Goal: Task Accomplishment & Management: Manage account settings

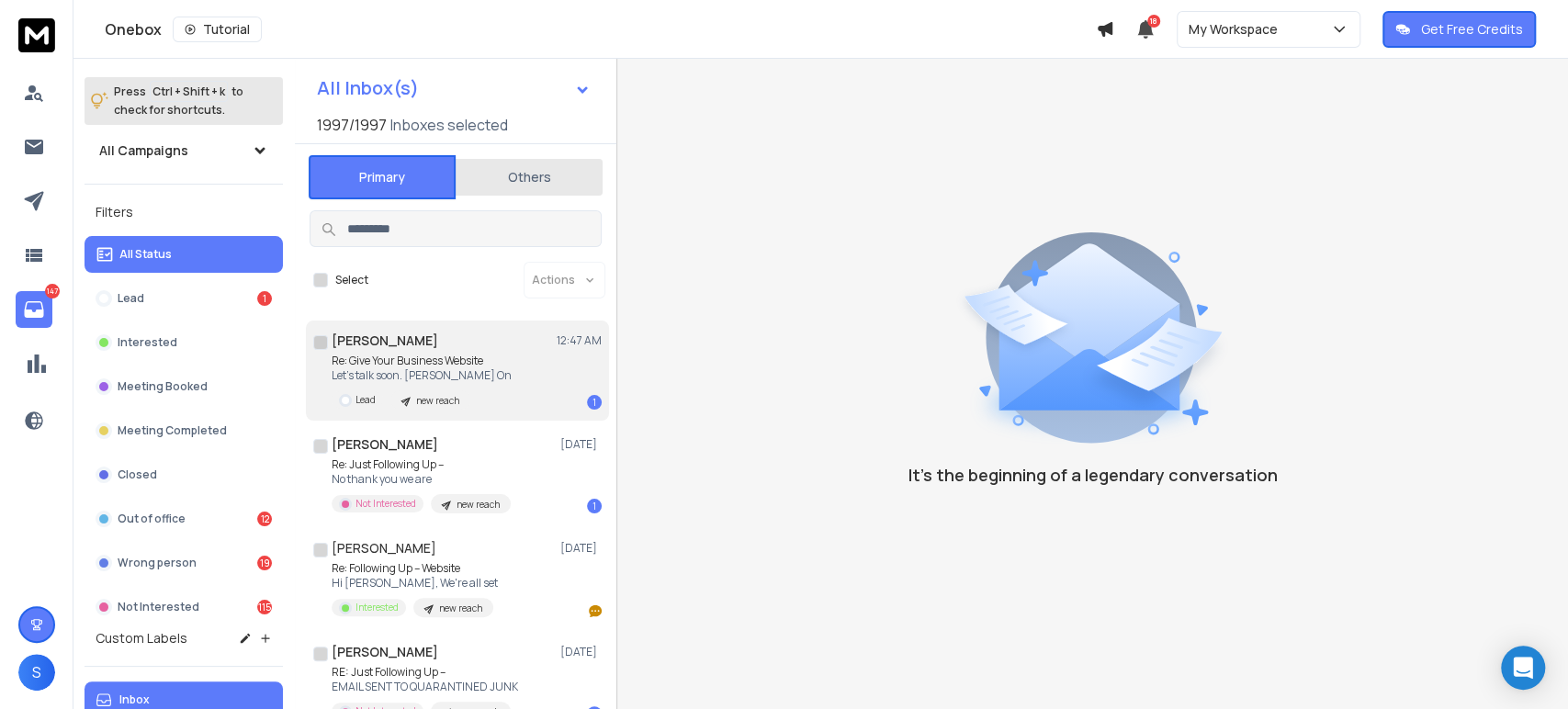
click at [510, 360] on div "Re: Give Your Business Website Let's talk soon. David On Lead new reach 1" at bounding box center [466, 381] width 270 height 56
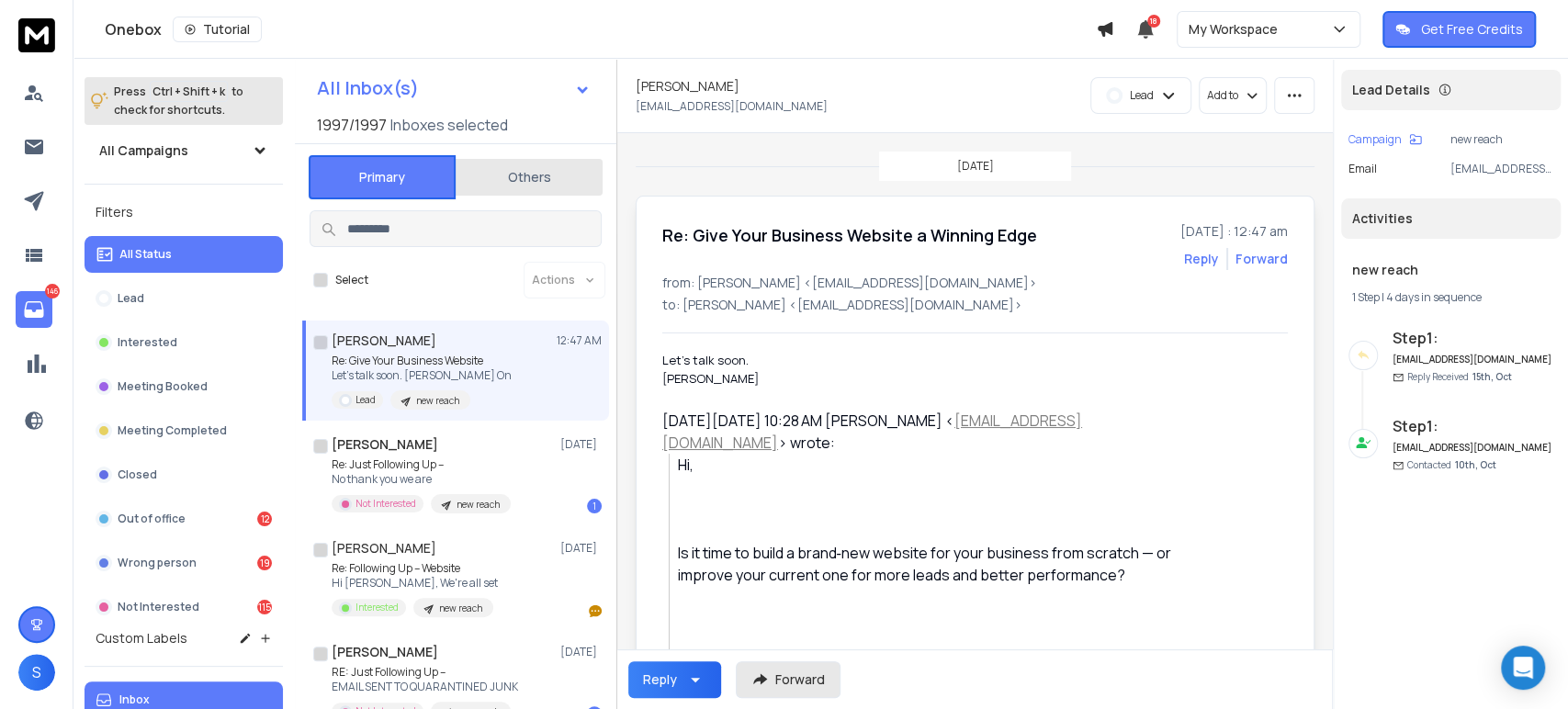
click at [808, 683] on button "Forward" at bounding box center [787, 680] width 104 height 37
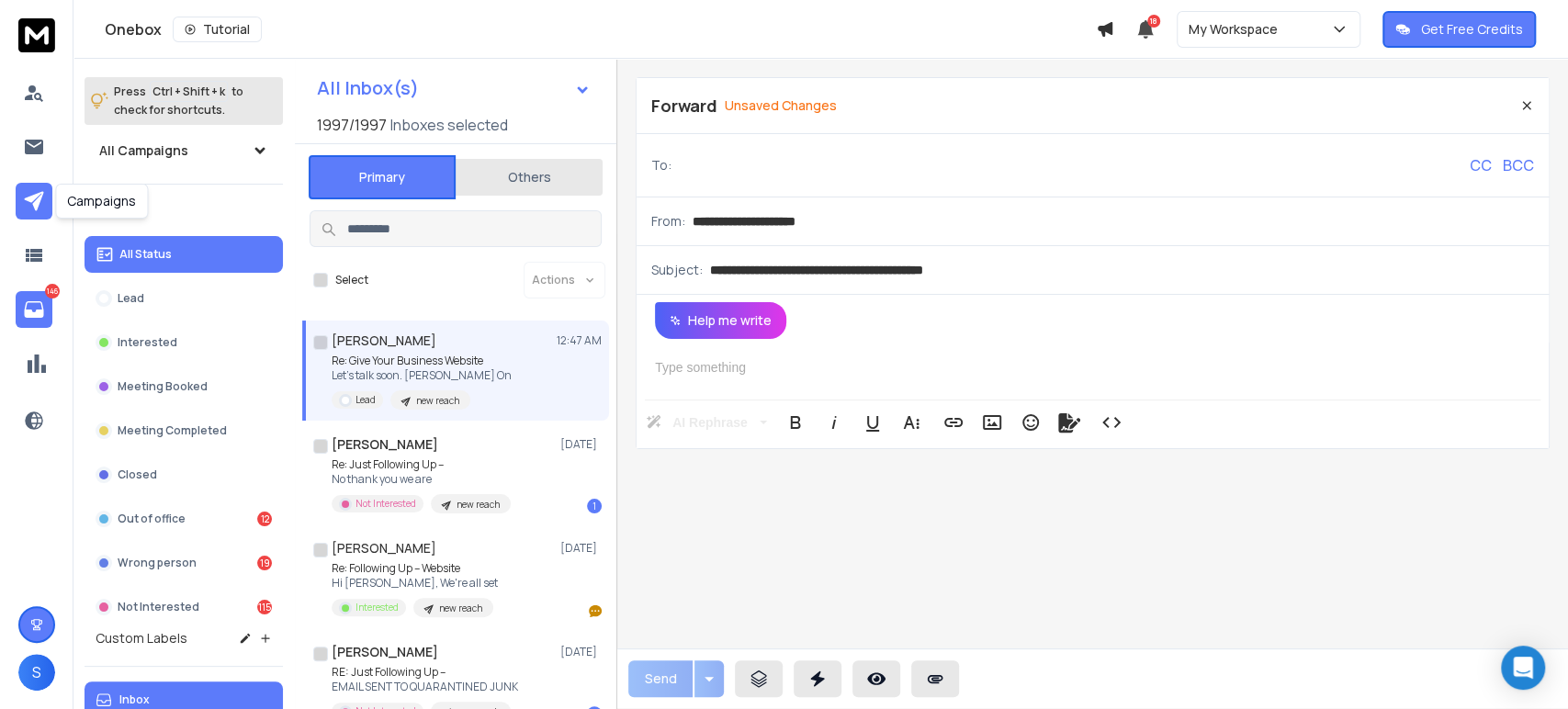
click at [30, 209] on icon at bounding box center [34, 201] width 22 height 22
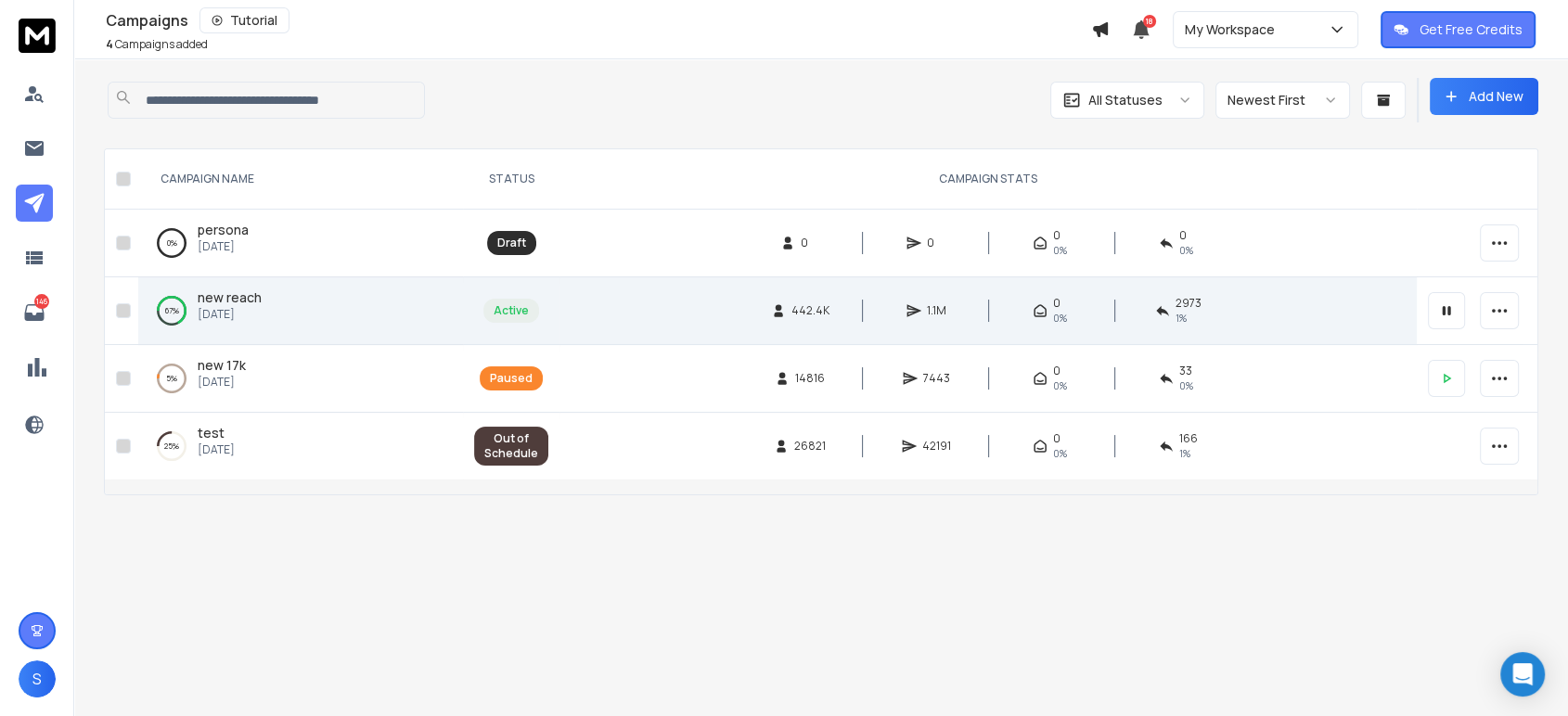
click at [294, 299] on div "67 % new reach 3 months ago" at bounding box center [300, 310] width 288 height 44
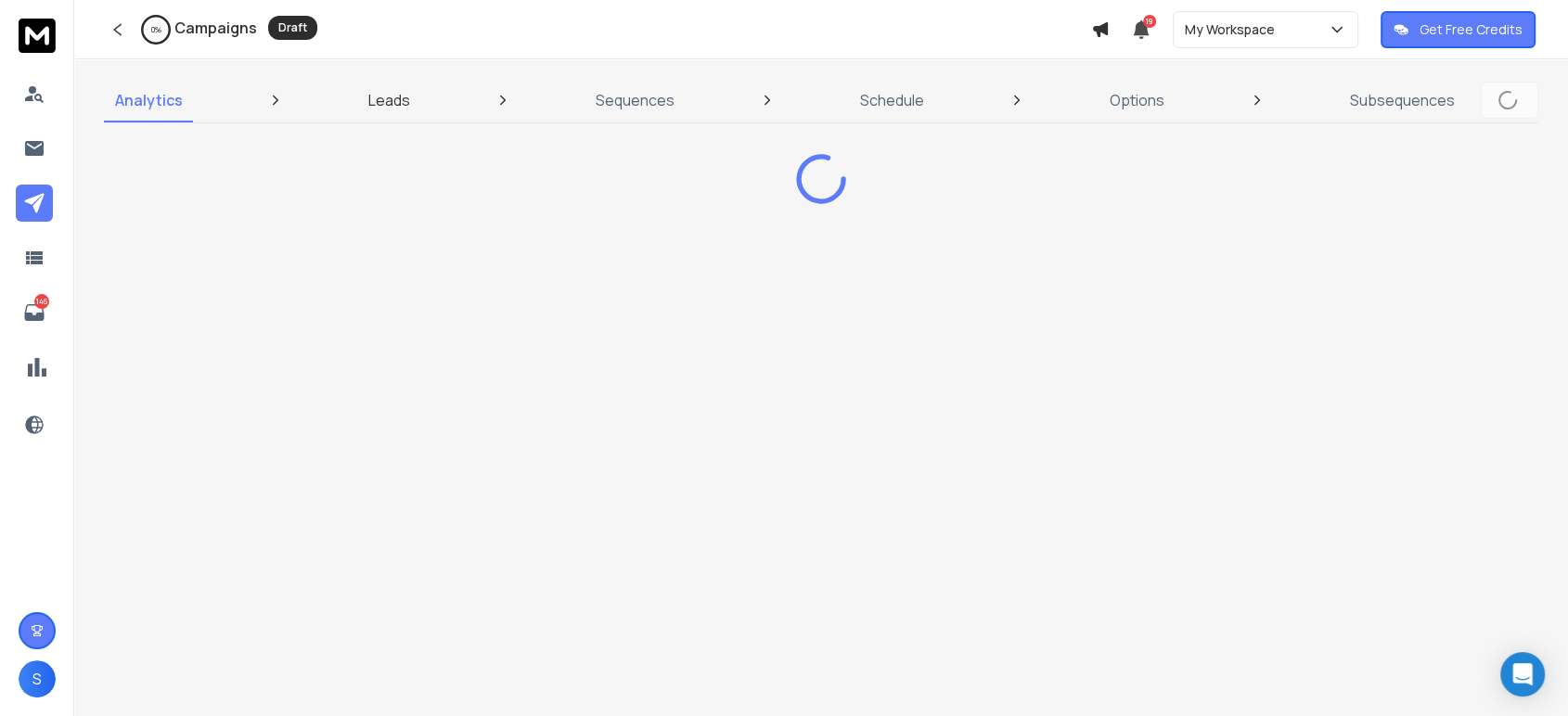
click at [386, 104] on p "Leads" at bounding box center [389, 99] width 41 height 23
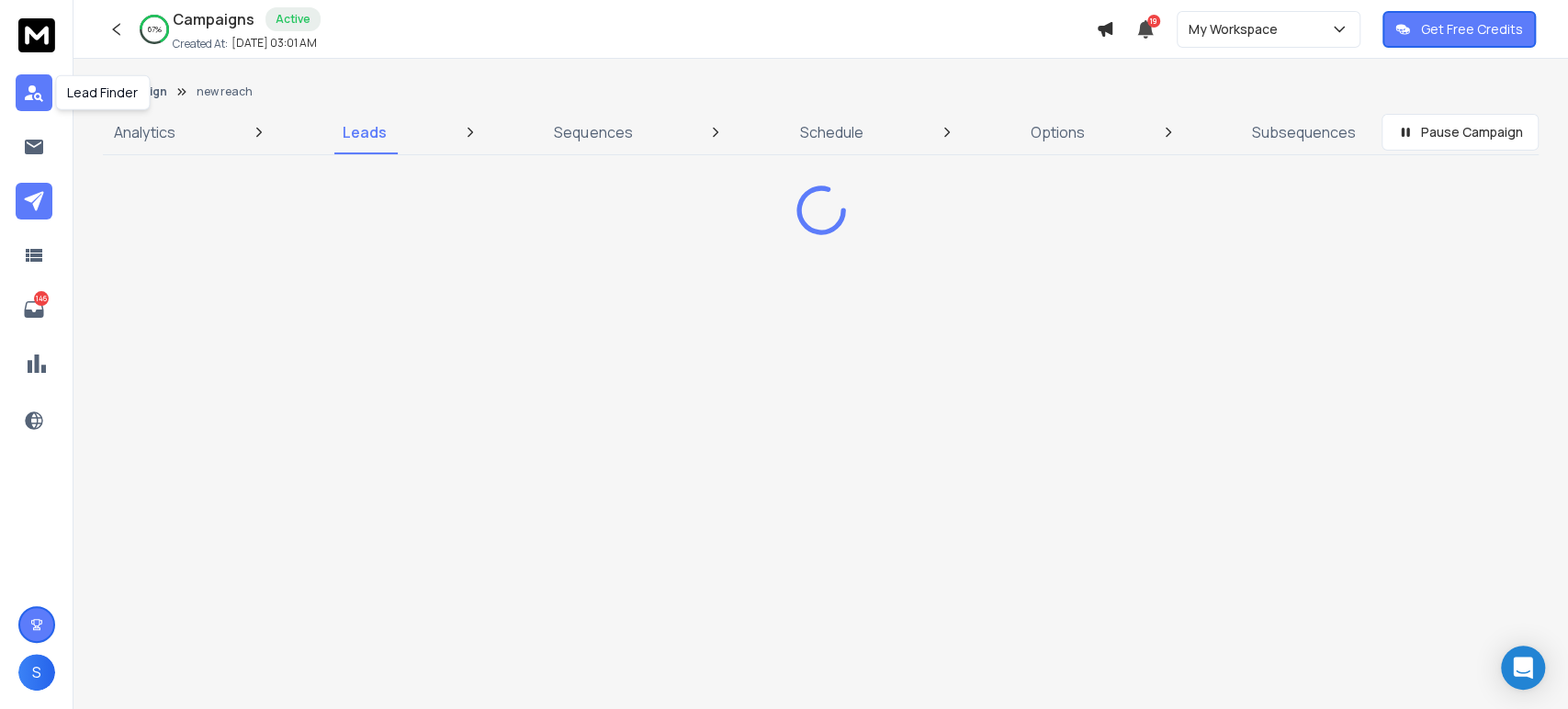
click at [38, 94] on icon at bounding box center [33, 97] width 19 height 9
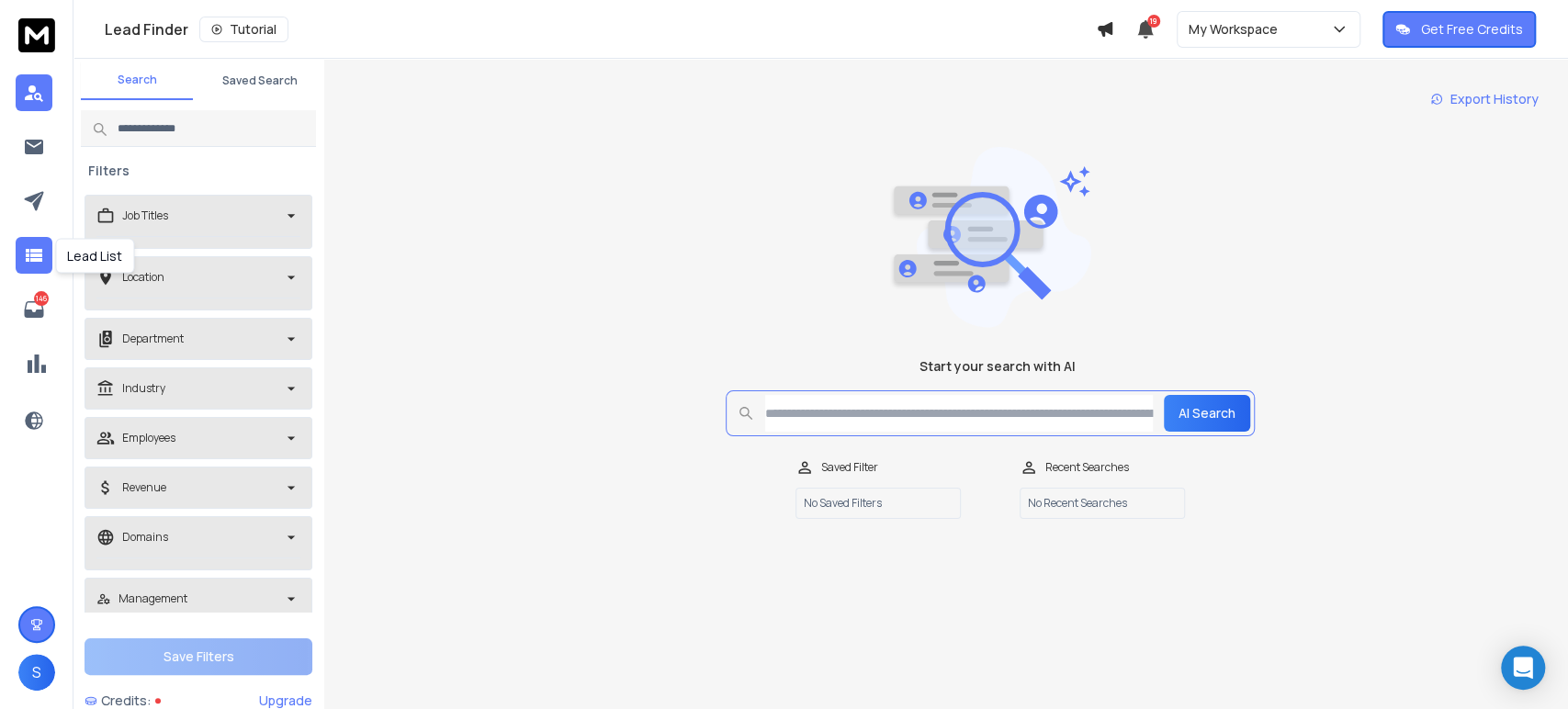
click at [30, 247] on icon at bounding box center [34, 256] width 22 height 22
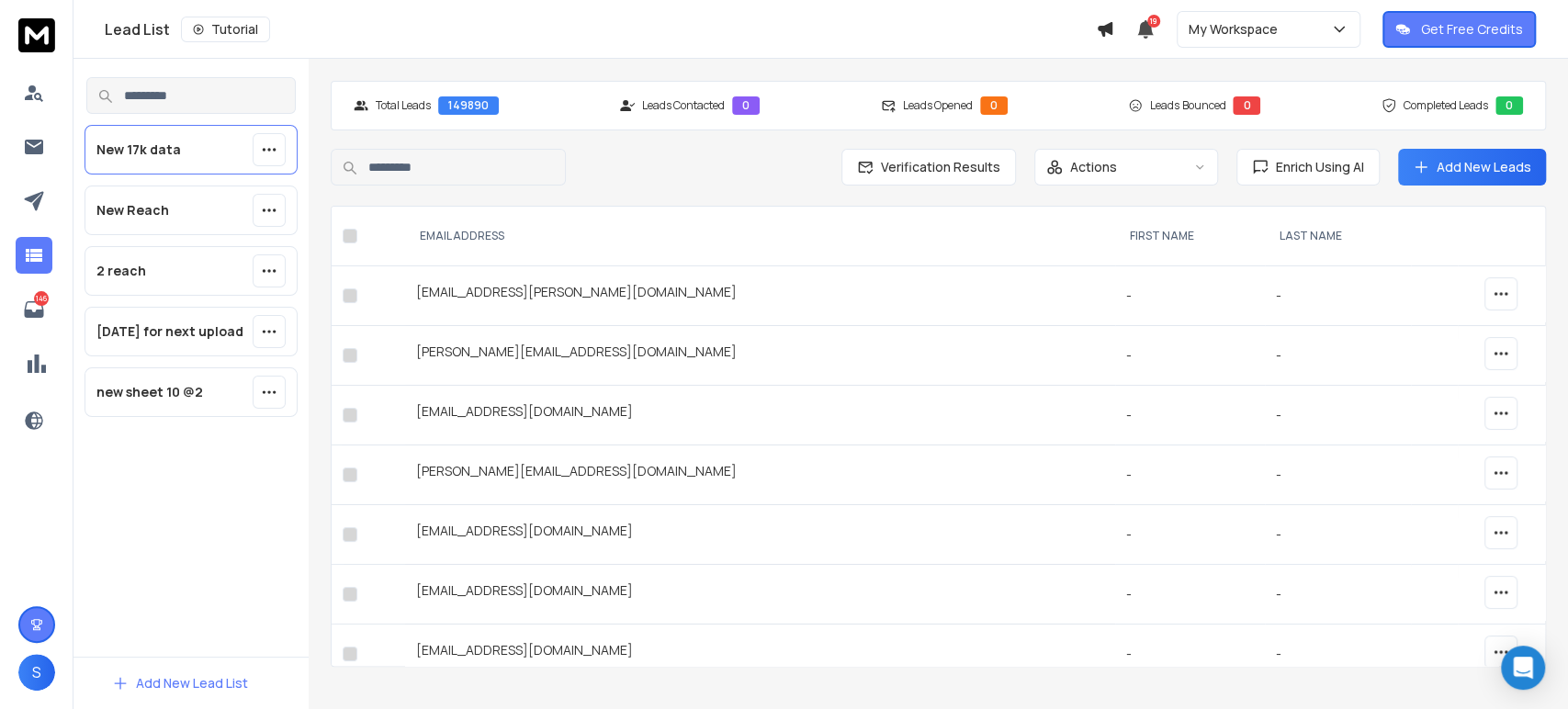
click at [178, 392] on p "new sheet 10 @2" at bounding box center [149, 392] width 106 height 19
click at [138, 680] on button "Add New Lead List" at bounding box center [180, 684] width 166 height 37
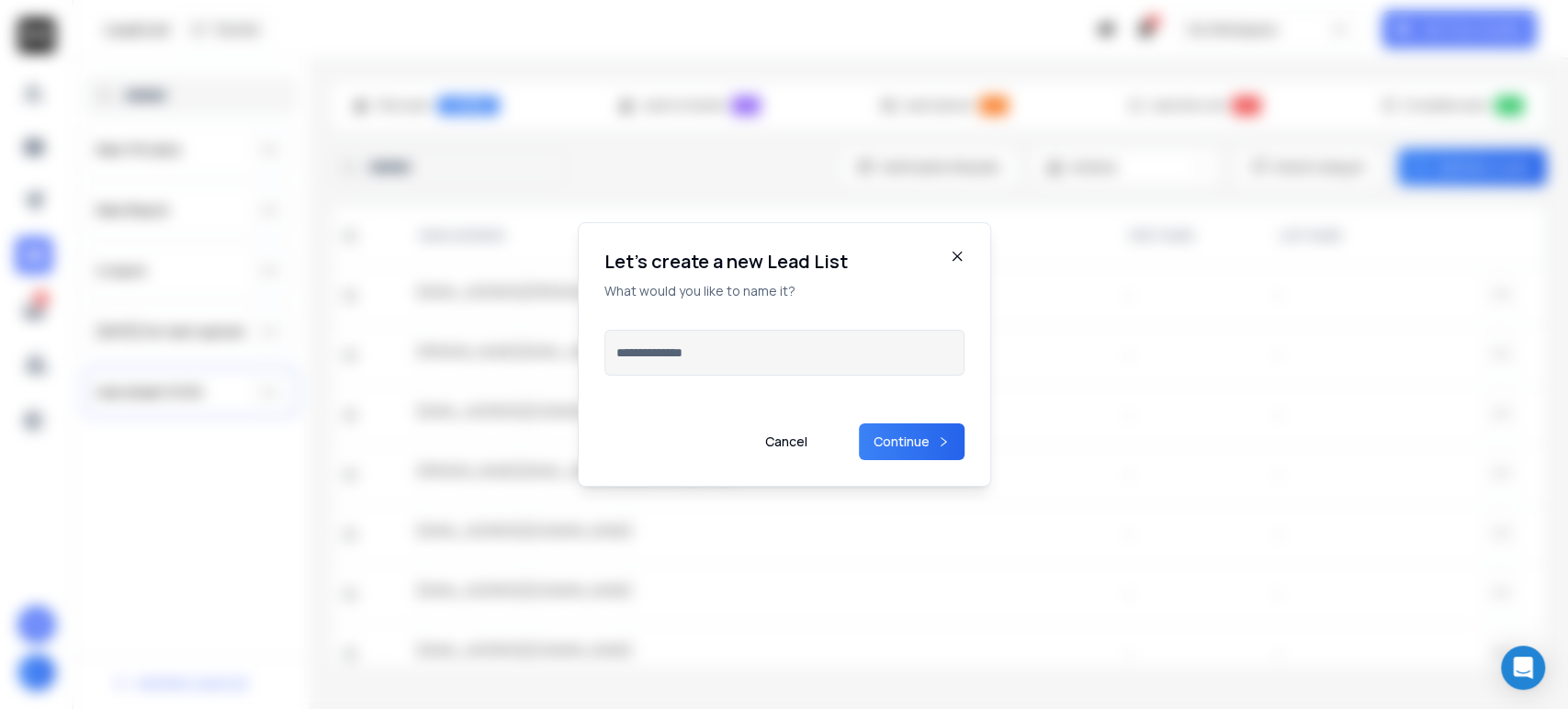
click at [742, 345] on input at bounding box center [784, 352] width 360 height 46
type input "***"
click at [899, 444] on button "Continue" at bounding box center [912, 442] width 105 height 37
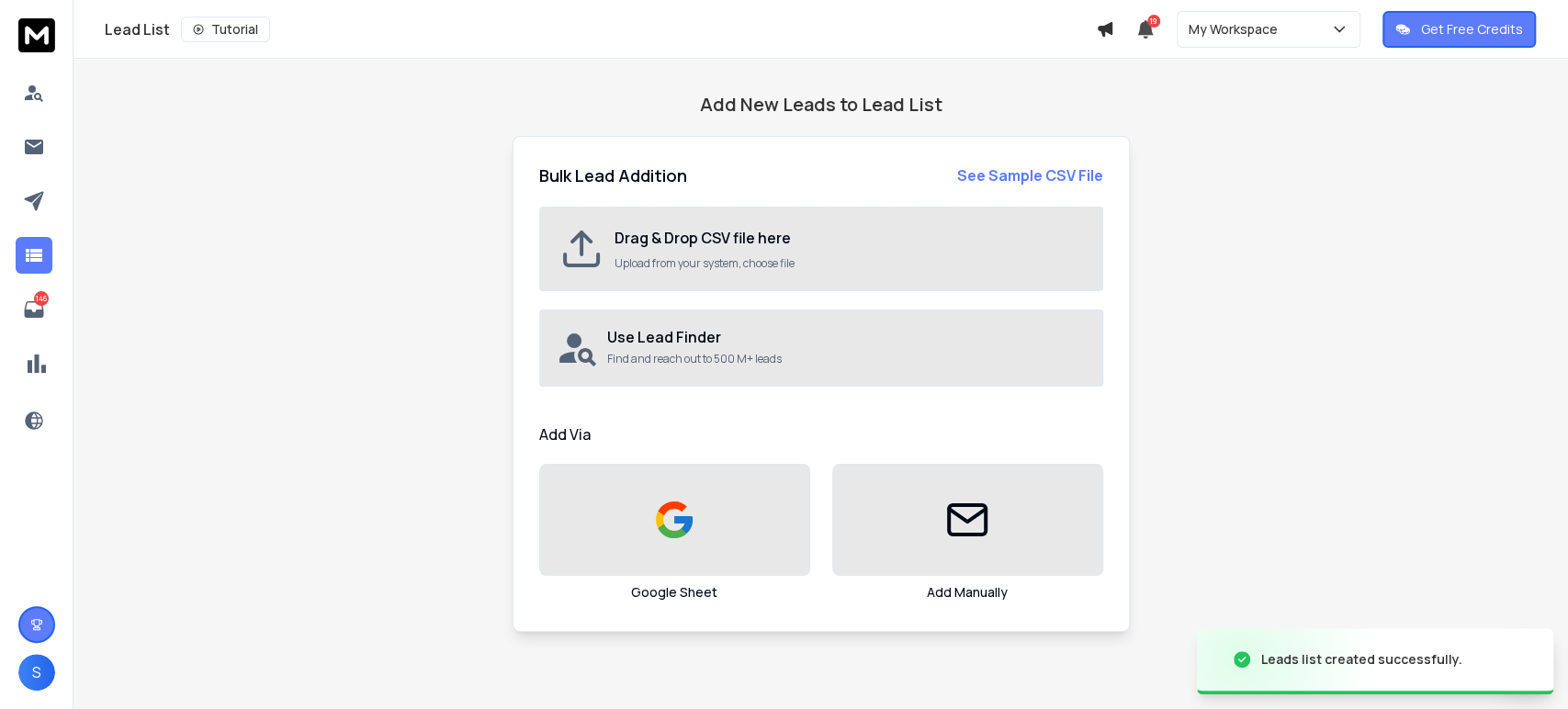
click at [804, 252] on div "Drag & Drop CSV file here Upload from your system, choose file" at bounding box center [848, 249] width 468 height 44
type input "**********"
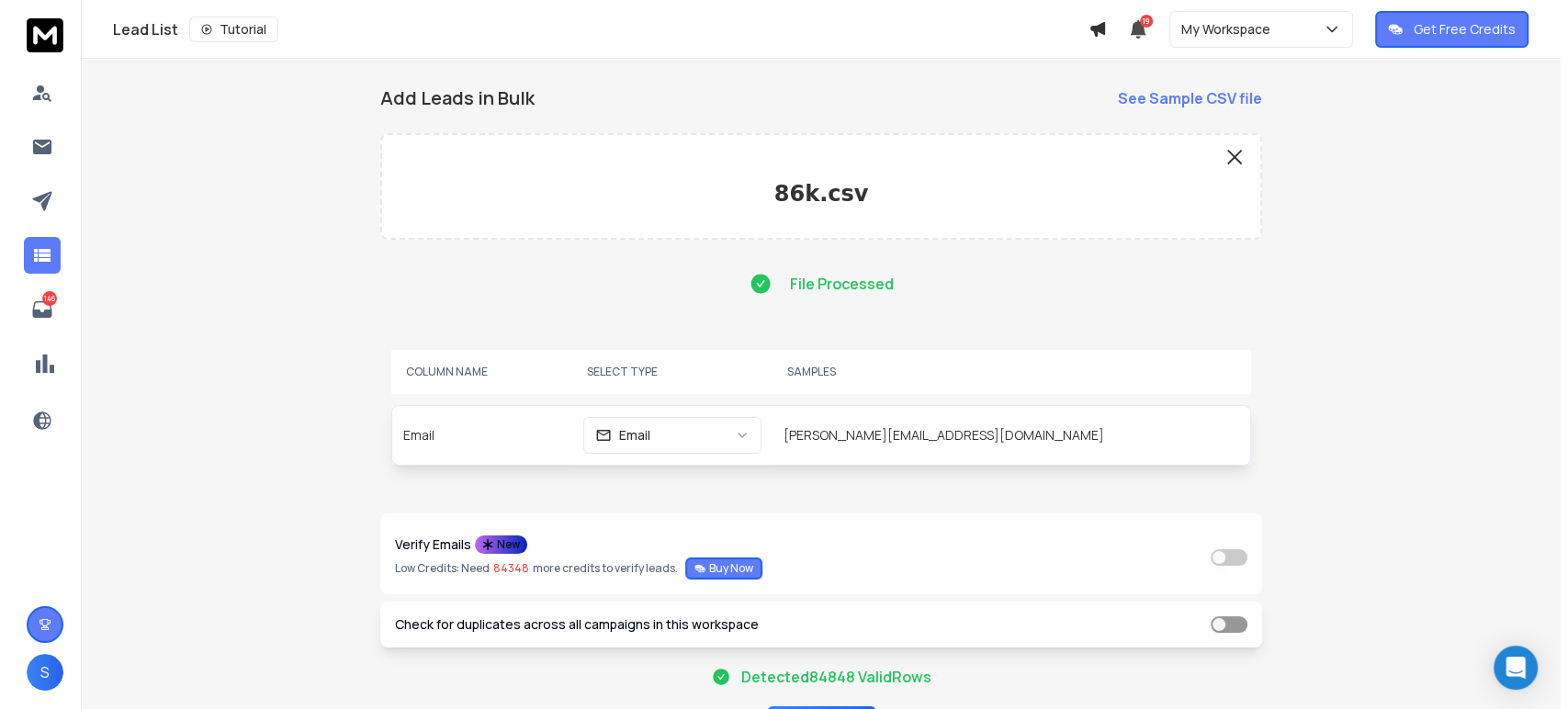
scroll to position [204, 0]
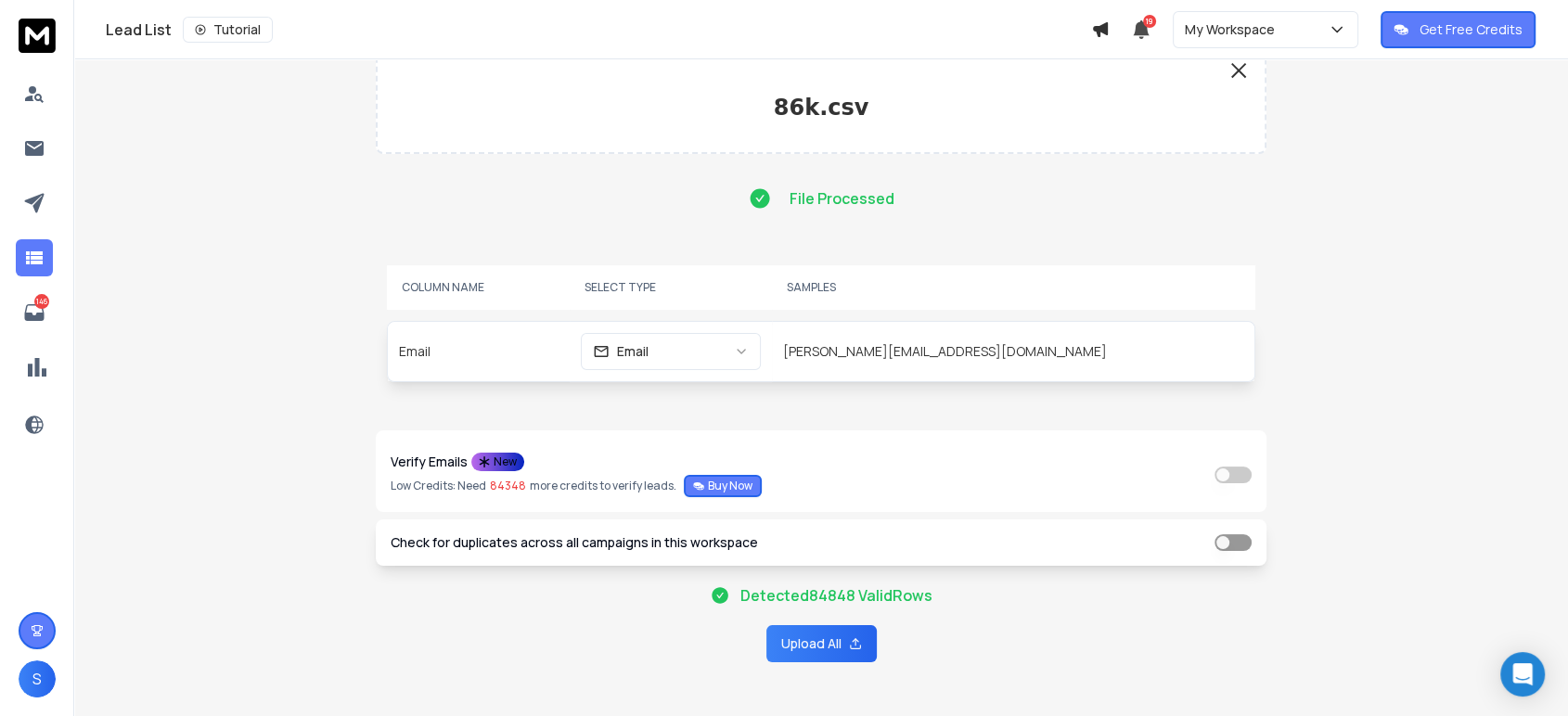
click at [1236, 534] on button "Check for duplicates across all campaigns in this workspace" at bounding box center [1233, 542] width 37 height 17
click at [843, 637] on button "Upload All" at bounding box center [821, 644] width 110 height 37
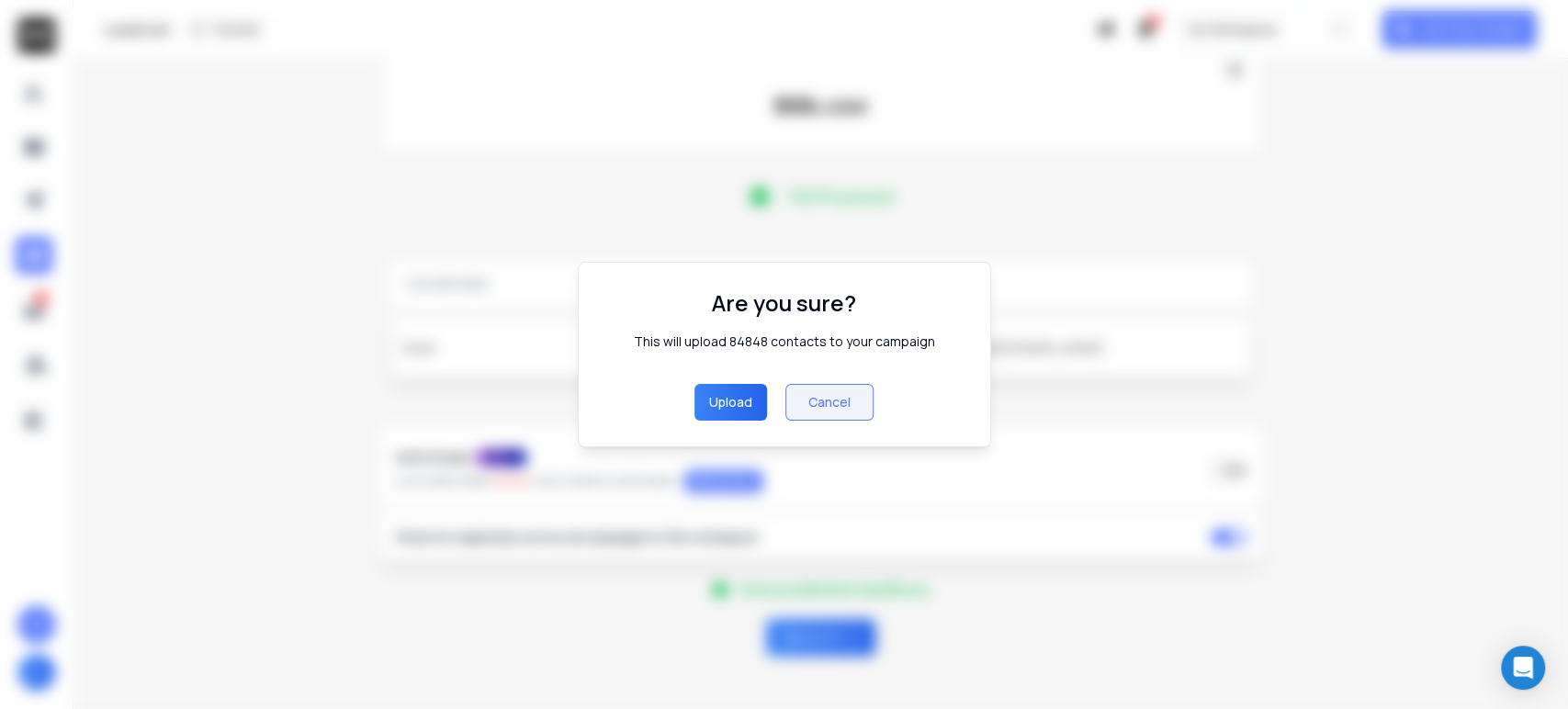
click at [712, 380] on div "Are you sure? This will upload 84848 contacts to your campaign Upload Cancel" at bounding box center [784, 355] width 360 height 133
click at [715, 403] on button "Upload" at bounding box center [730, 403] width 72 height 37
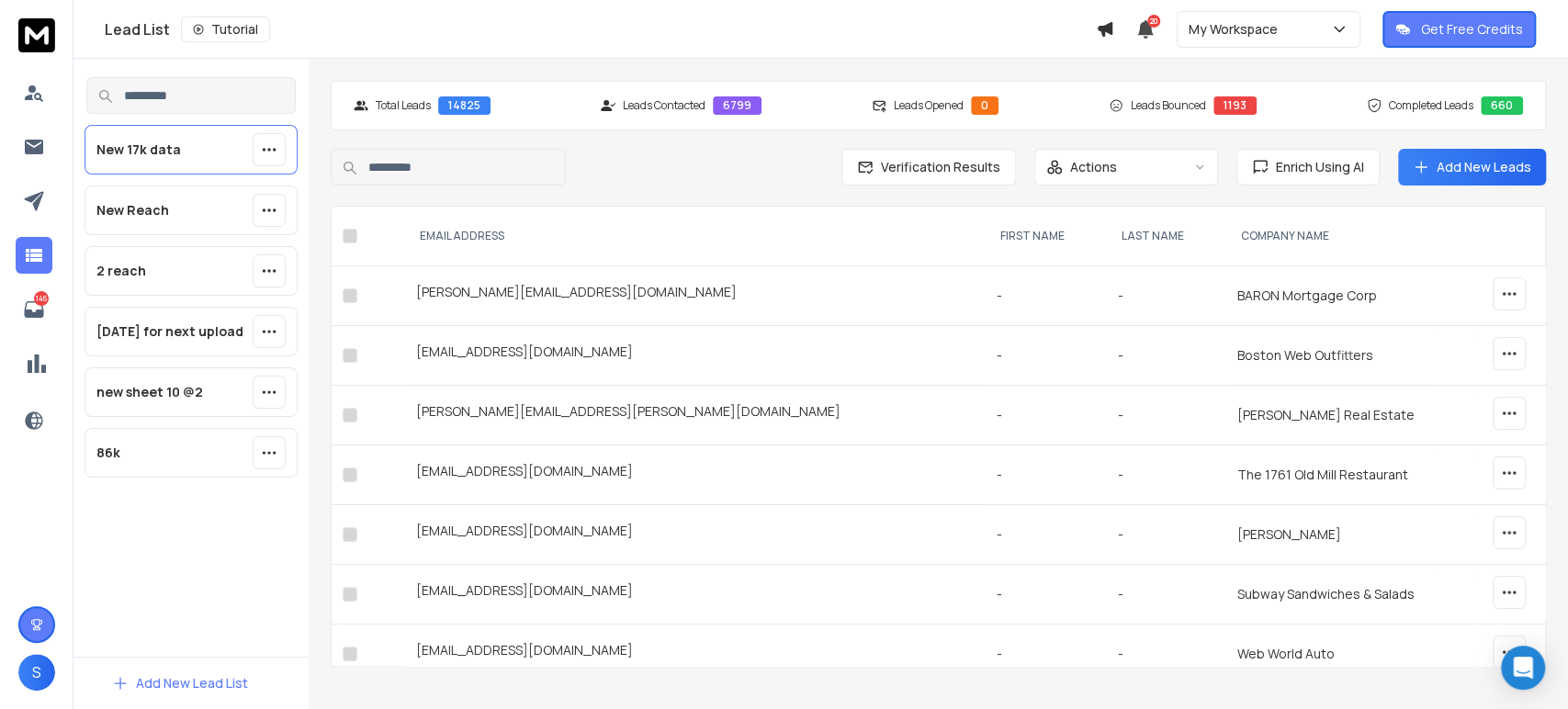
click at [159, 450] on div "86k" at bounding box center [191, 453] width 214 height 50
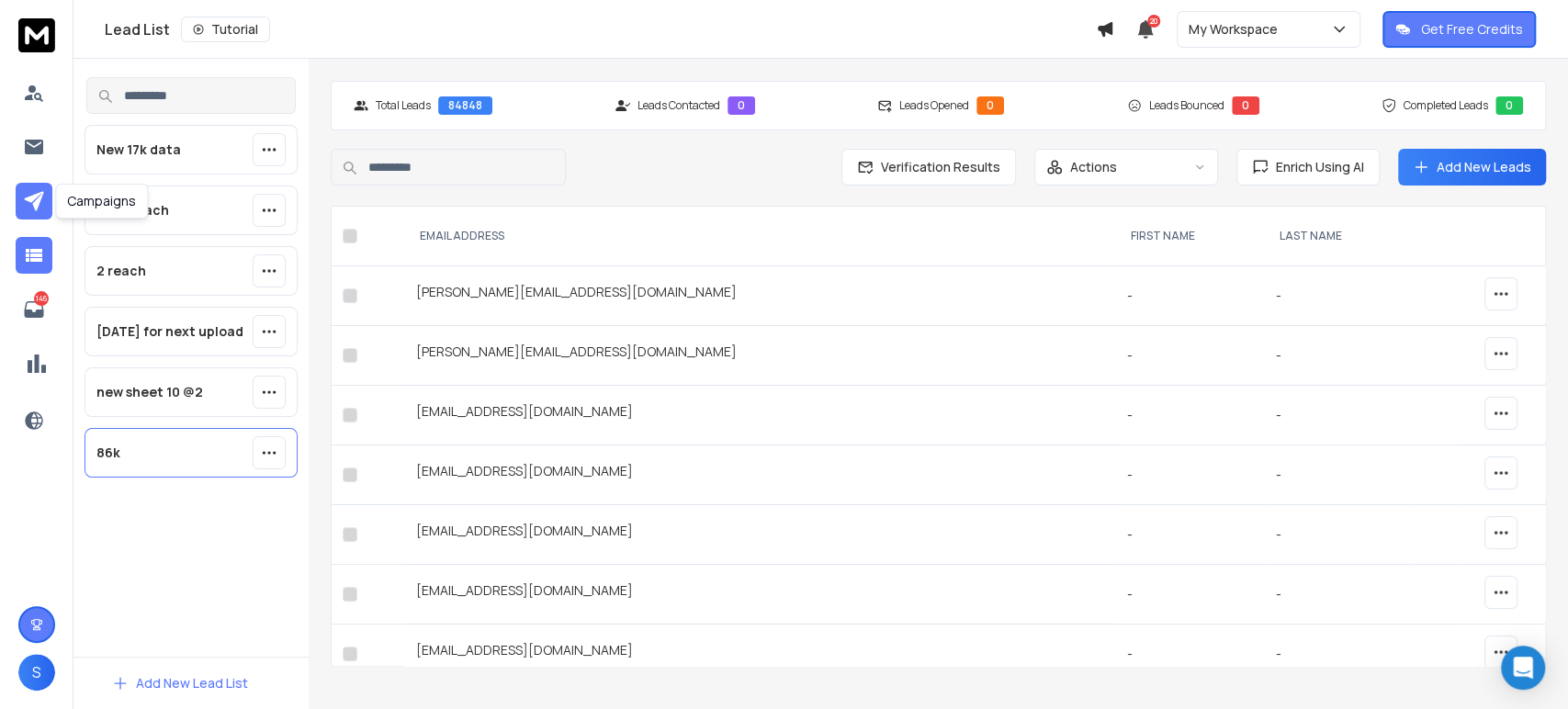
click at [34, 187] on link at bounding box center [34, 201] width 37 height 37
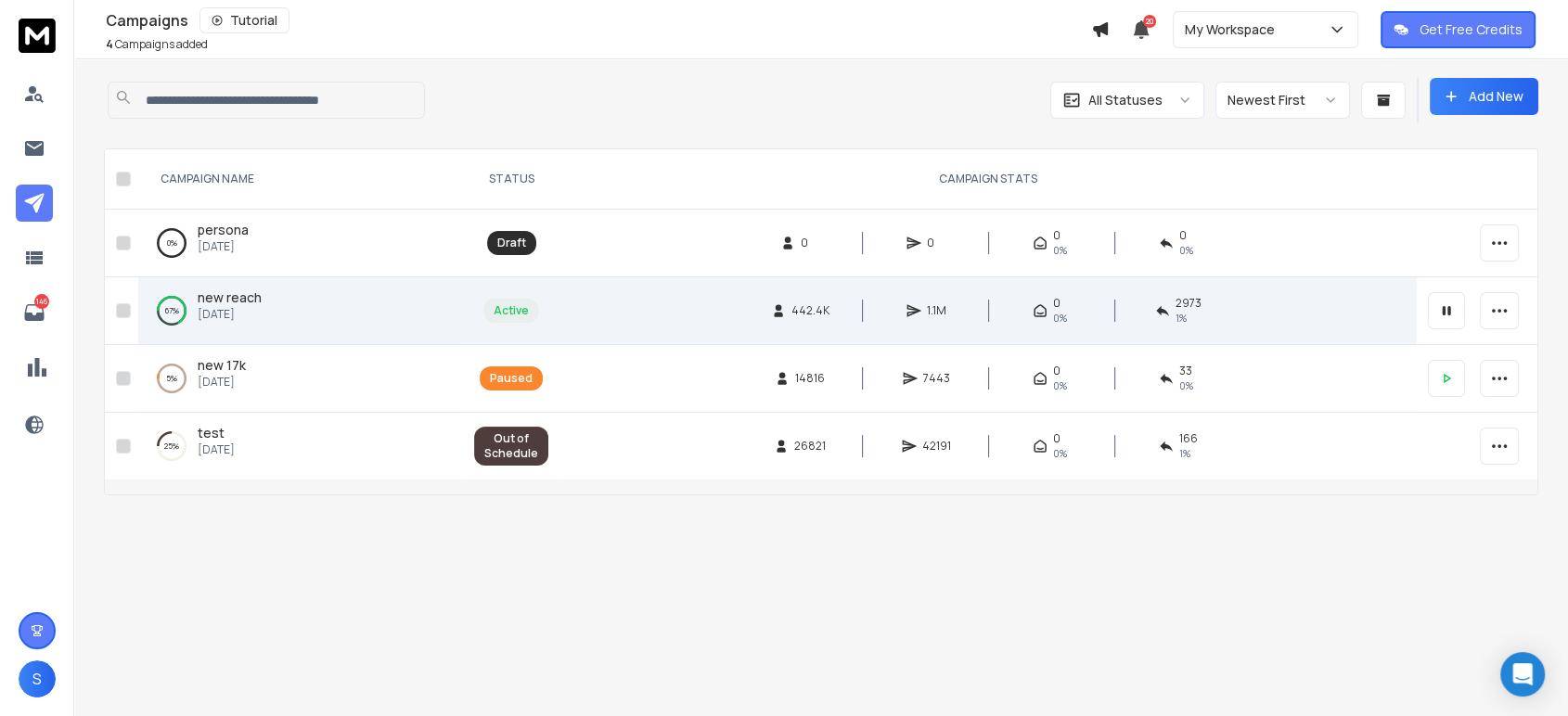
click at [707, 307] on div "442.4K 1.1M 0 0% 2973 1 %" at bounding box center [988, 310] width 835 height 30
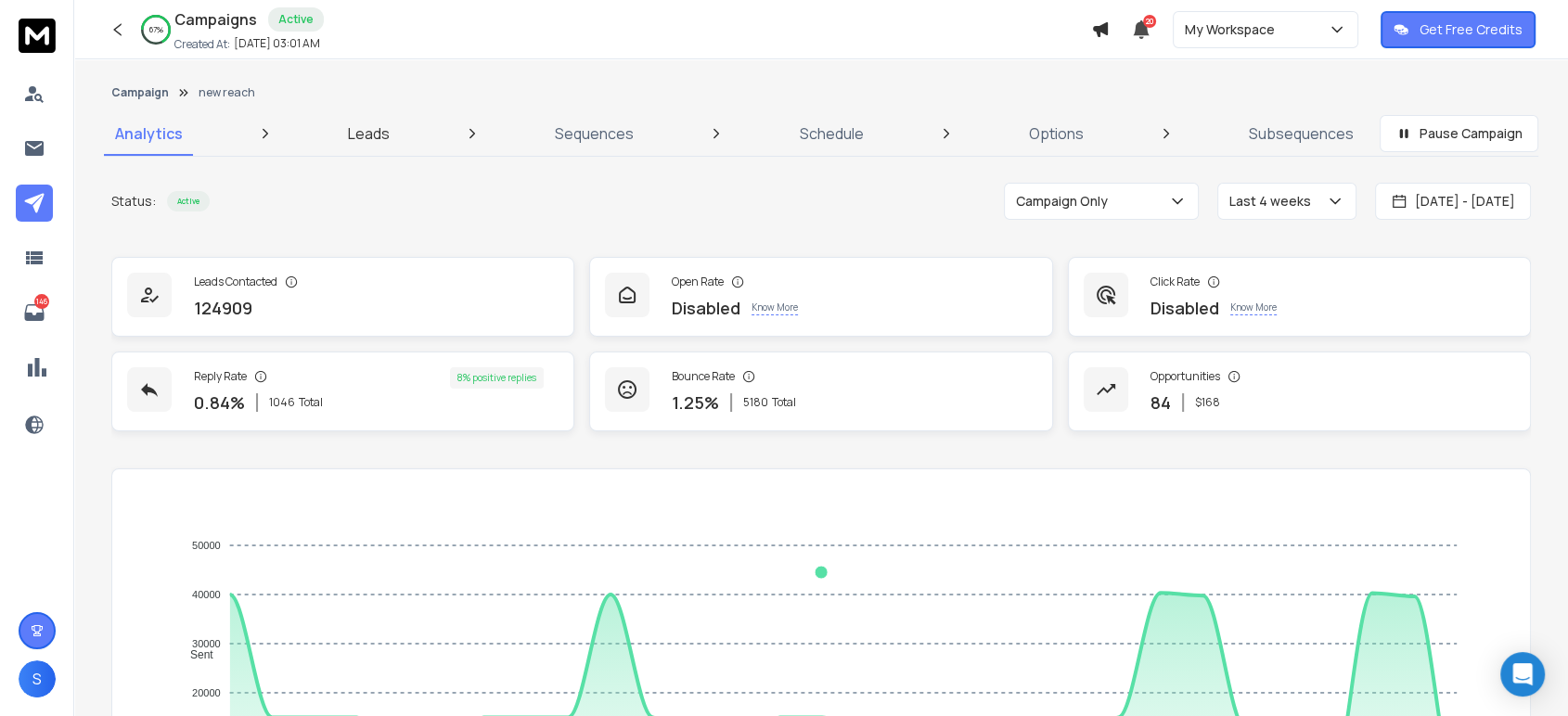
click at [370, 132] on p "Leads" at bounding box center [368, 133] width 41 height 23
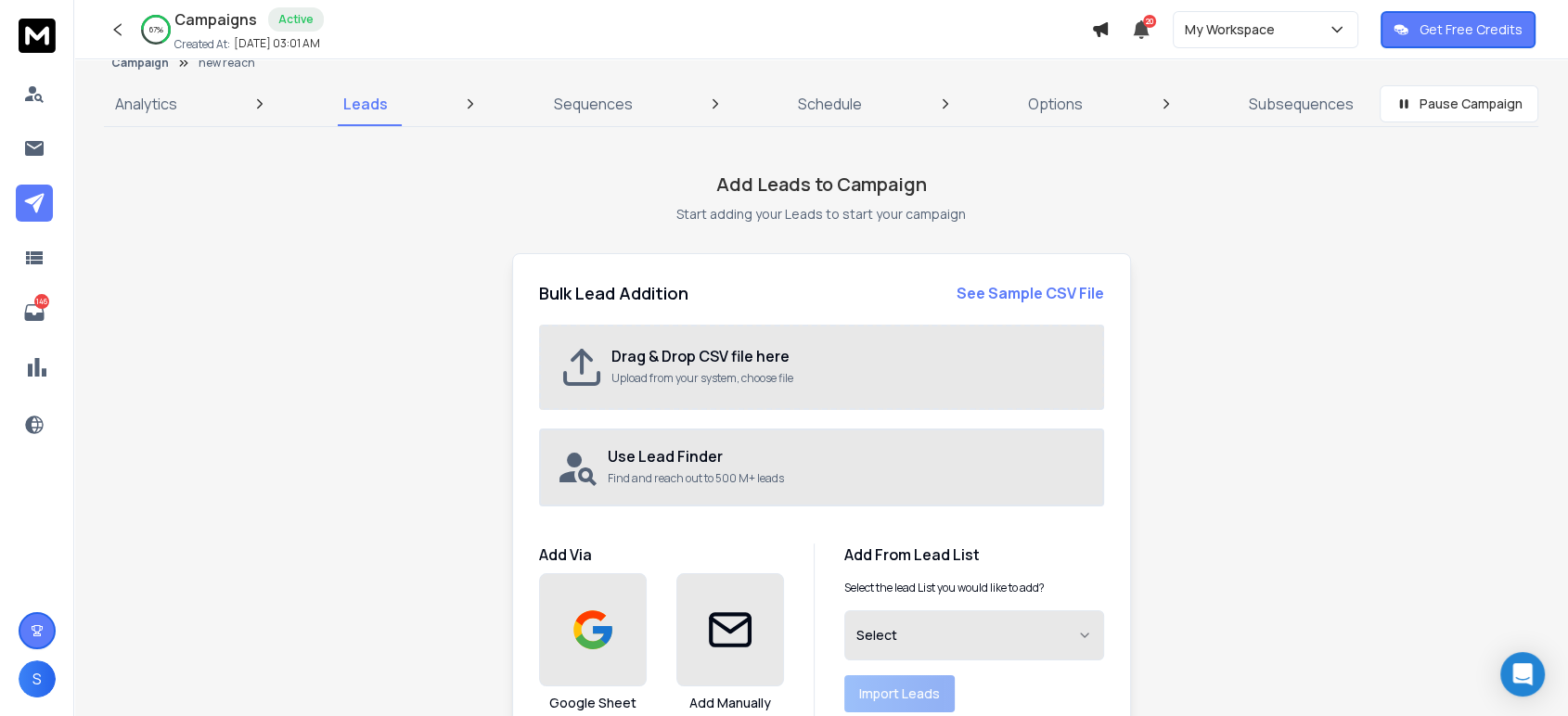
scroll to position [81, 0]
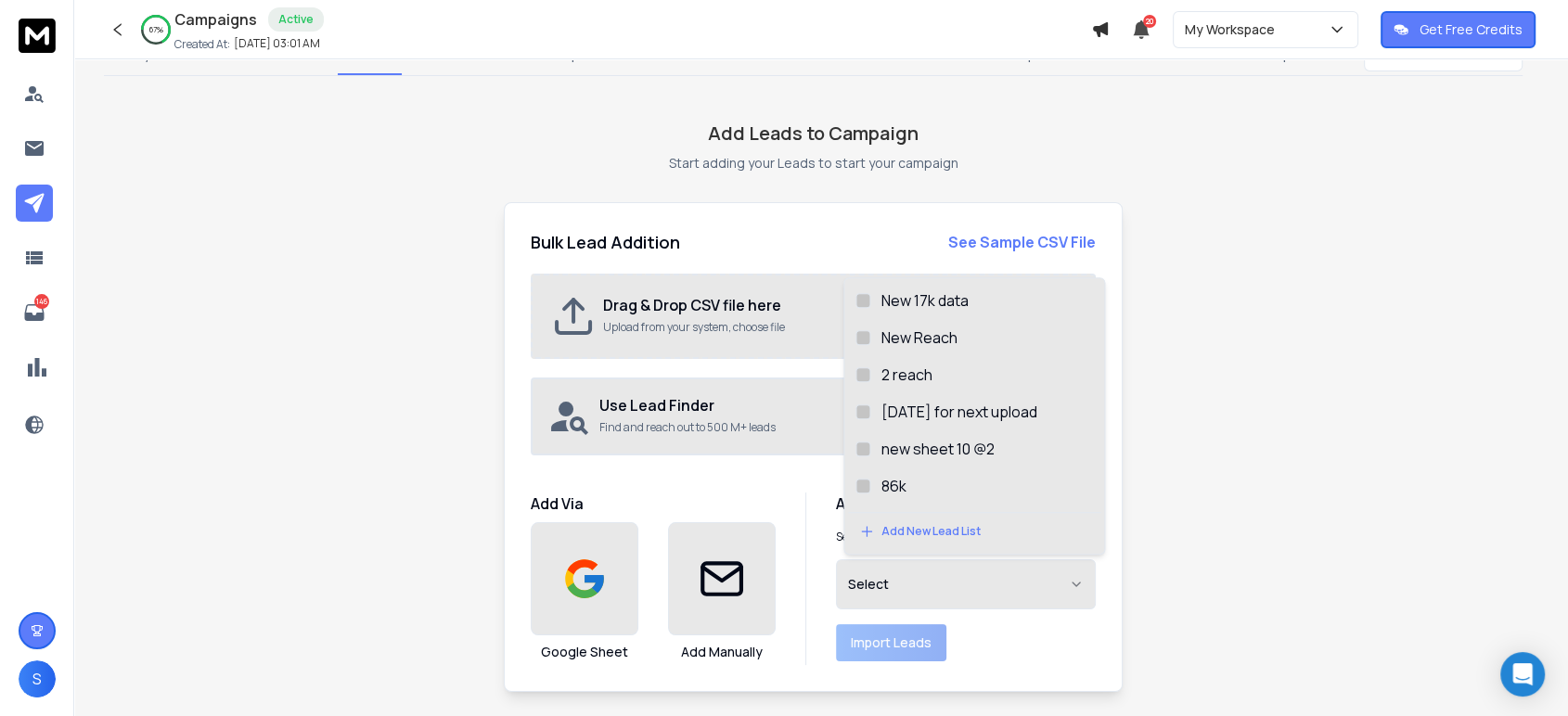
click at [1002, 576] on button "Select" at bounding box center [966, 584] width 260 height 50
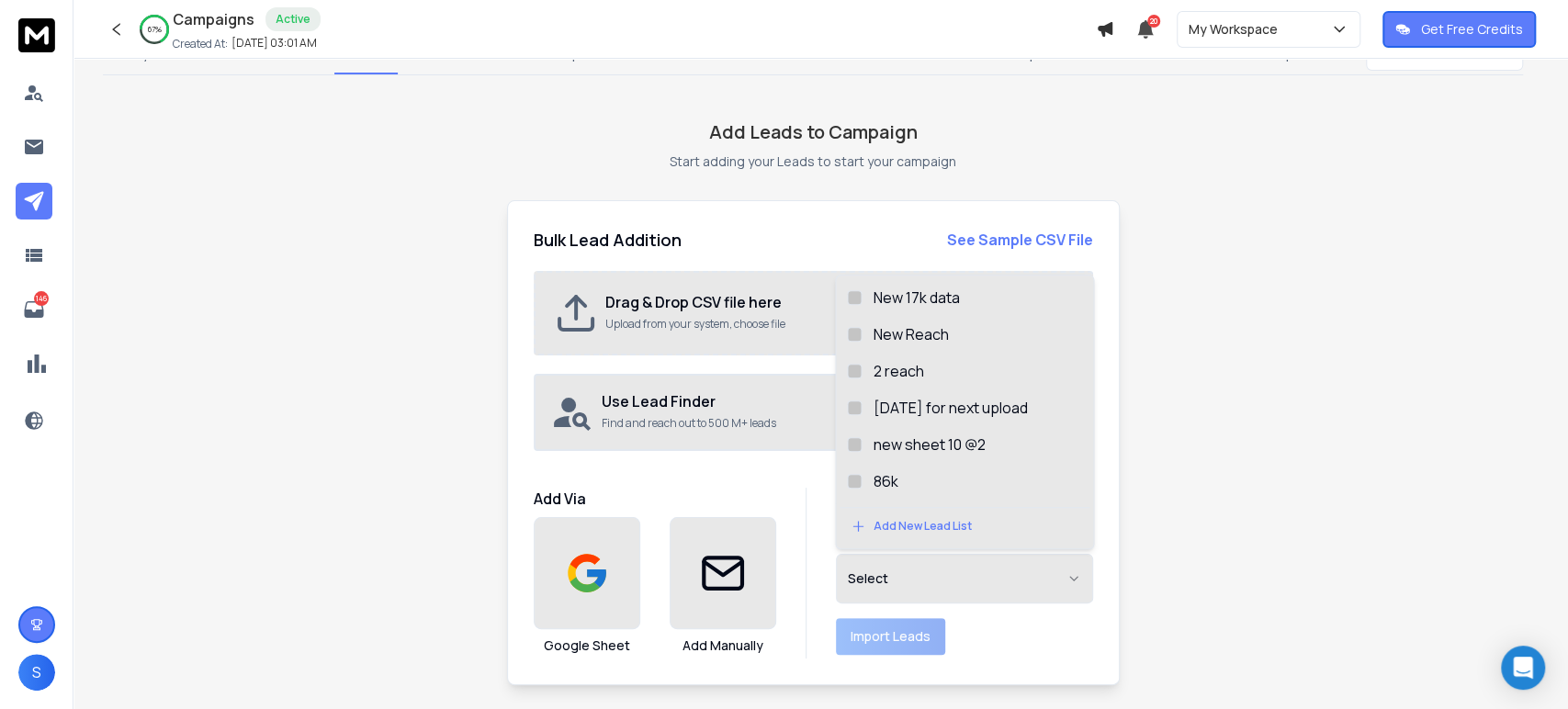
click at [841, 481] on div "86k" at bounding box center [959, 482] width 239 height 37
click at [893, 638] on button "Import Leads" at bounding box center [890, 637] width 109 height 37
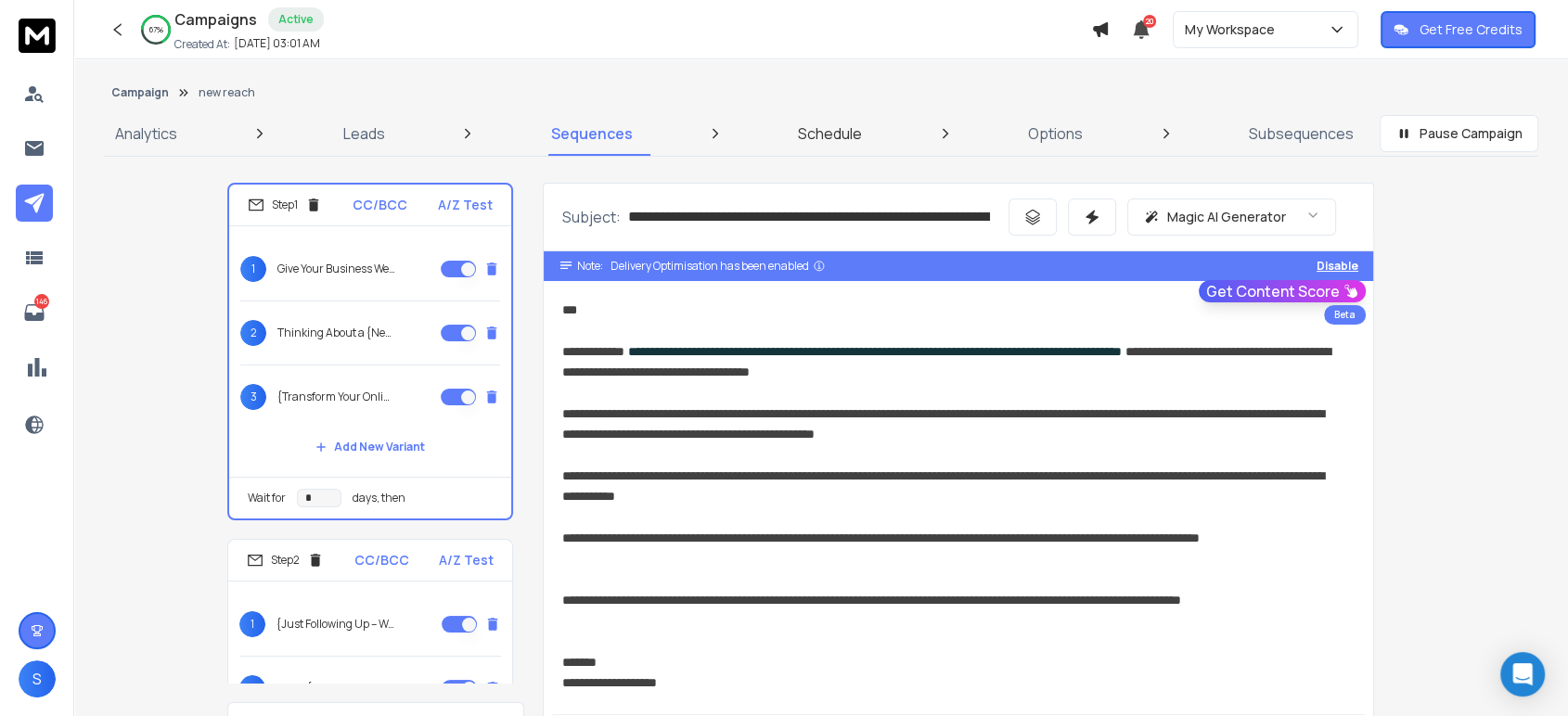
click at [822, 132] on p "Schedule" at bounding box center [829, 133] width 64 height 23
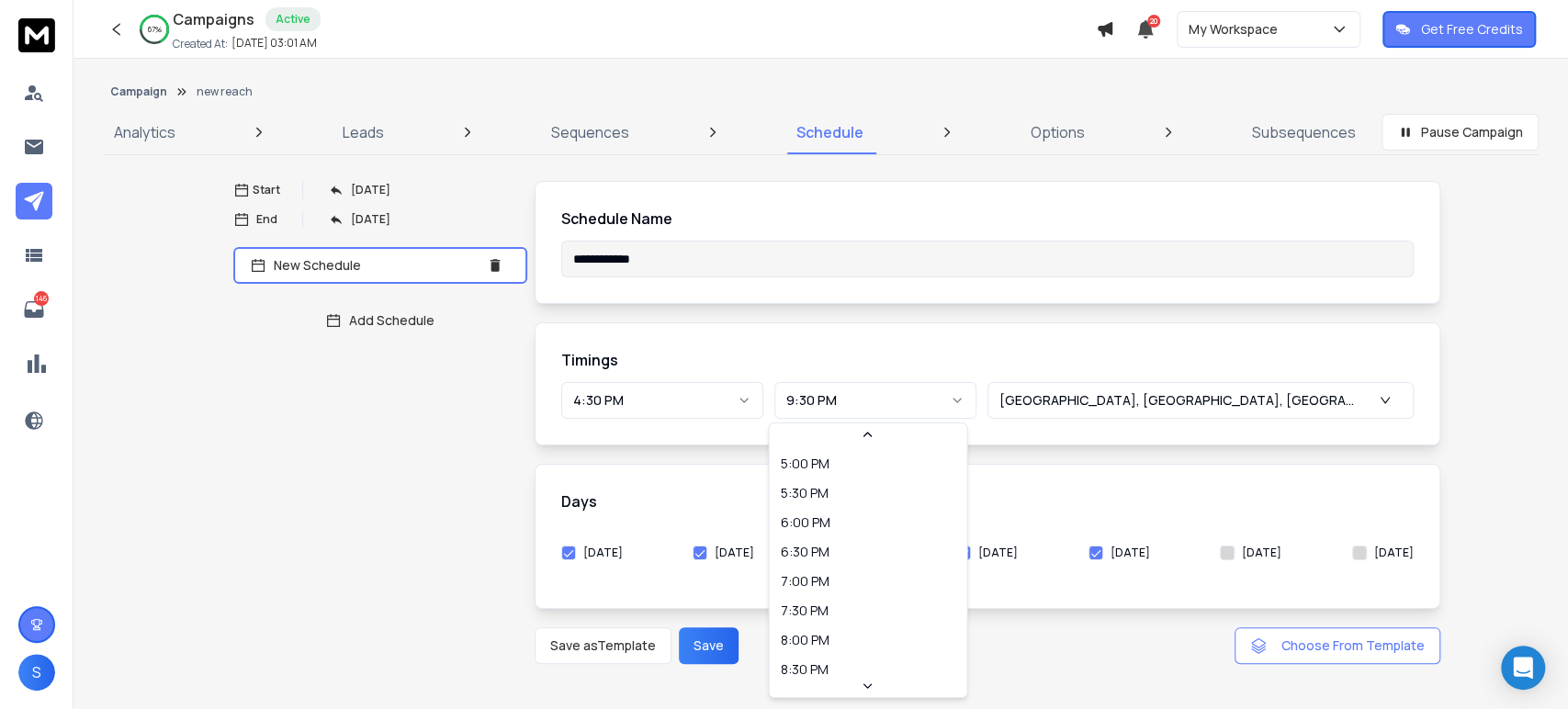
click at [889, 394] on button "9:30 PM" at bounding box center [875, 401] width 202 height 37
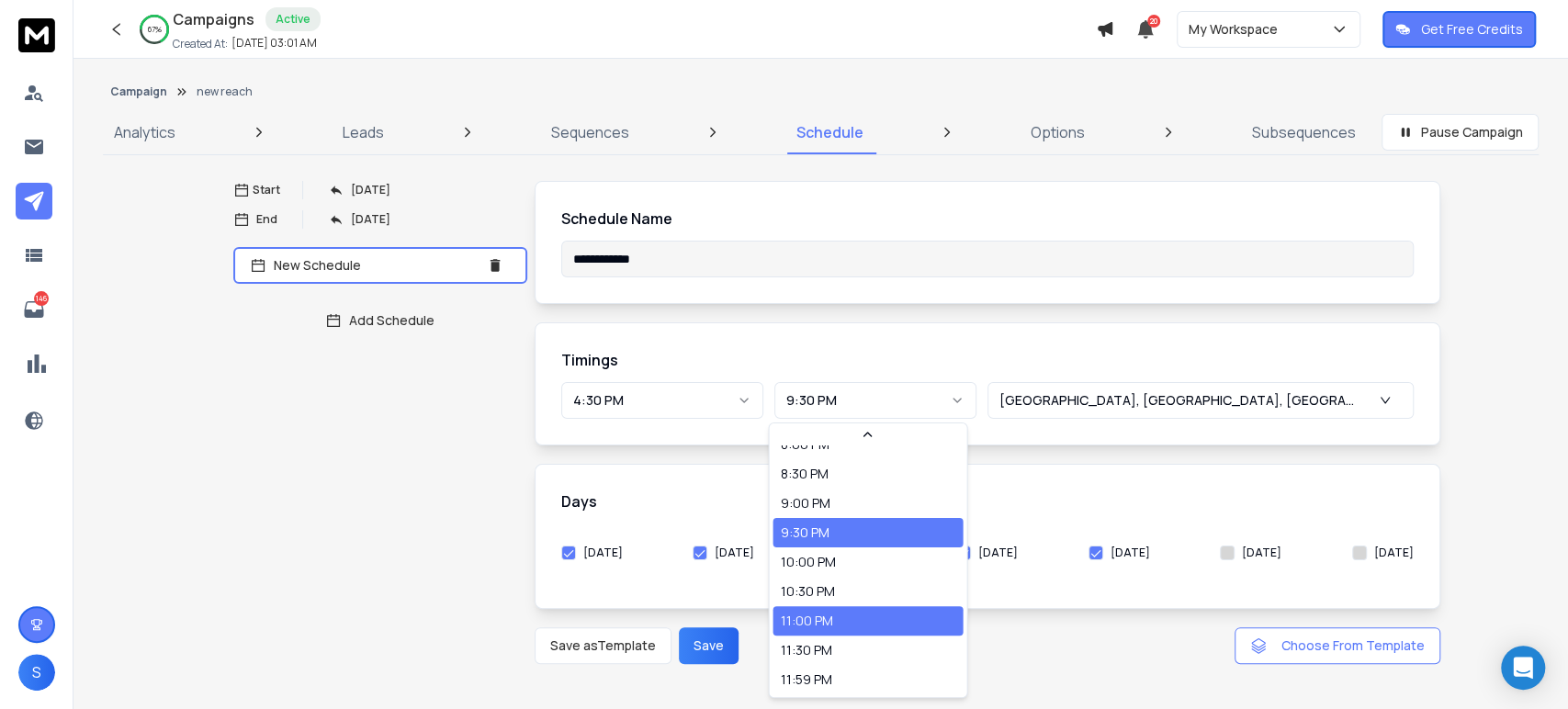
scroll to position [196, 0]
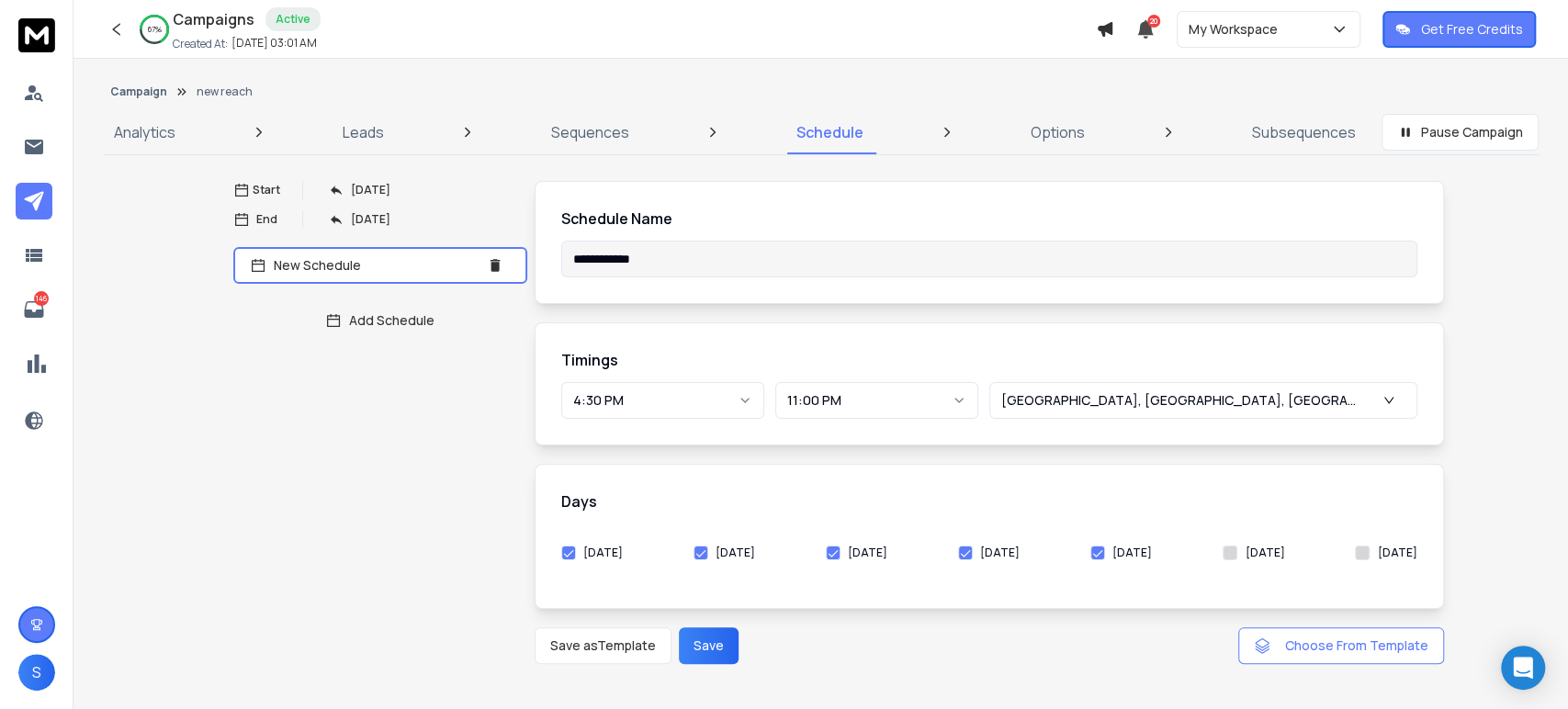
click at [923, 405] on button "11:00 PM" at bounding box center [877, 401] width 203 height 37
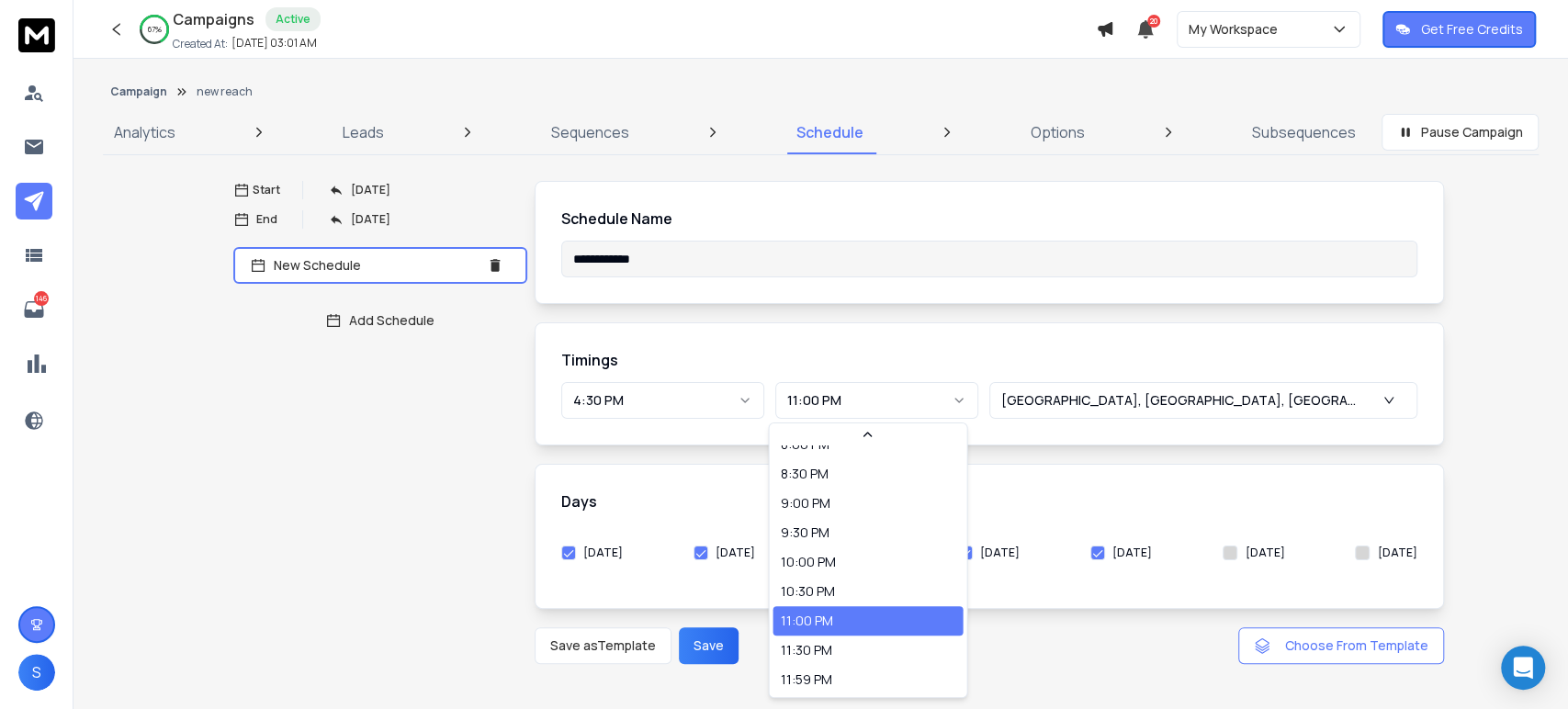
select select "********"
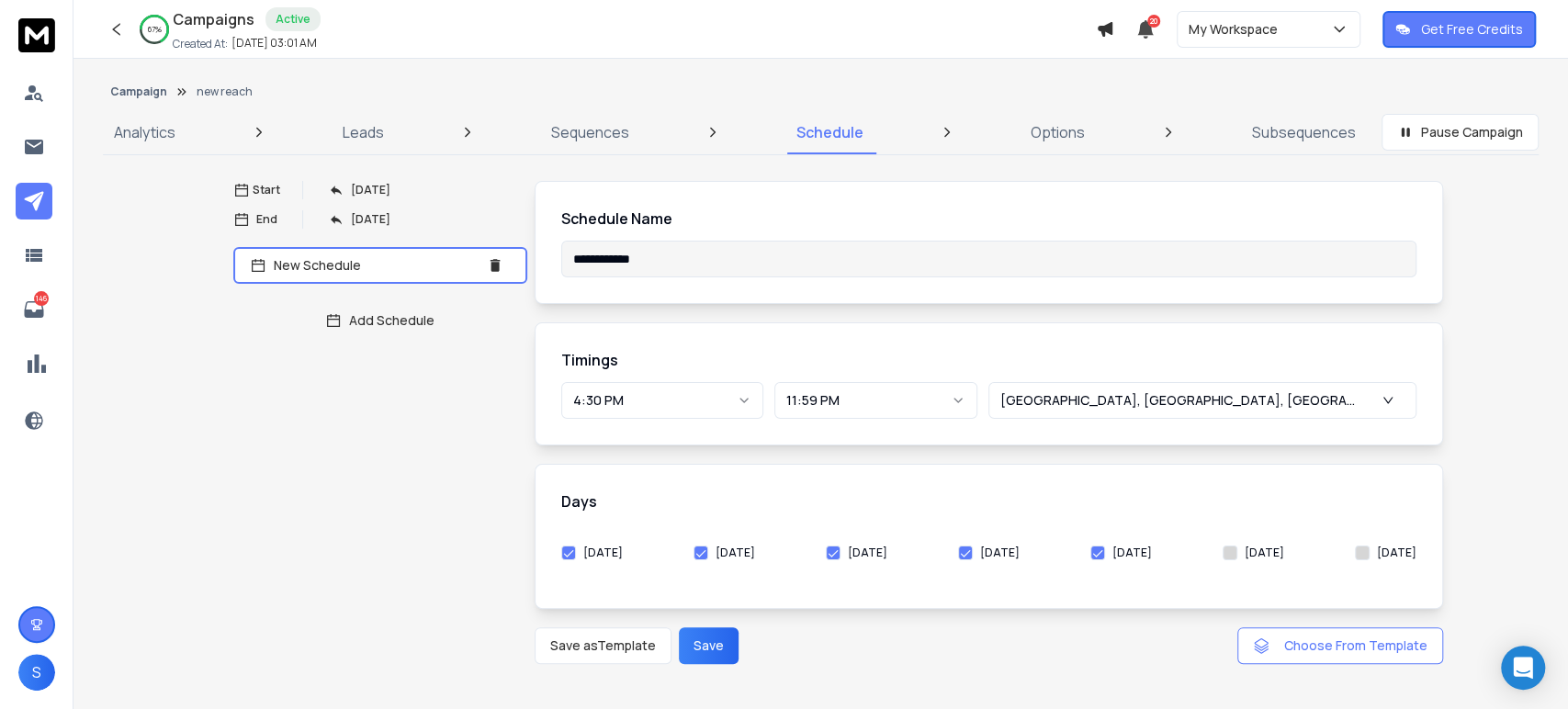
click at [713, 641] on button "Save" at bounding box center [708, 646] width 59 height 37
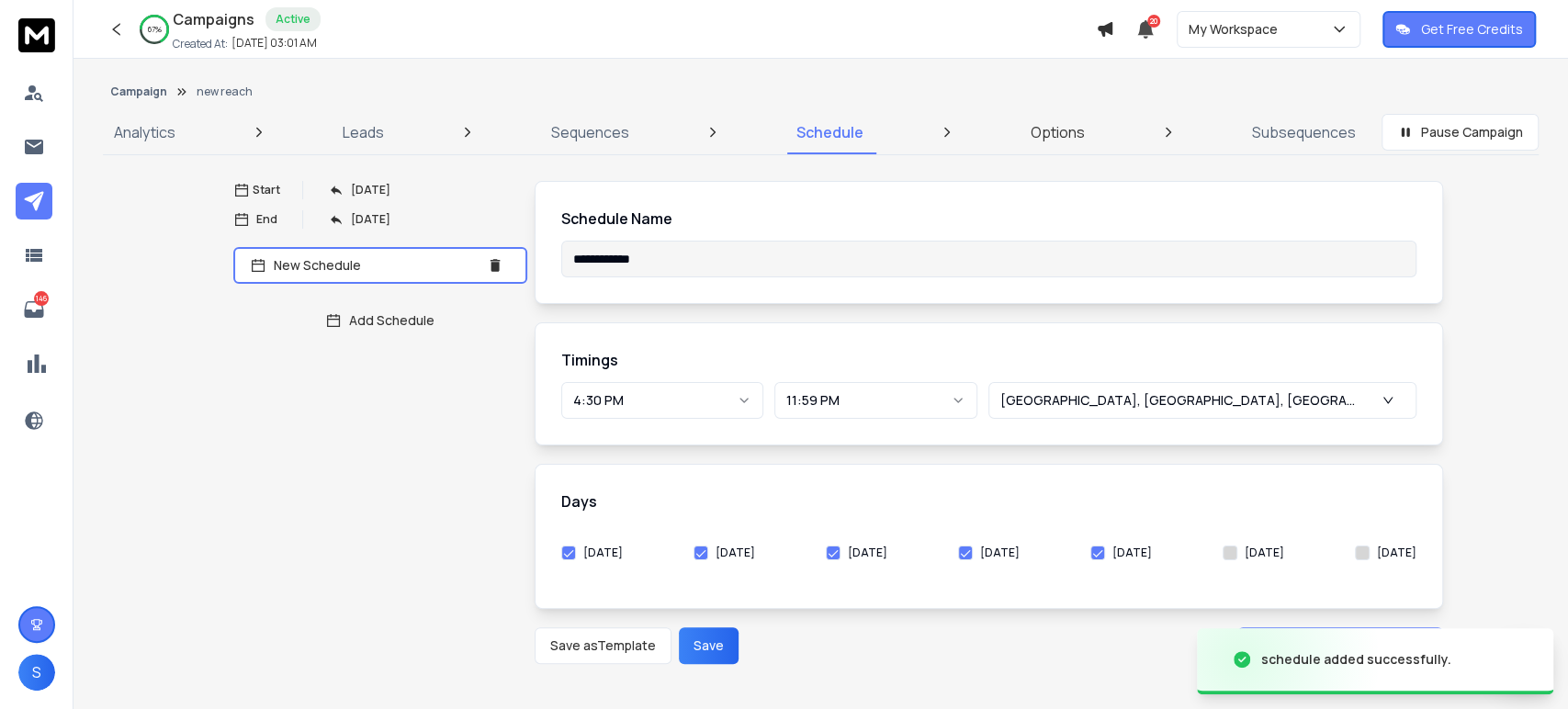
click at [1056, 129] on p "Options" at bounding box center [1058, 132] width 55 height 22
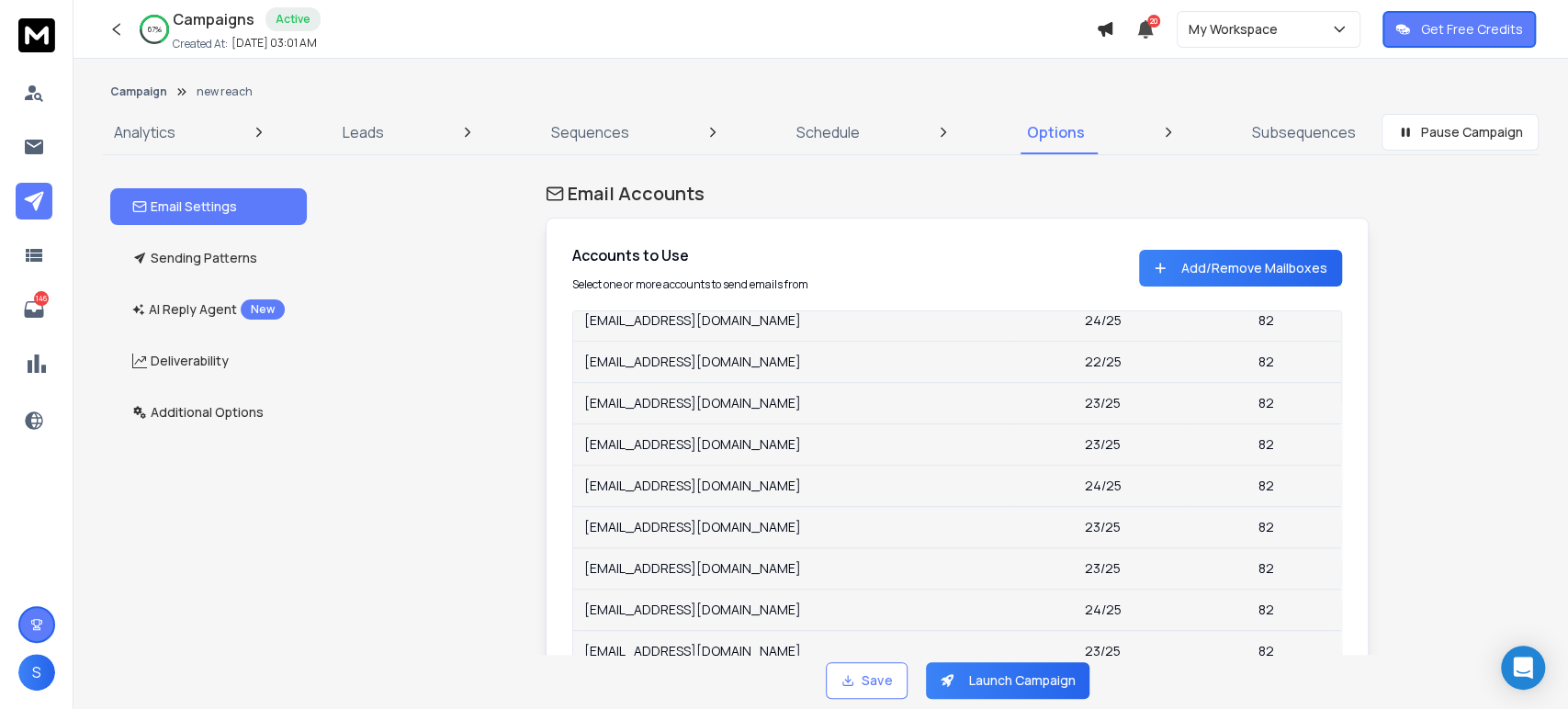
scroll to position [919, 0]
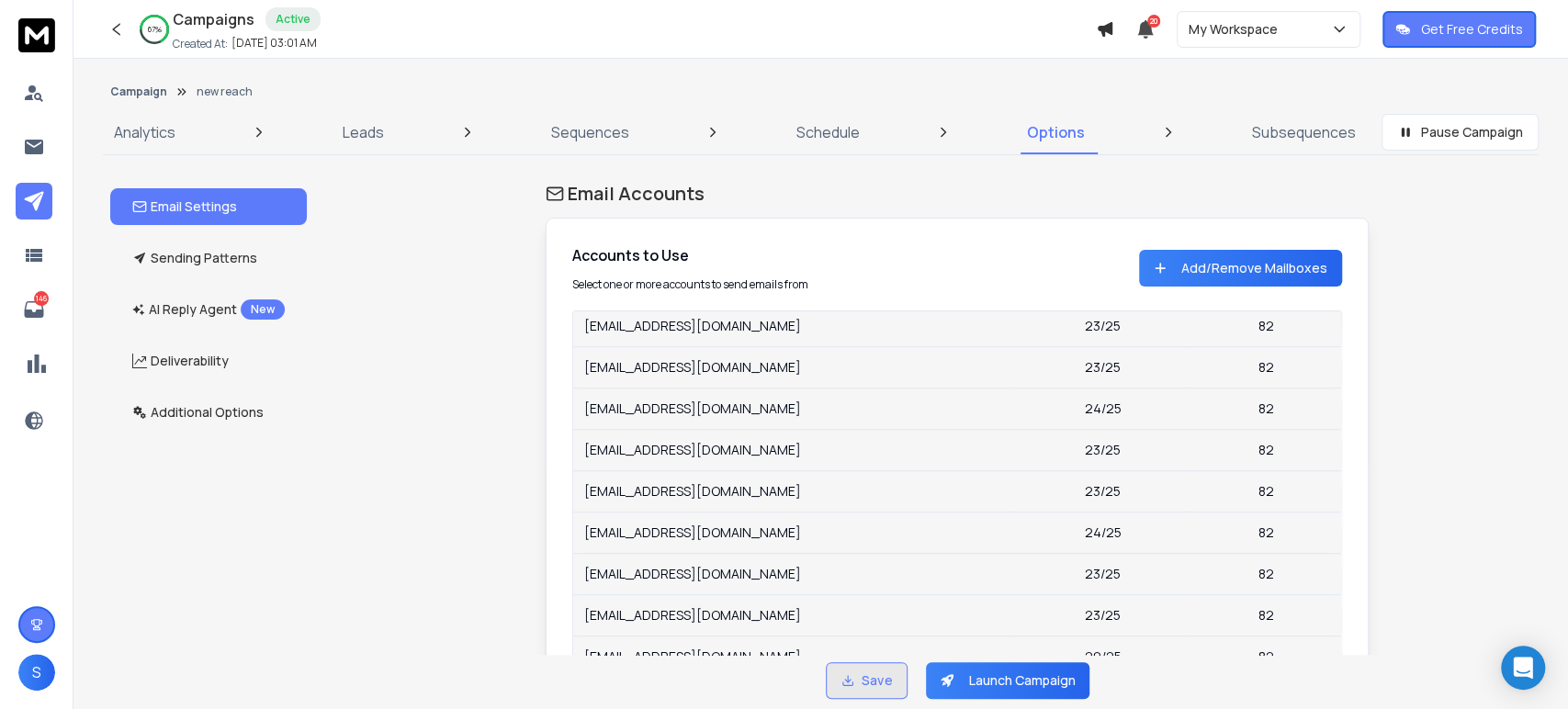
click at [883, 676] on button "Save" at bounding box center [867, 681] width 82 height 37
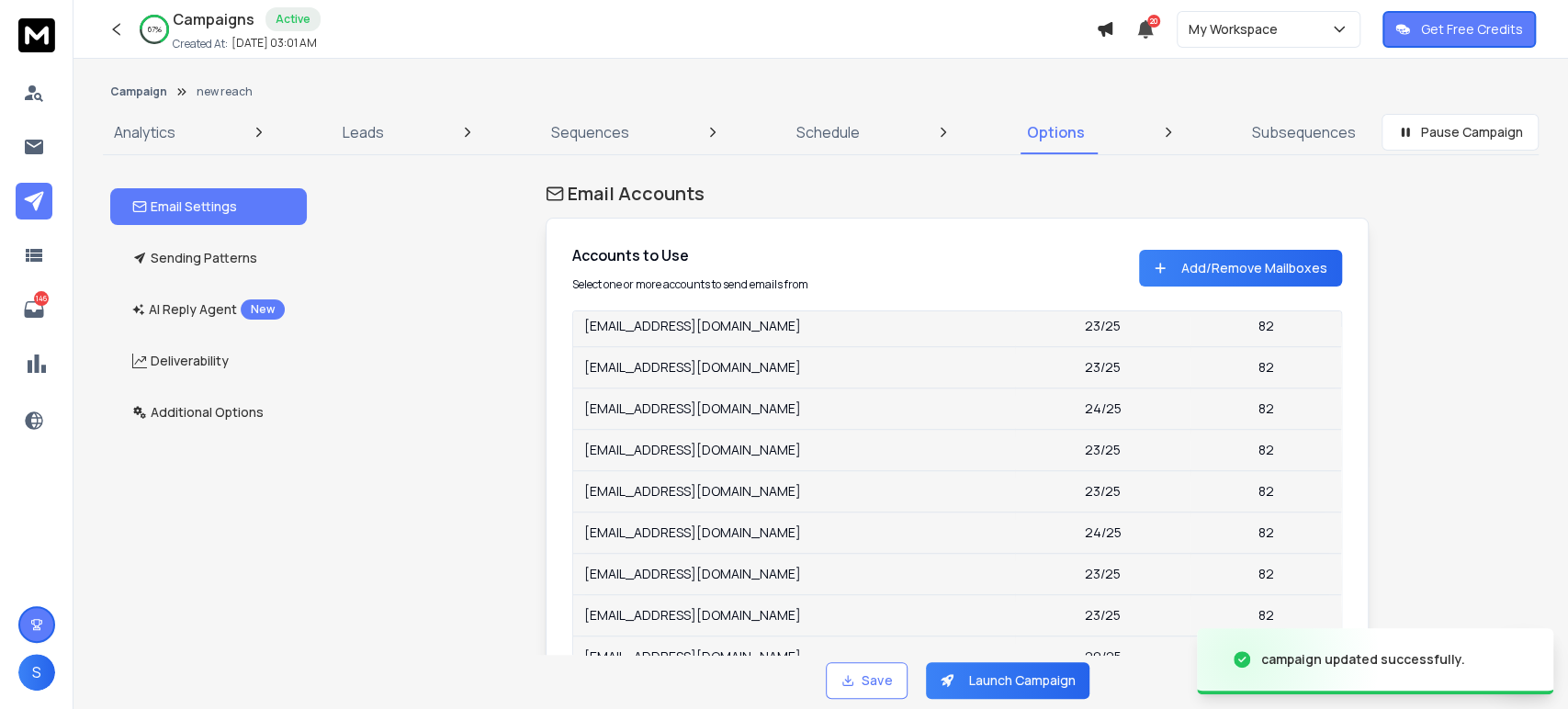
click at [1018, 679] on button "Launch Campaign" at bounding box center [1007, 681] width 164 height 37
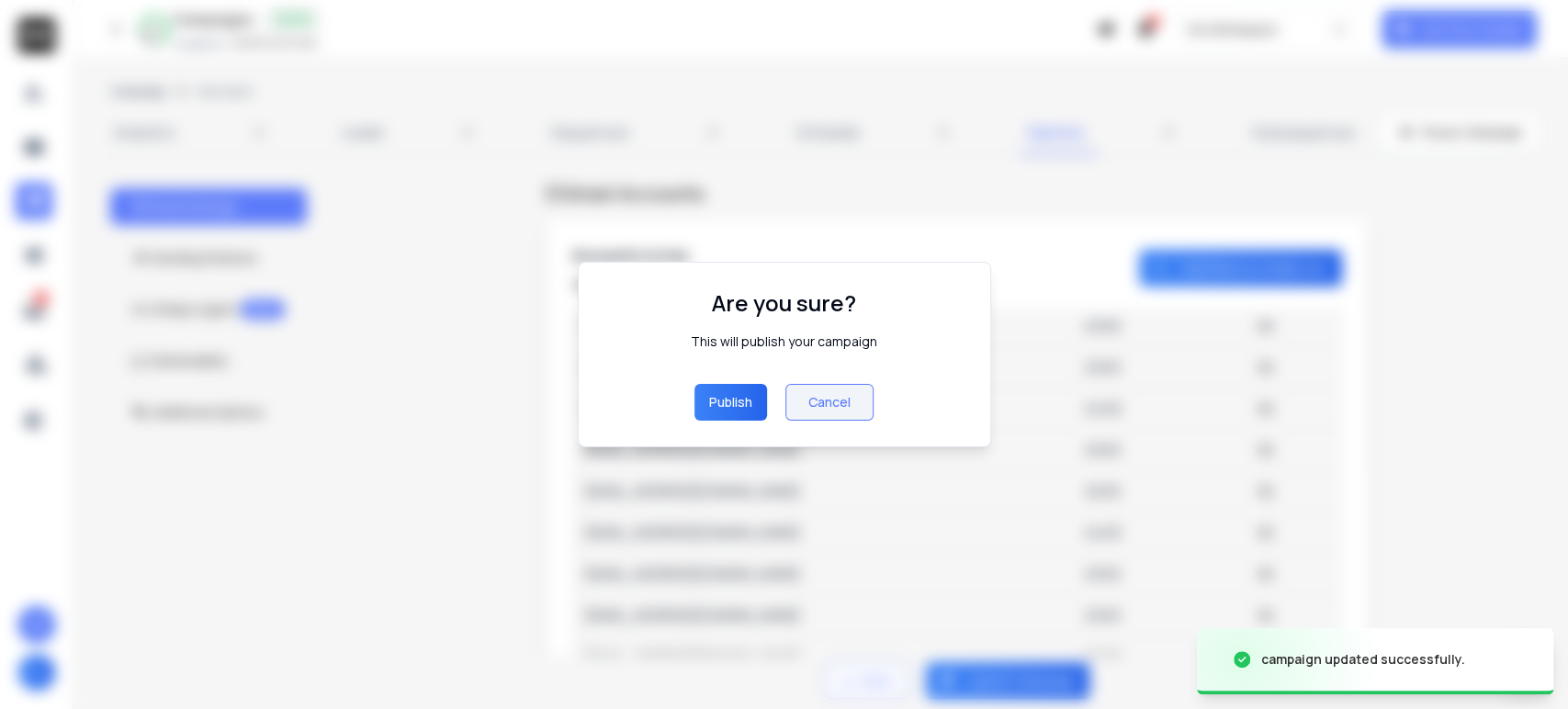
click at [742, 394] on button "Publish" at bounding box center [730, 403] width 72 height 37
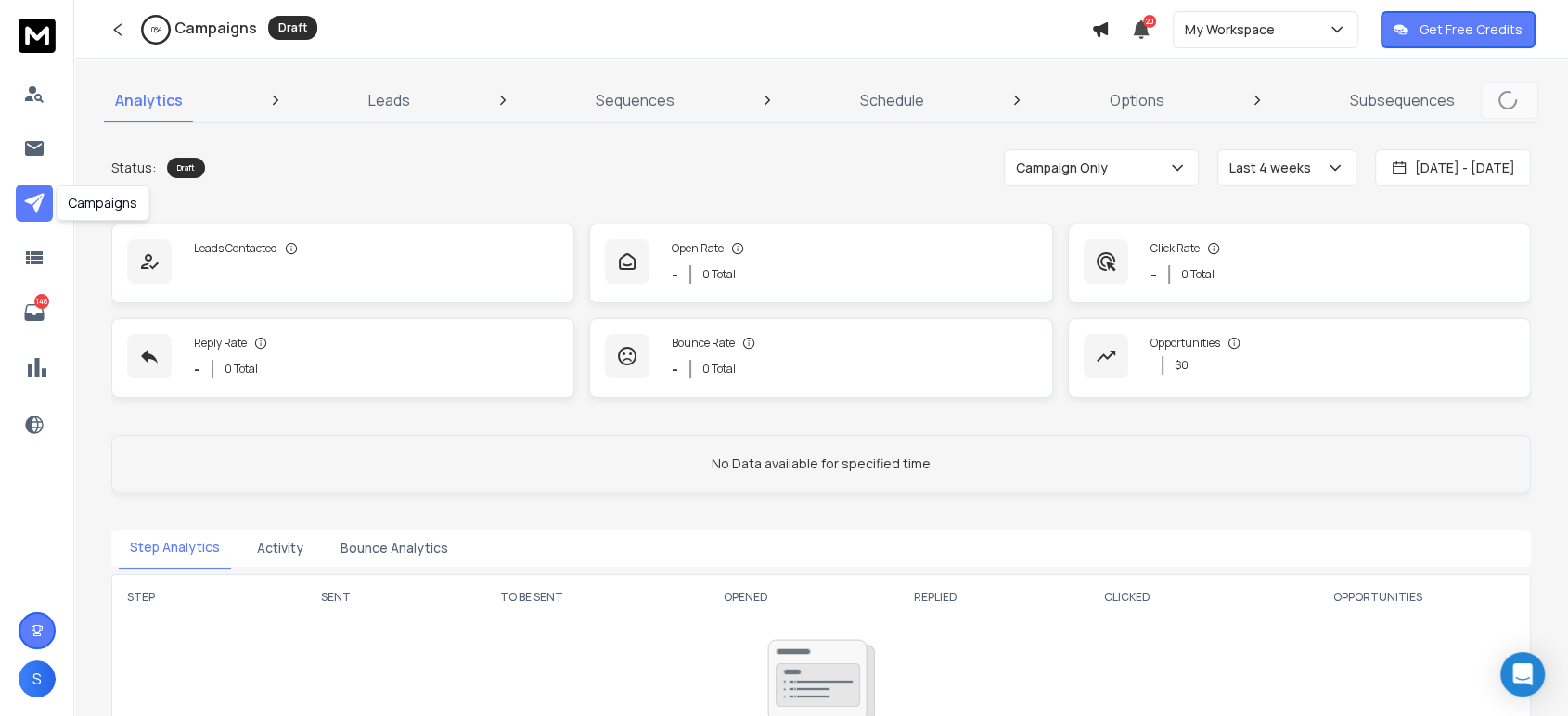
click at [48, 208] on link at bounding box center [34, 203] width 37 height 37
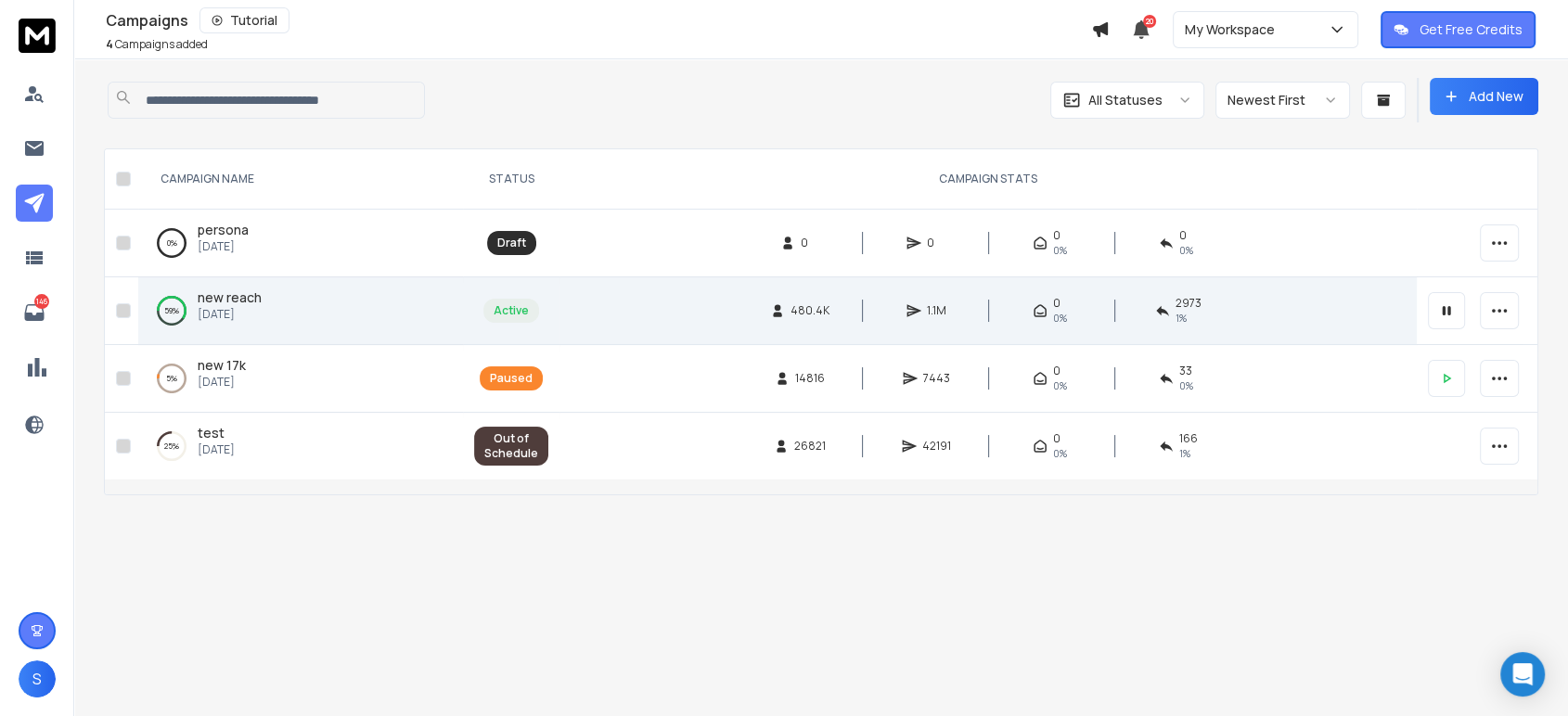
click at [331, 311] on div "59 % new reach 3 months ago" at bounding box center [300, 310] width 288 height 44
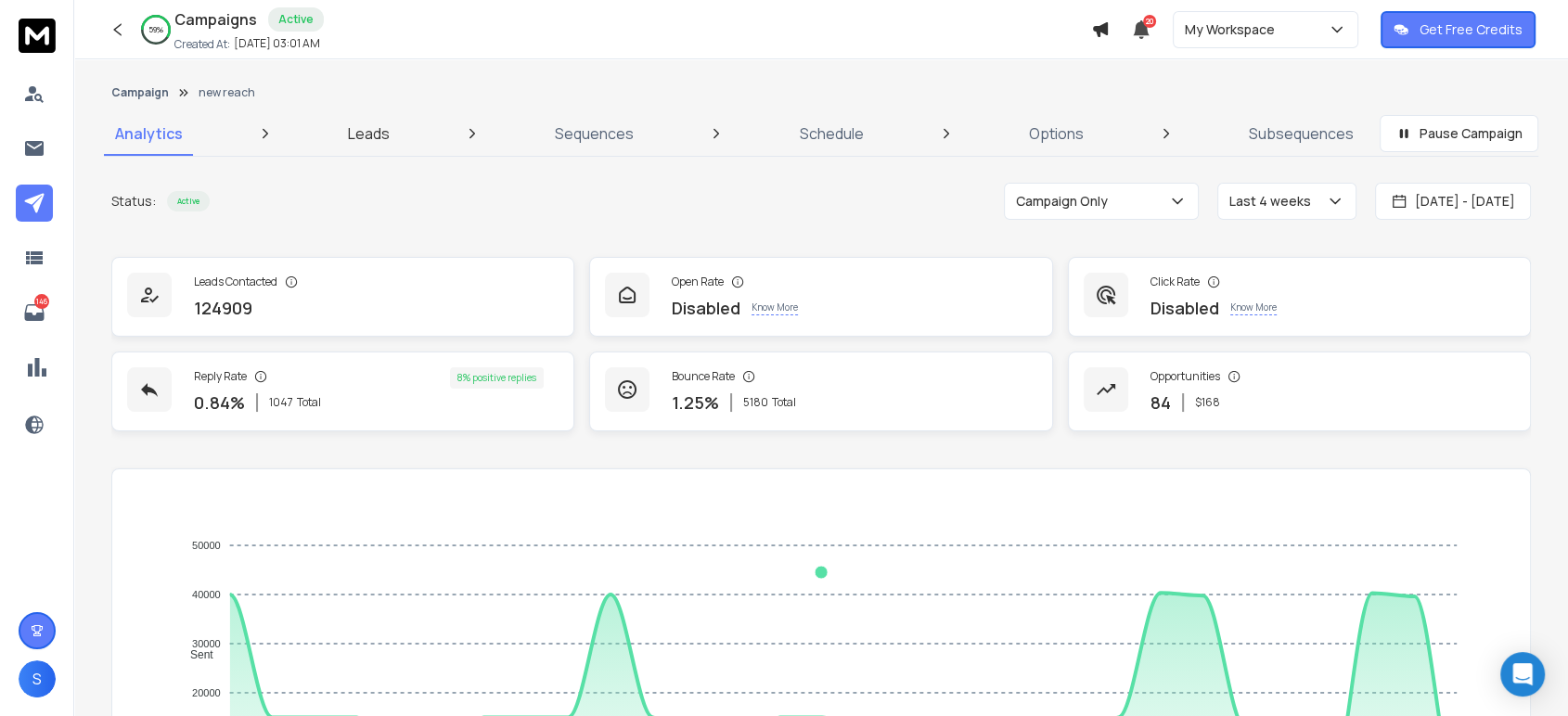
click at [366, 134] on p "Leads" at bounding box center [368, 133] width 41 height 23
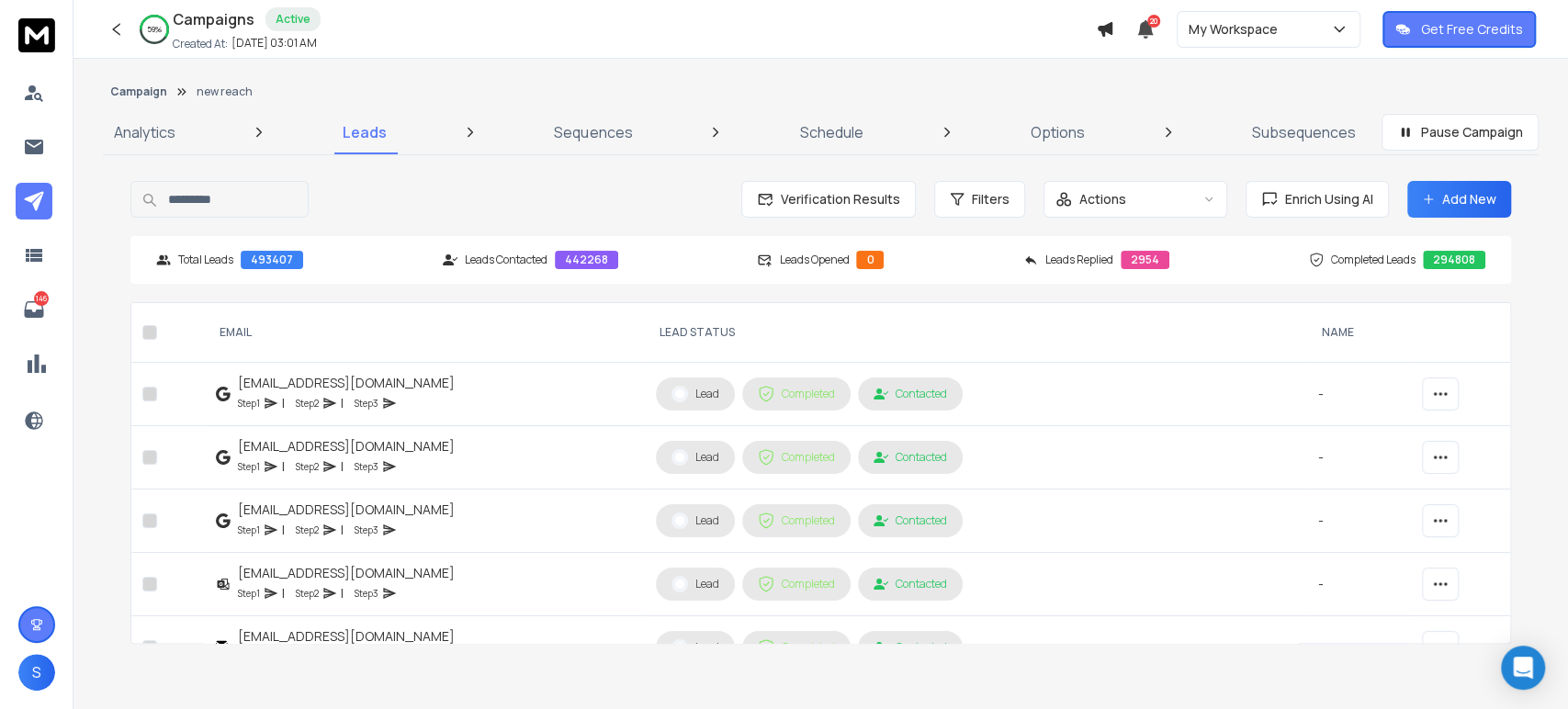
click at [1471, 185] on button "Add New" at bounding box center [1459, 200] width 103 height 37
click at [42, 262] on icon at bounding box center [34, 256] width 22 height 22
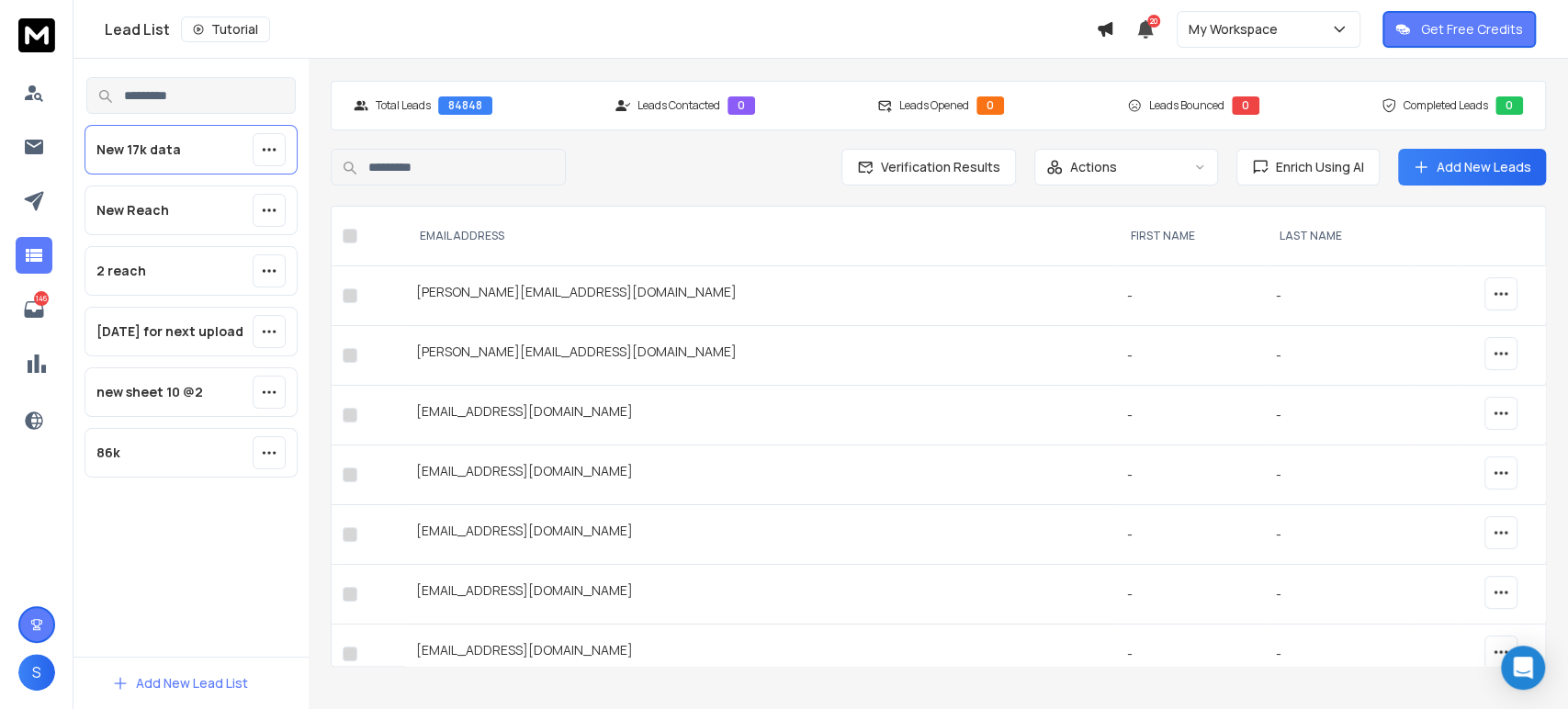
click at [271, 388] on icon "button" at bounding box center [268, 392] width 17 height 17
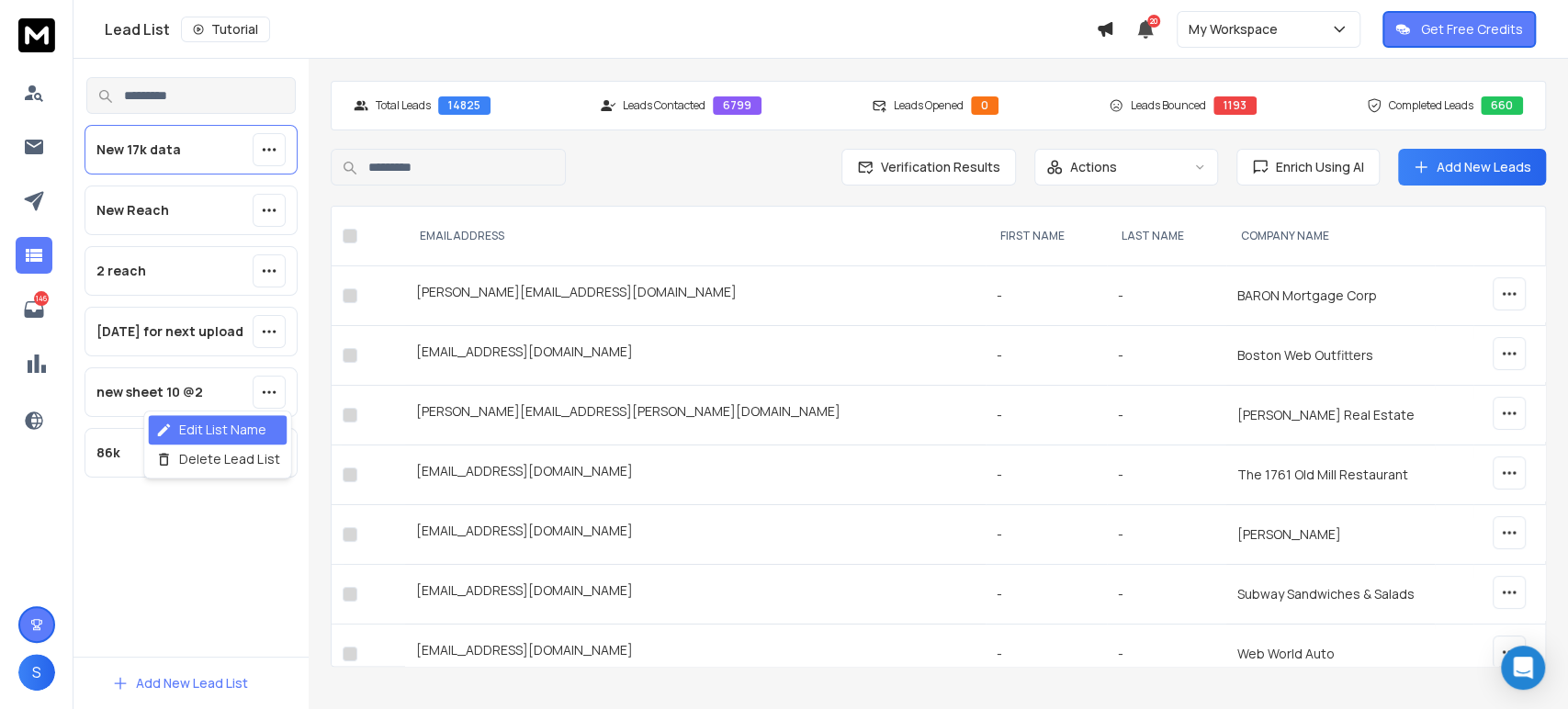
click at [636, 194] on div "Total Leads 14825 Leads Contacted 6799 Leads Opened 0 Leads Bounced 1193 Comple…" at bounding box center [937, 129] width 1259 height 141
click at [197, 376] on div "new sheet 10 @2" at bounding box center [191, 392] width 214 height 50
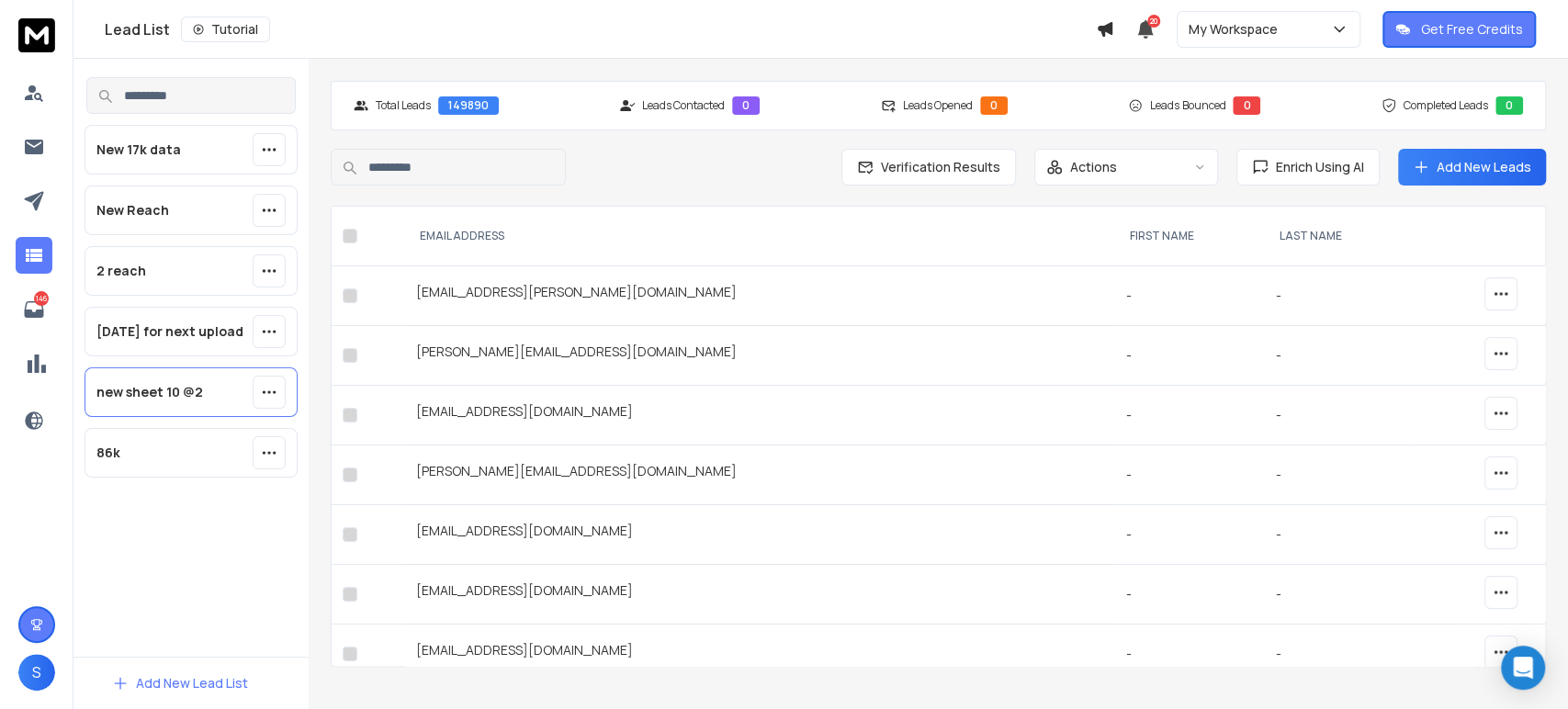
click at [1443, 170] on link "Add New Leads" at bounding box center [1471, 167] width 118 height 19
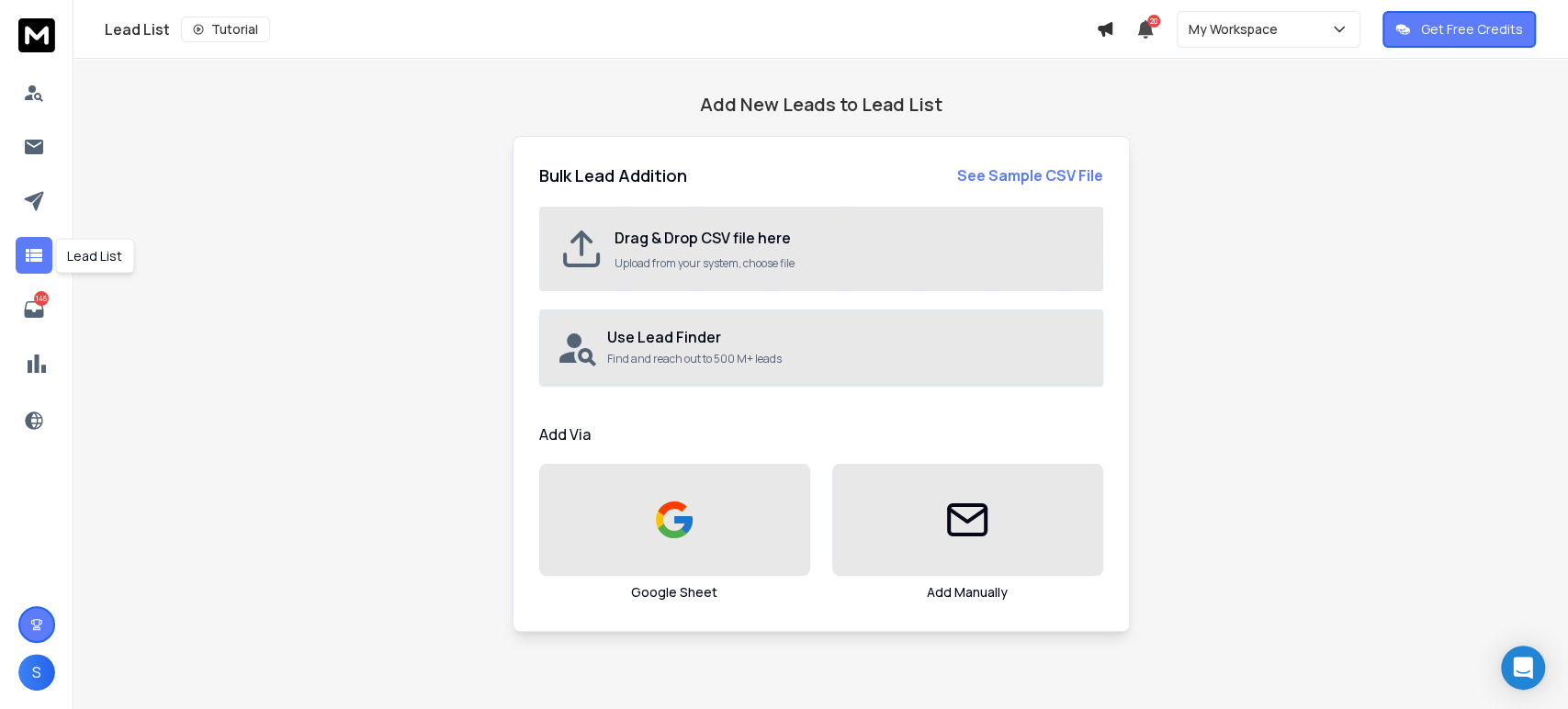
click at [23, 260] on icon at bounding box center [34, 256] width 22 height 22
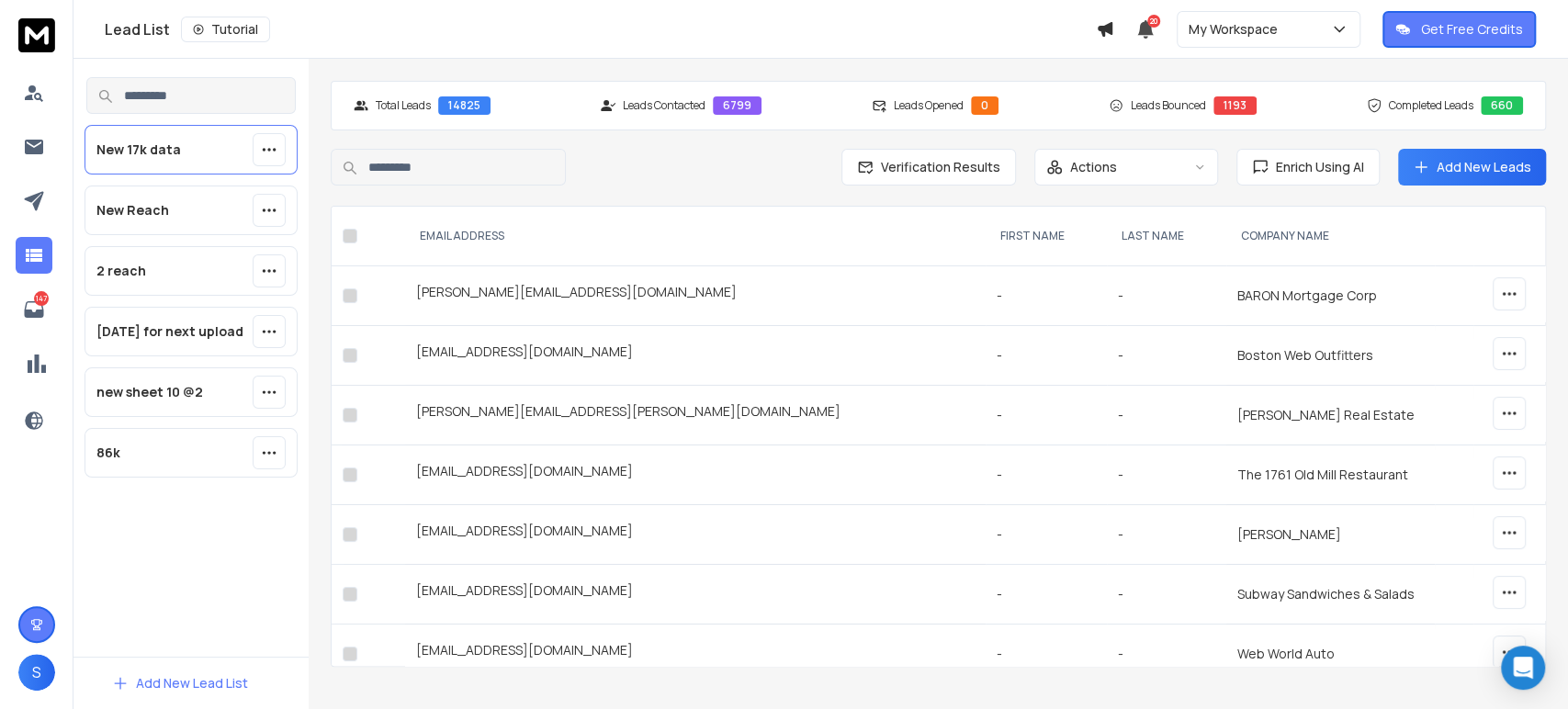
click at [264, 392] on icon "button" at bounding box center [268, 392] width 17 height 17
click at [166, 394] on p "new sheet 10 @2" at bounding box center [149, 392] width 106 height 19
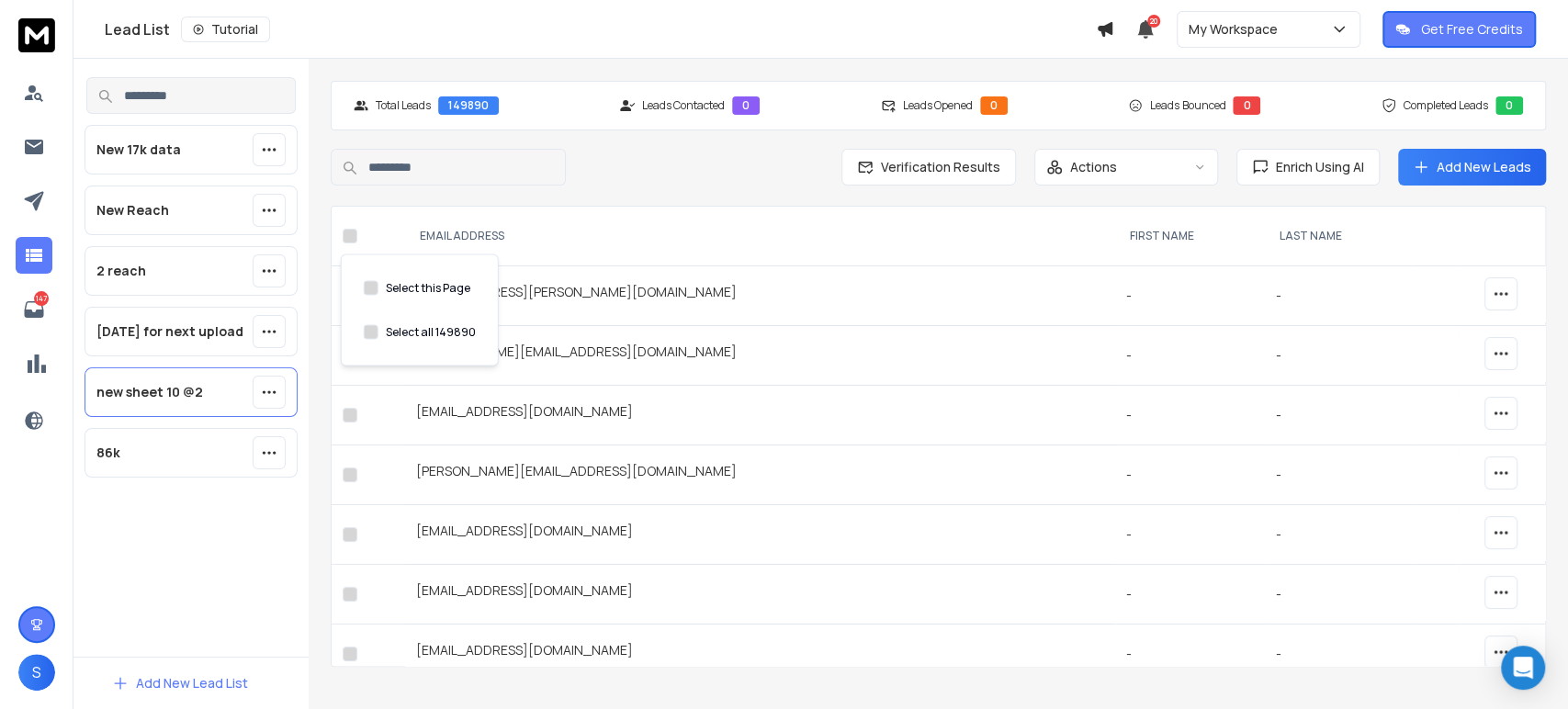
click at [368, 331] on button "Select this Page" at bounding box center [371, 331] width 15 height 15
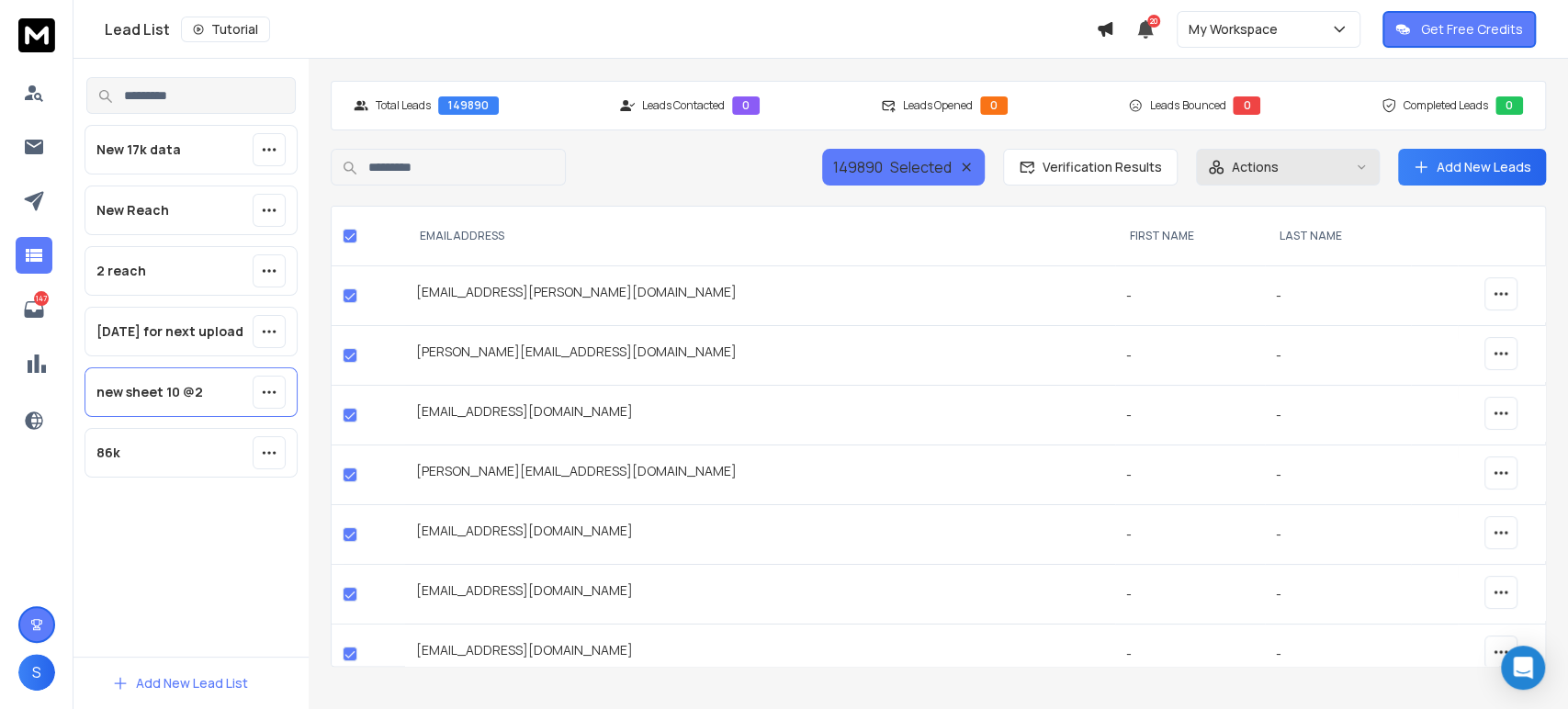
click at [1328, 160] on div "Actions" at bounding box center [1276, 167] width 139 height 19
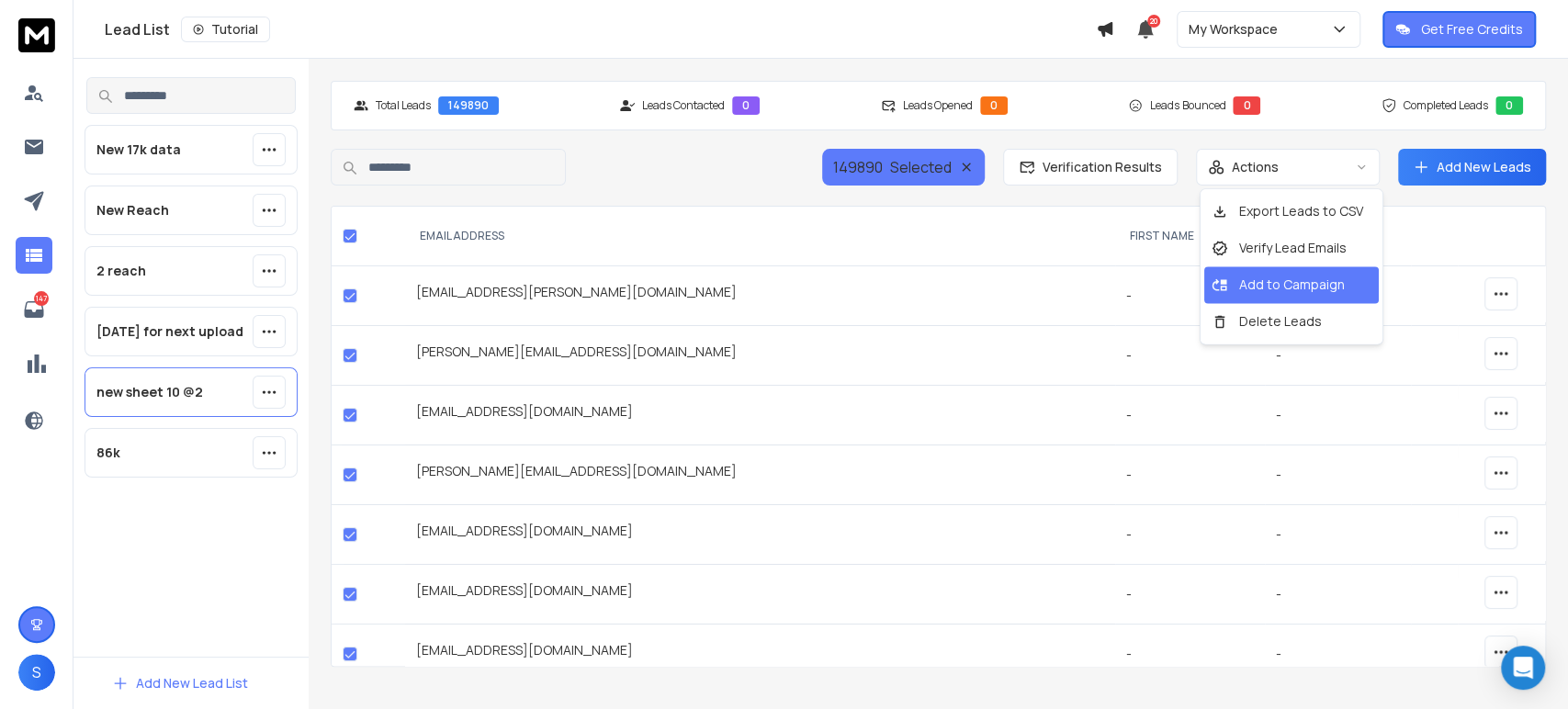
click at [1318, 277] on p "Add to Campaign" at bounding box center [1292, 285] width 113 height 25
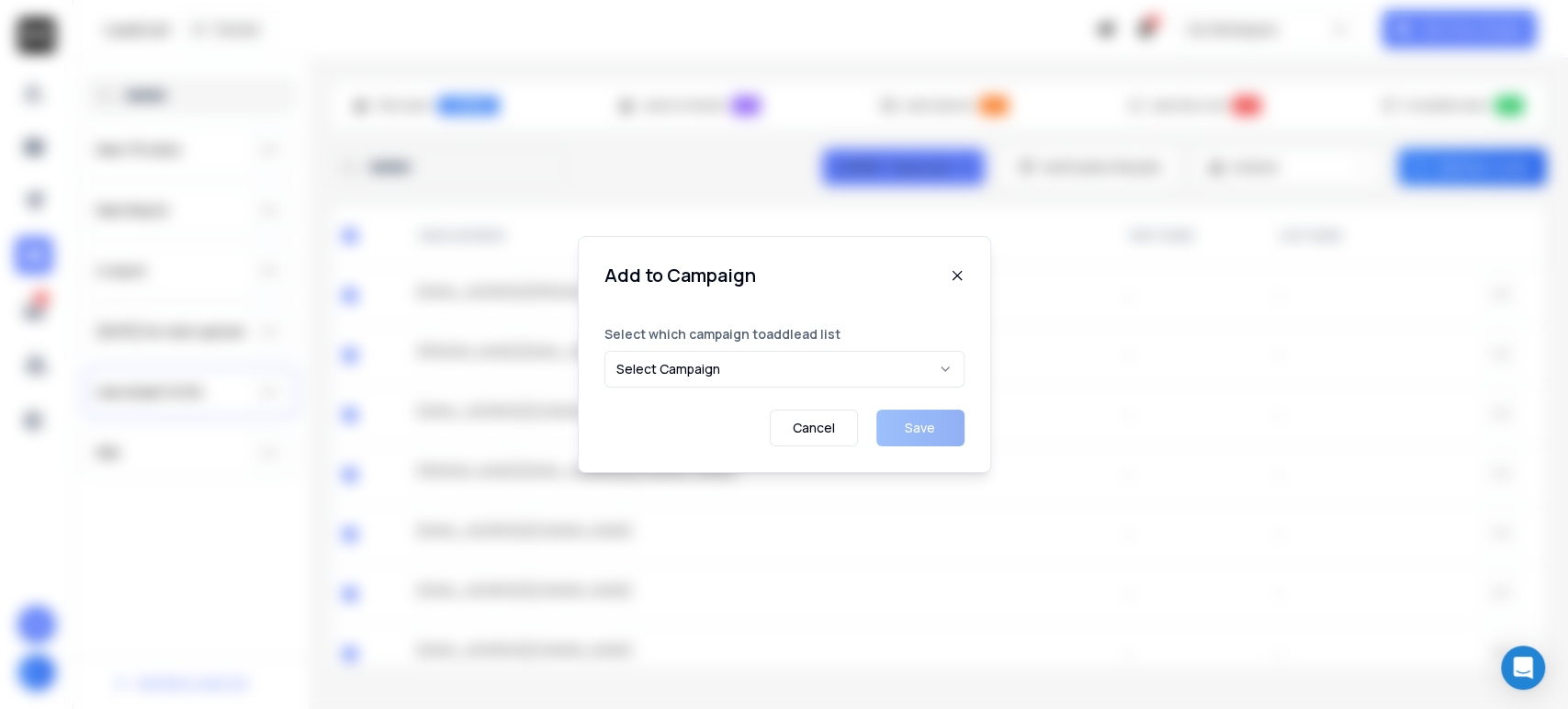
click at [916, 345] on div "Select which campaign to add lead list Select Campaign" at bounding box center [784, 356] width 360 height 62
click at [840, 387] on body "ReferralStack Unlock AI-powered affiliate growth Lifetime Deals available! Clai…" at bounding box center [784, 354] width 1568 height 709
click at [917, 423] on button "Save" at bounding box center [920, 428] width 88 height 37
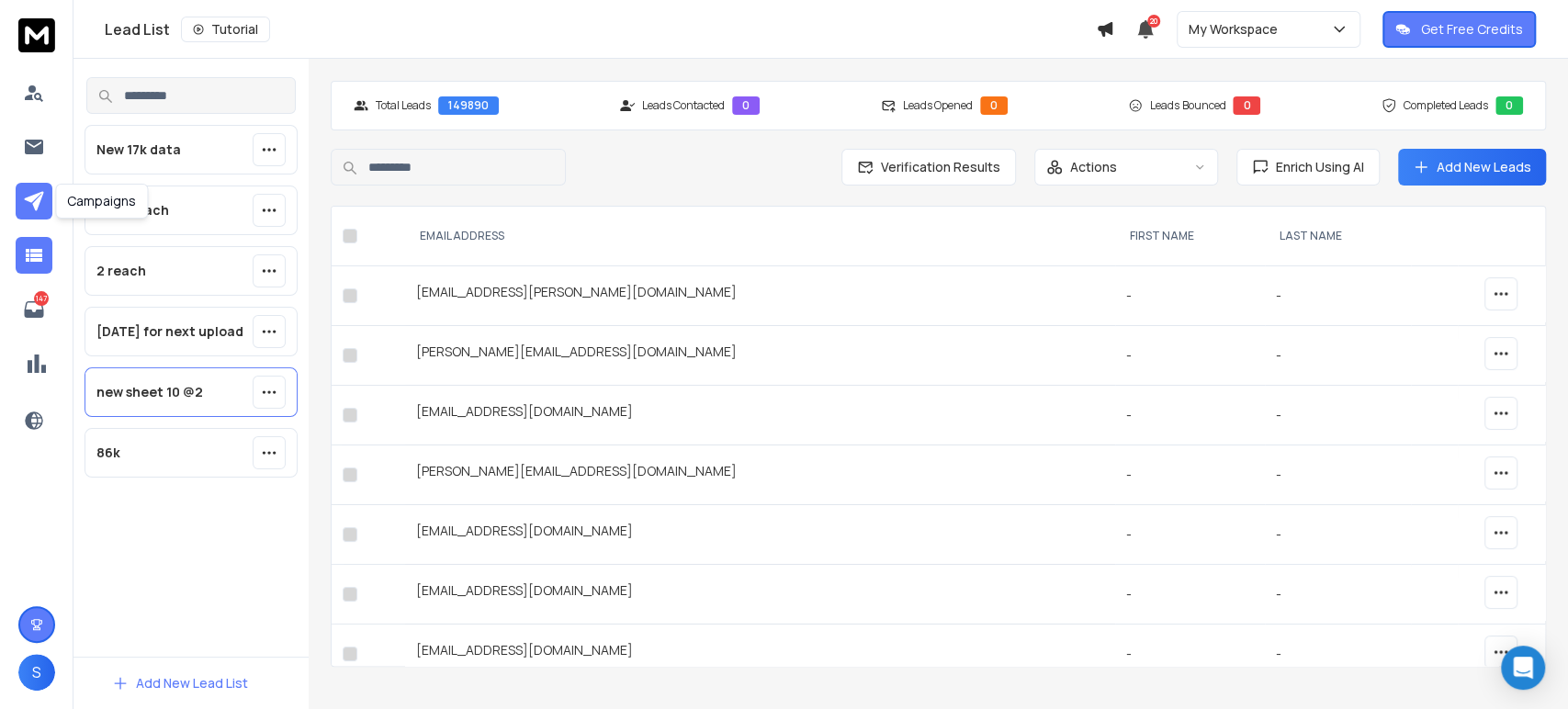
click at [34, 209] on icon at bounding box center [33, 202] width 20 height 20
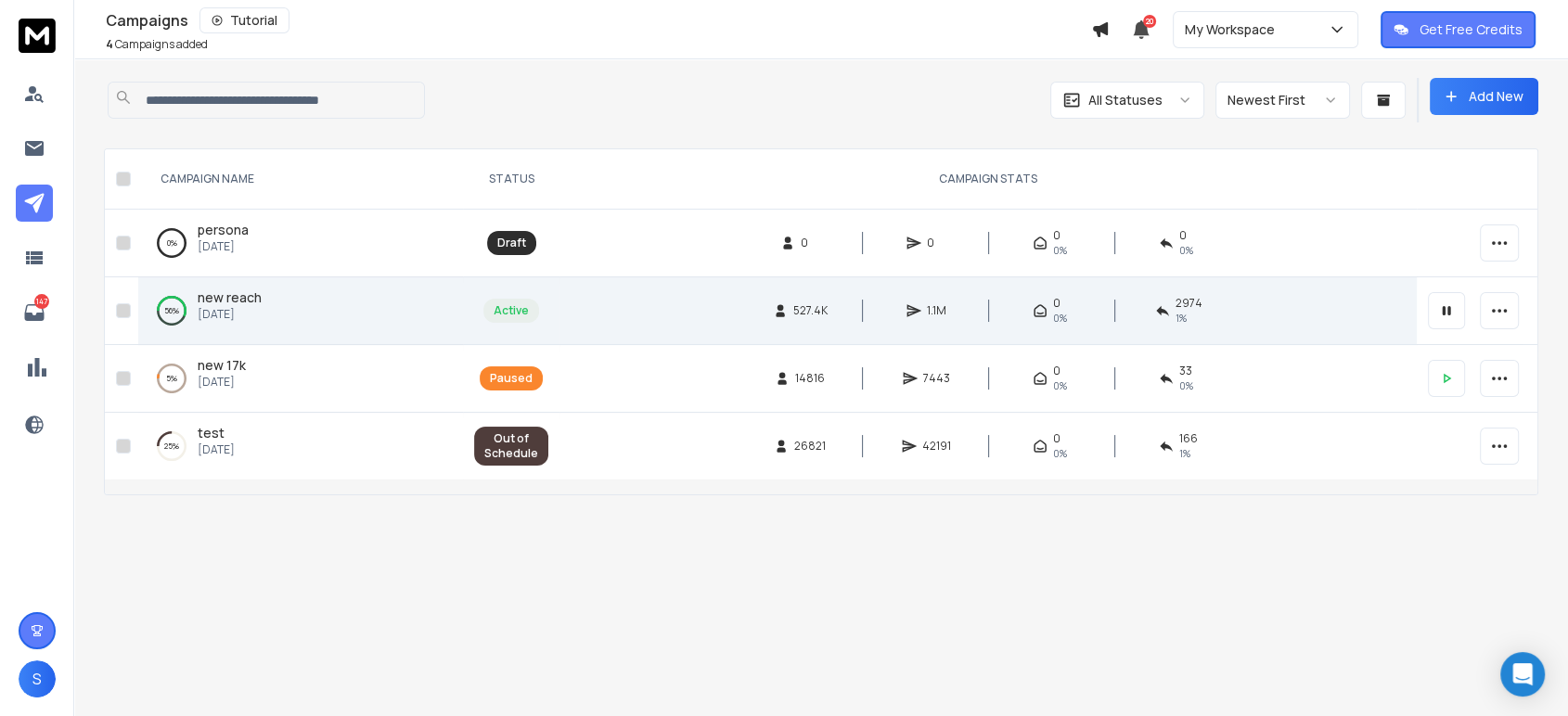
click at [298, 305] on div "56 % new reach 3 months ago" at bounding box center [300, 310] width 288 height 44
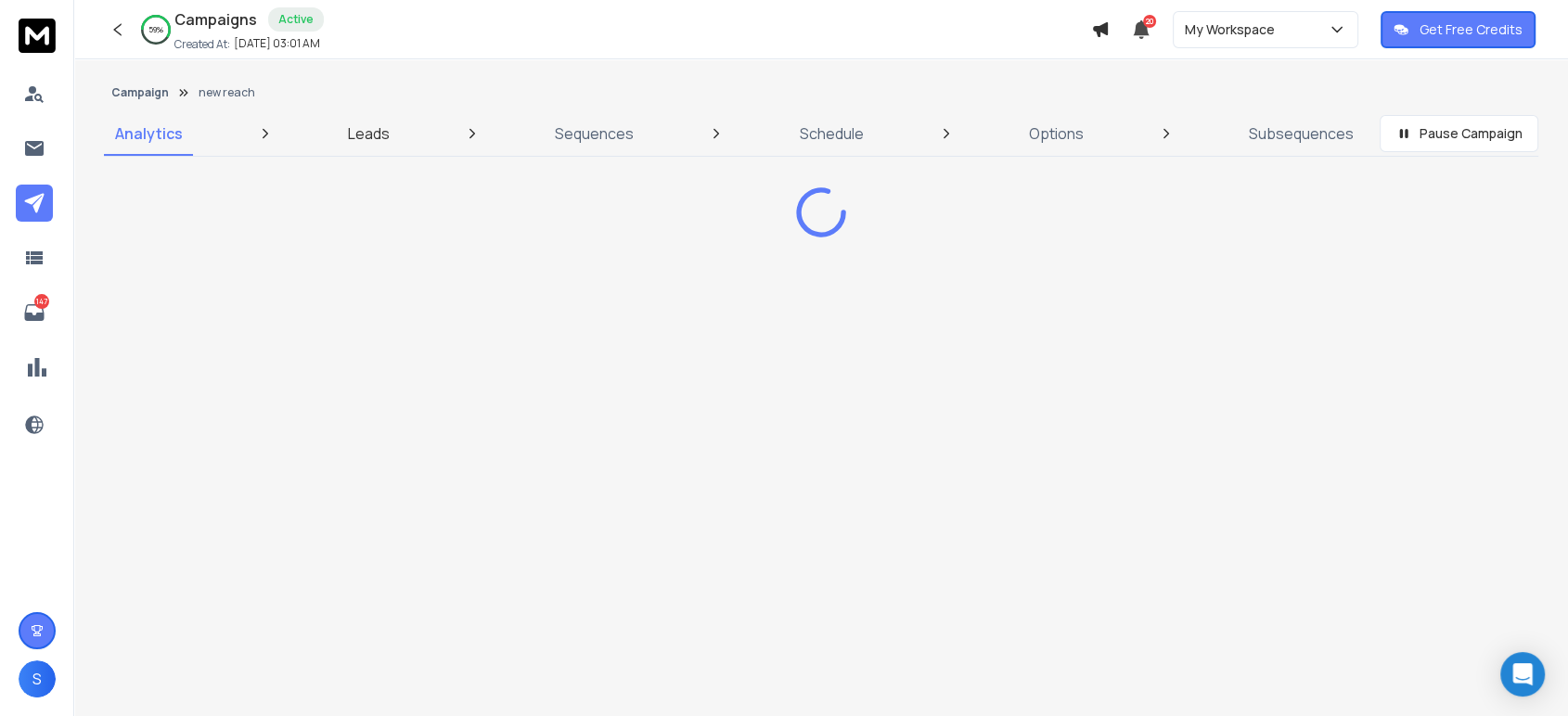
click at [377, 139] on p "Leads" at bounding box center [368, 133] width 41 height 23
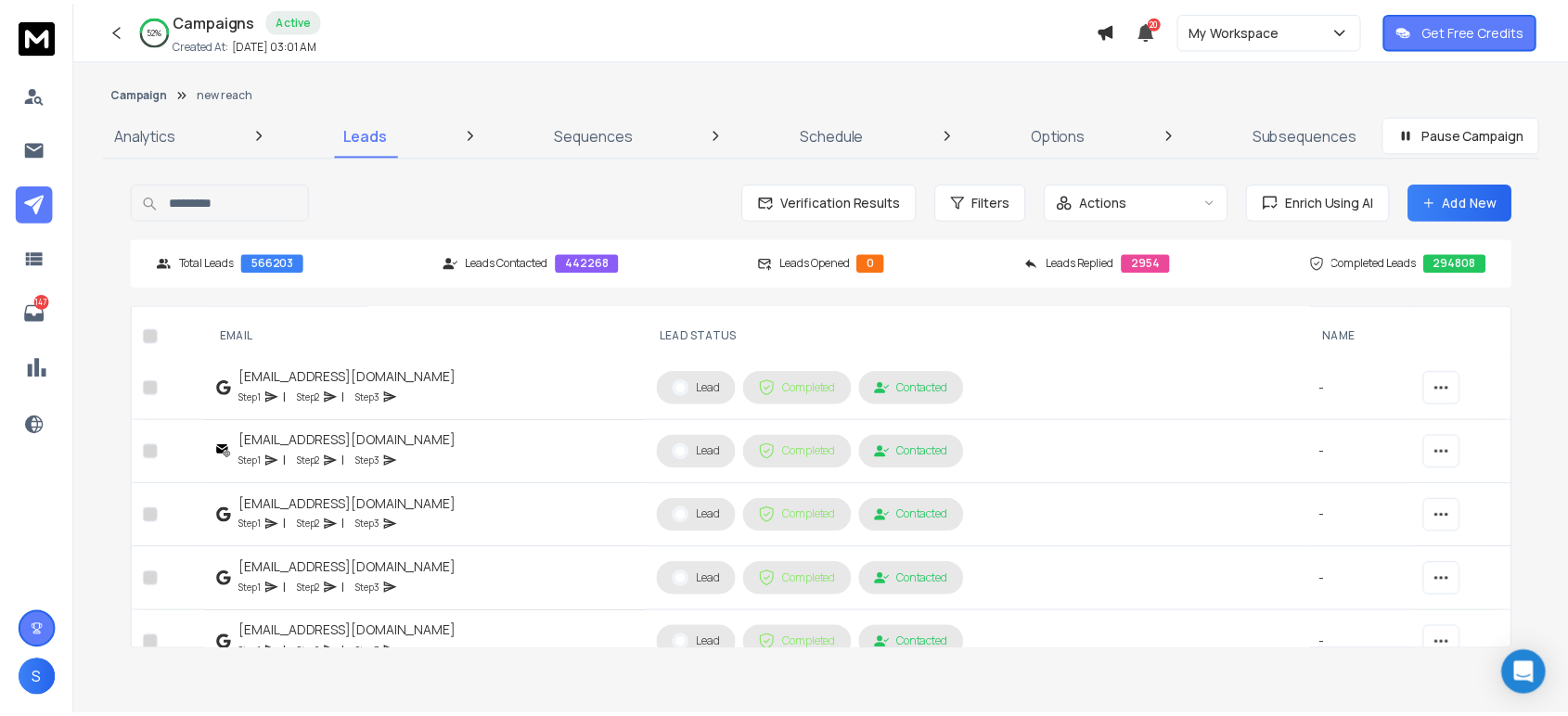
scroll to position [1649, 0]
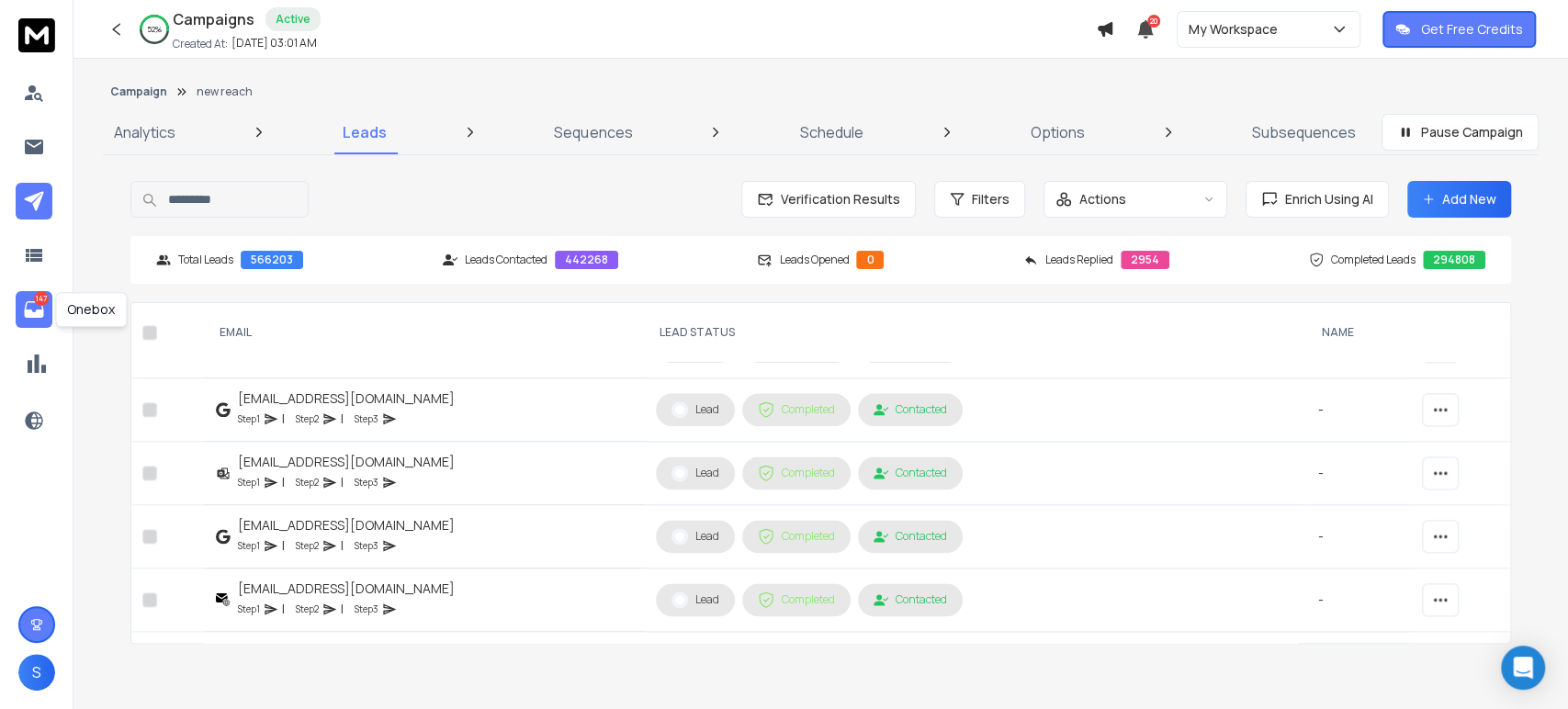
click at [35, 308] on icon at bounding box center [34, 309] width 22 height 22
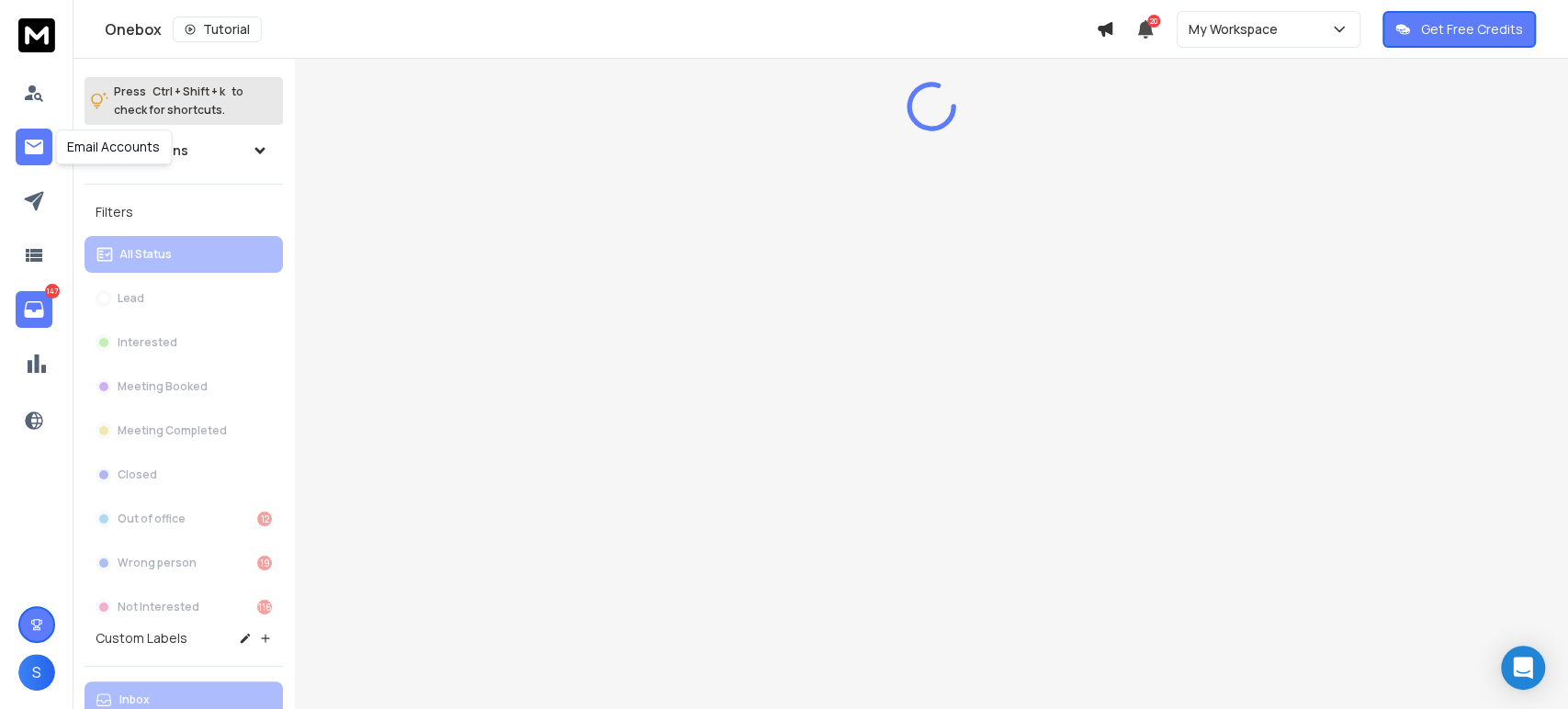
click at [37, 152] on icon at bounding box center [33, 146] width 19 height 15
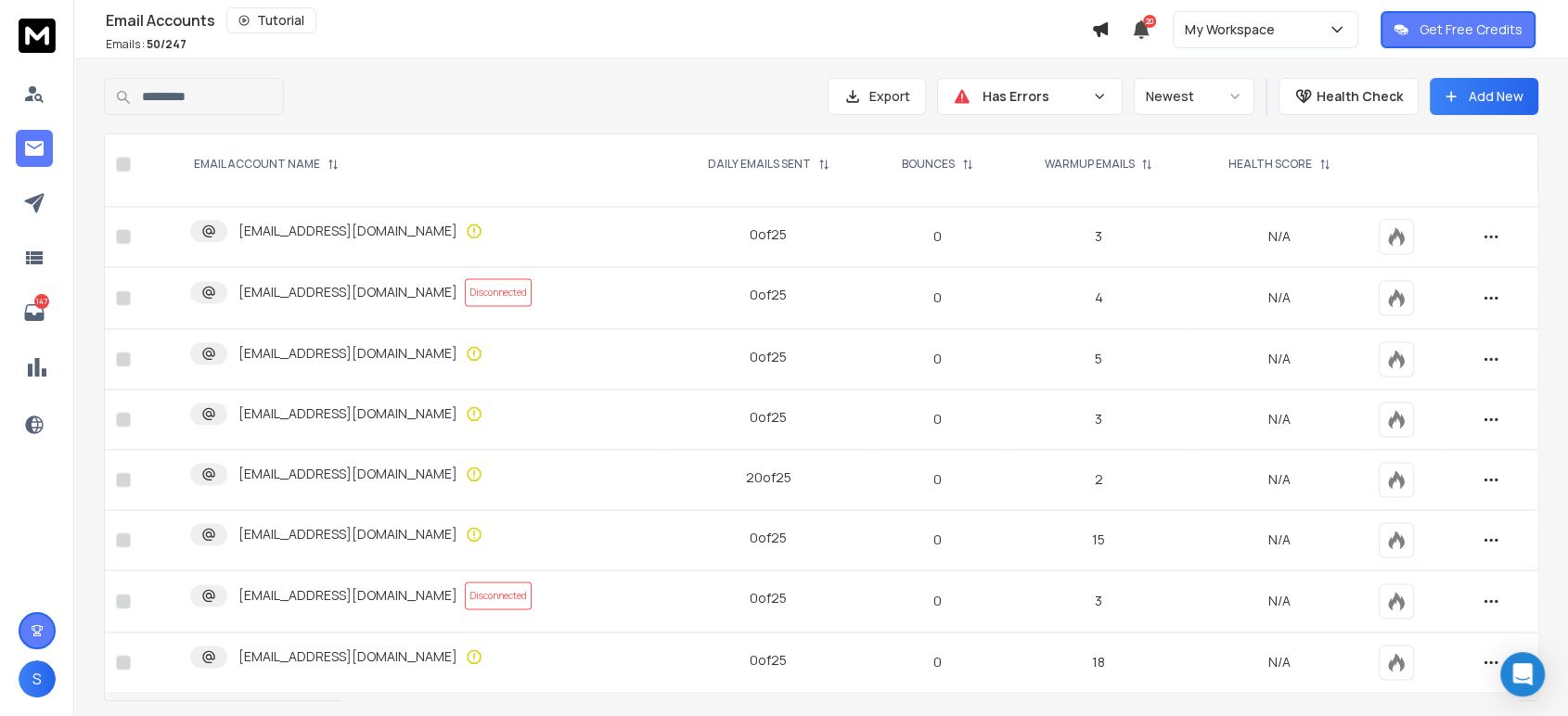
scroll to position [2561, 0]
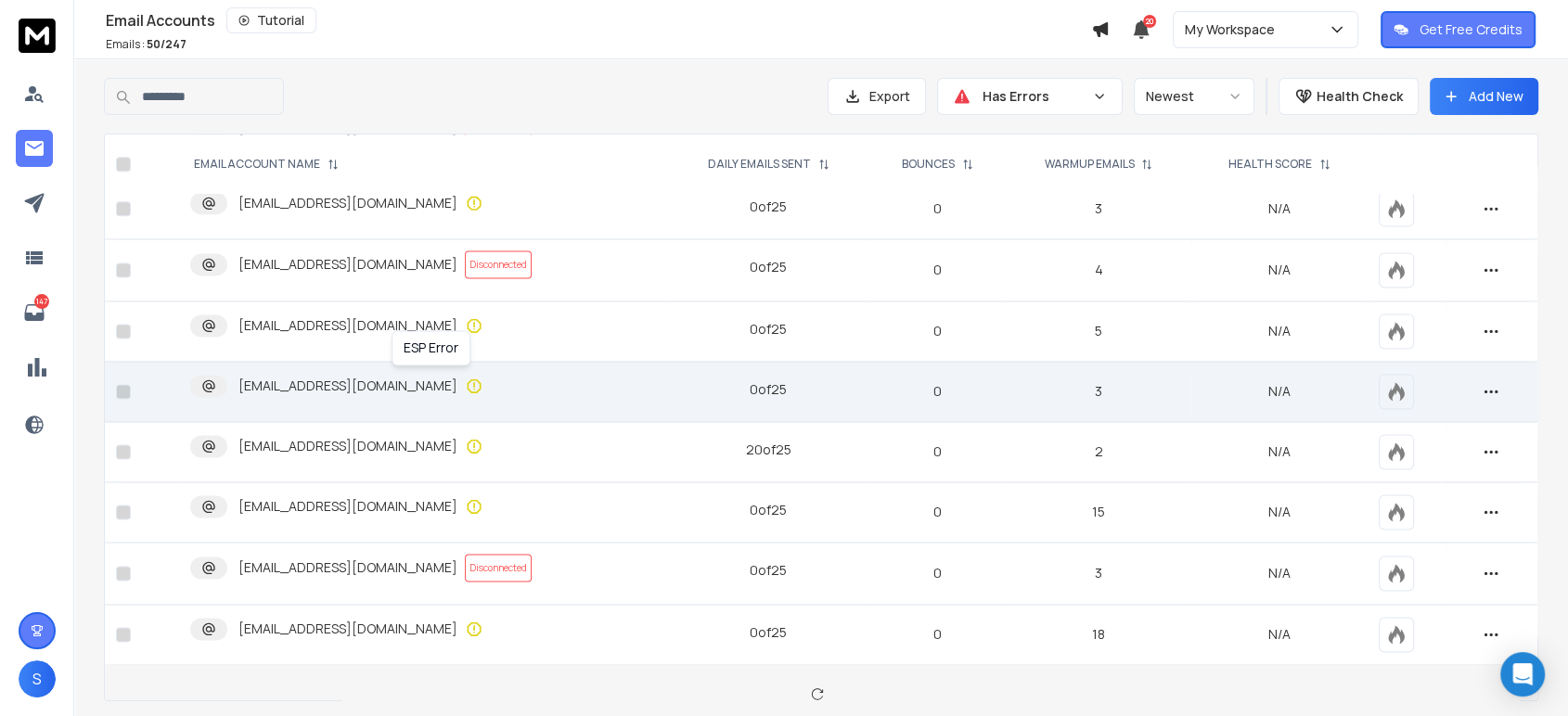
click at [465, 376] on icon at bounding box center [474, 385] width 19 height 19
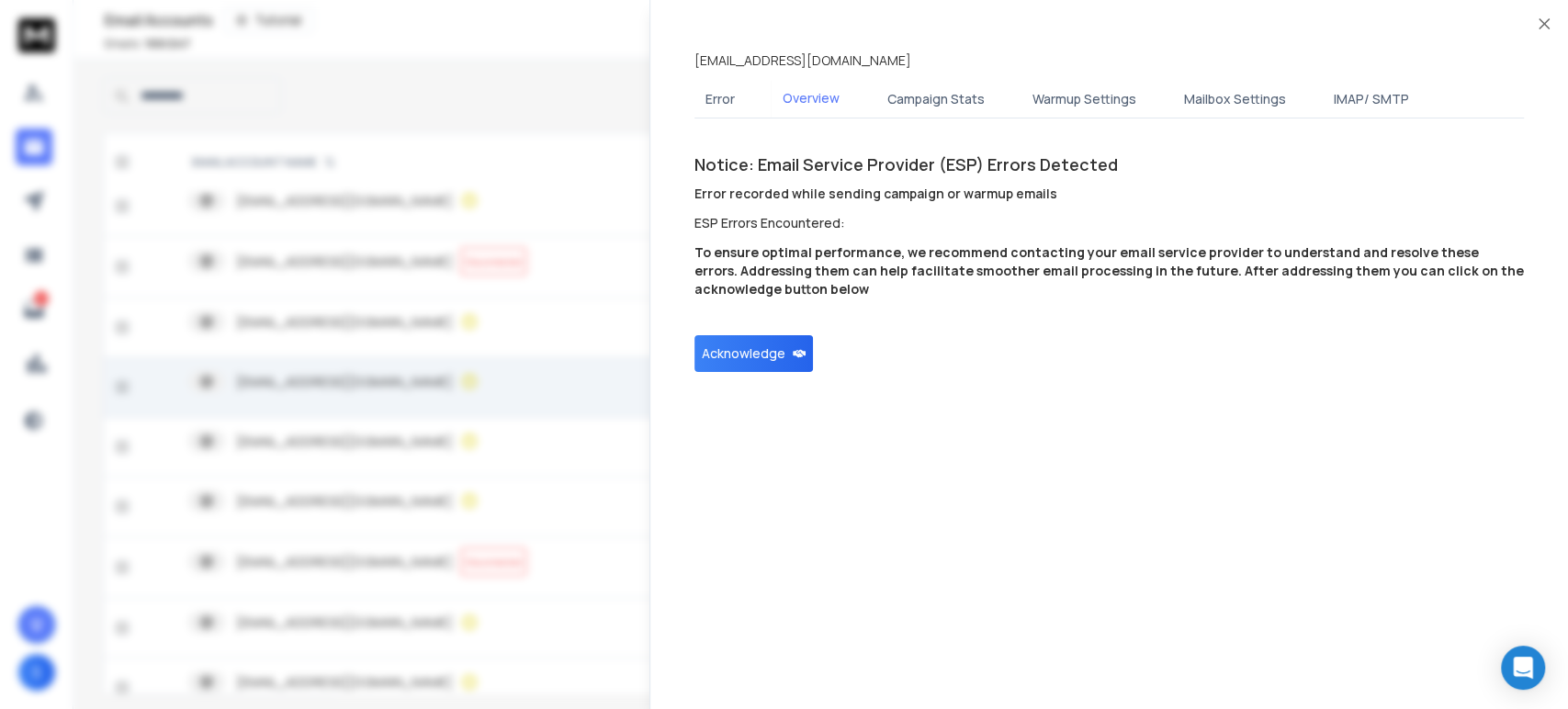
click at [429, 373] on div at bounding box center [784, 354] width 1568 height 709
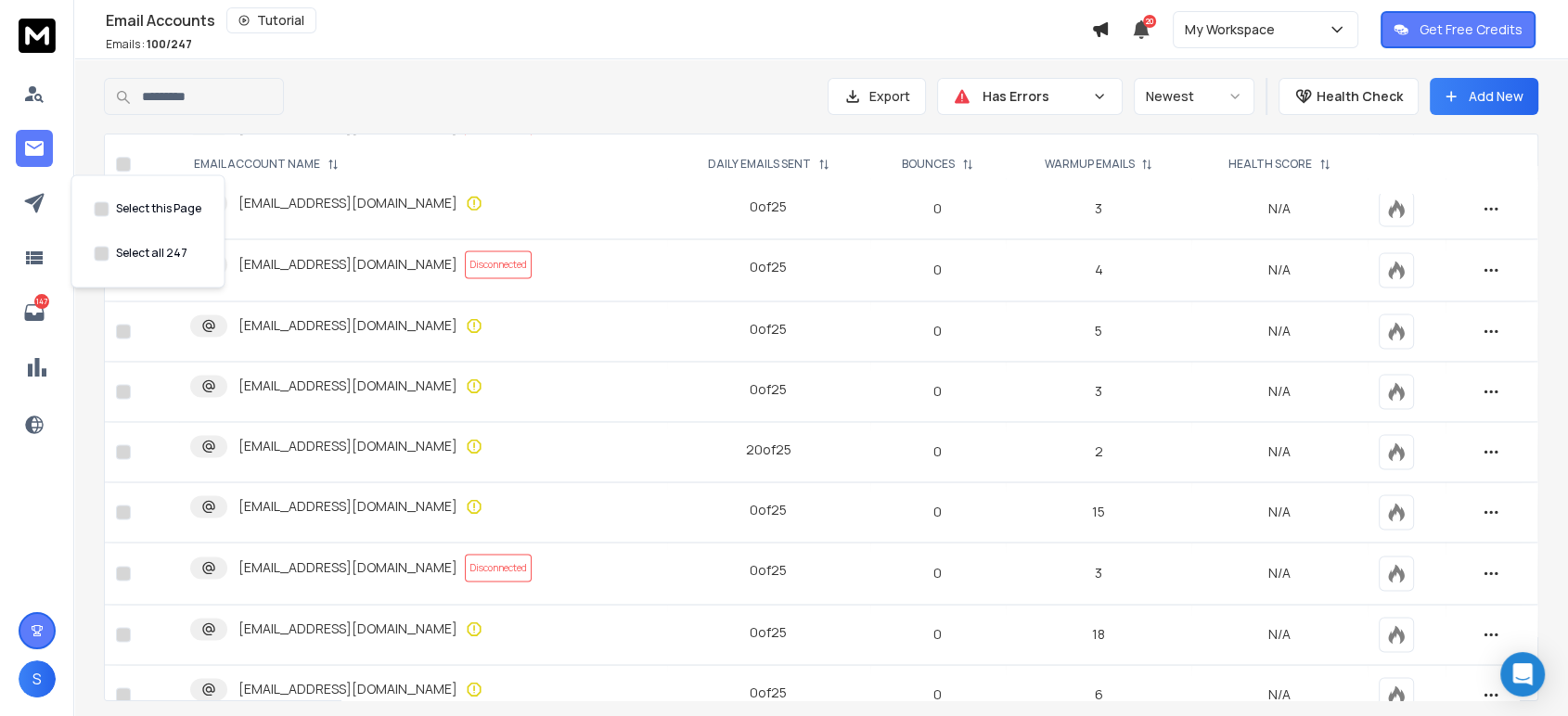
click at [103, 250] on button "Select this Page" at bounding box center [100, 253] width 15 height 15
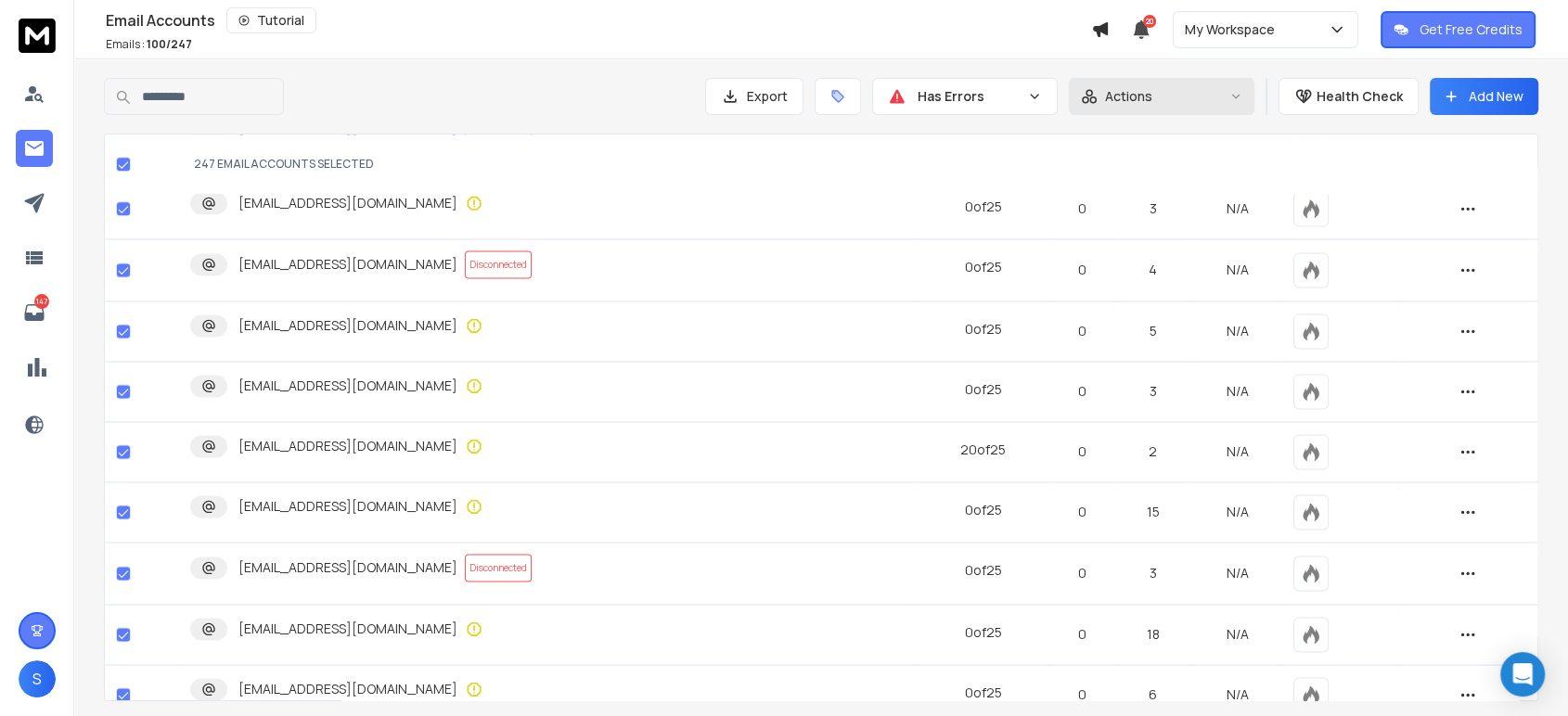
click at [1204, 104] on div "Actions" at bounding box center [1150, 97] width 141 height 19
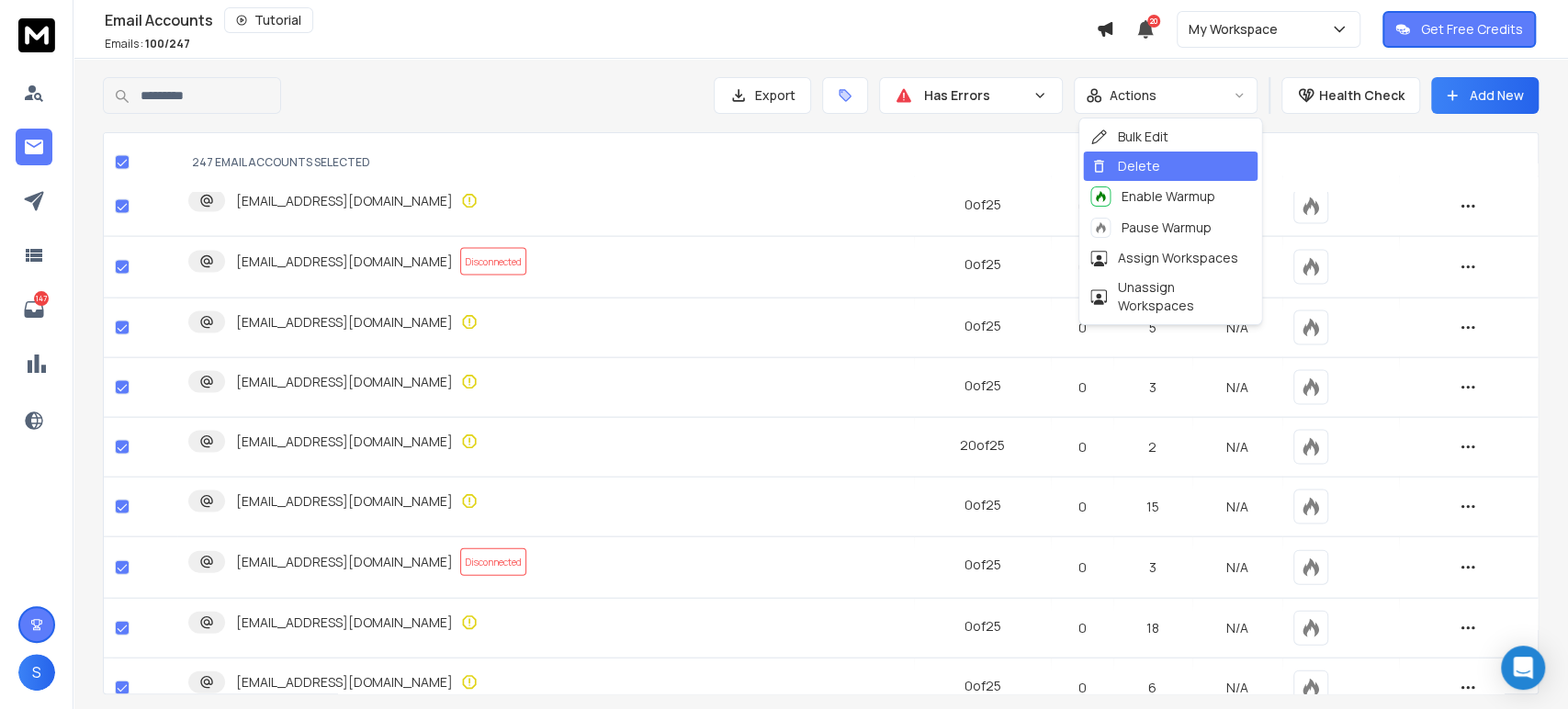
click at [1147, 162] on div "Delete" at bounding box center [1125, 166] width 70 height 19
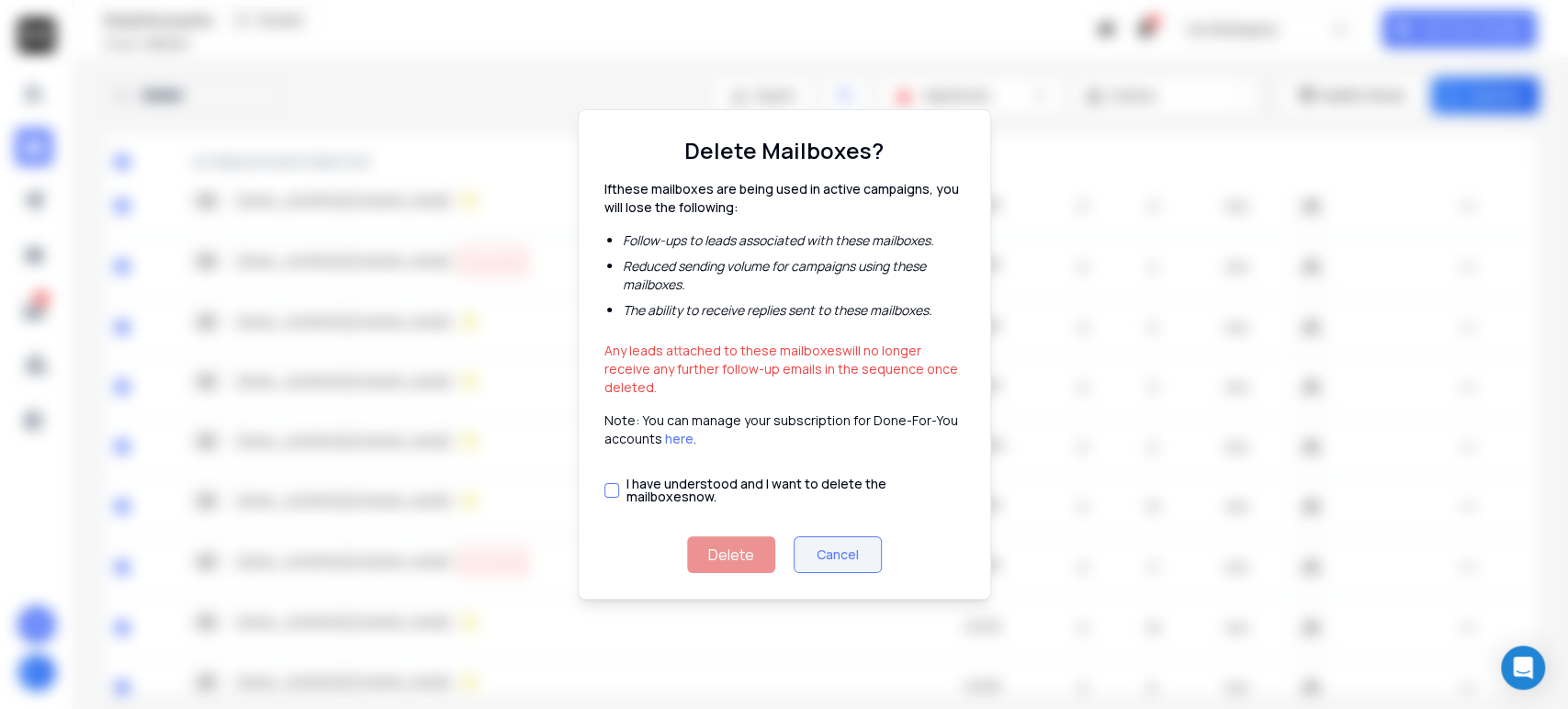
click at [708, 478] on label "I have understood and I want to delete the mailbox es now." at bounding box center [795, 491] width 338 height 25
click at [619, 483] on button "I have understood and I want to delete the mailbox es now." at bounding box center [611, 490] width 15 height 15
click at [742, 560] on button "Delete" at bounding box center [730, 555] width 88 height 37
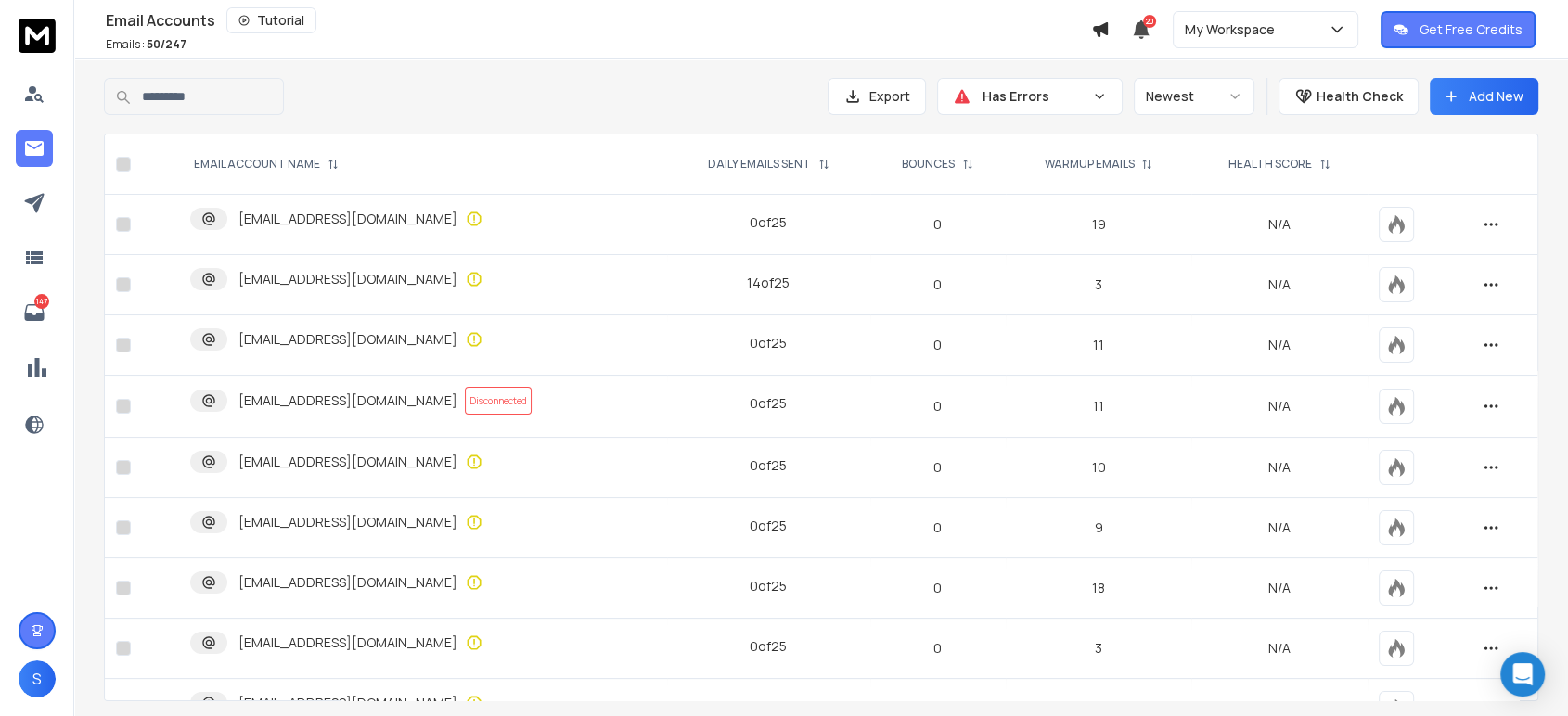
click at [1042, 111] on div "Has Errors" at bounding box center [1029, 97] width 185 height 37
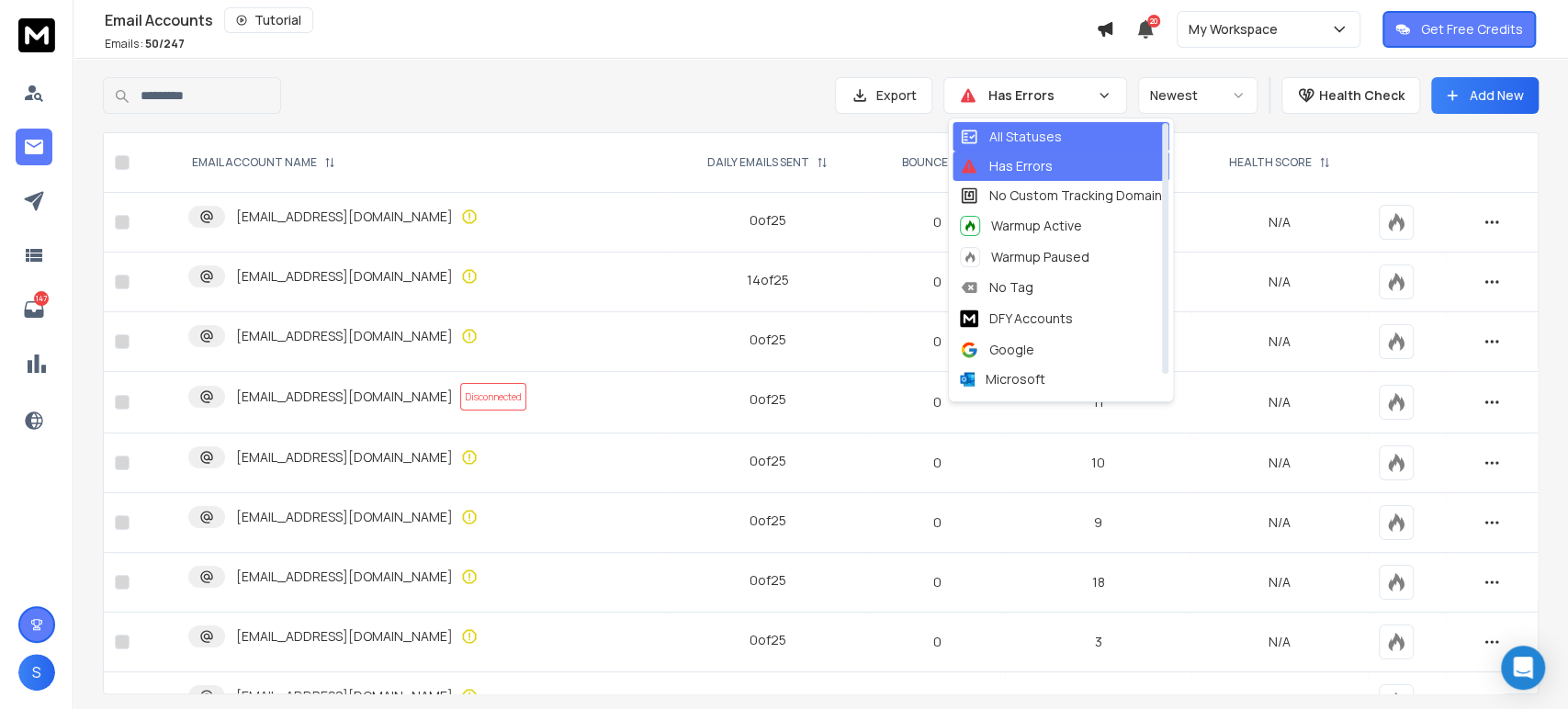
click at [987, 140] on div "All Statuses" at bounding box center [1010, 137] width 102 height 19
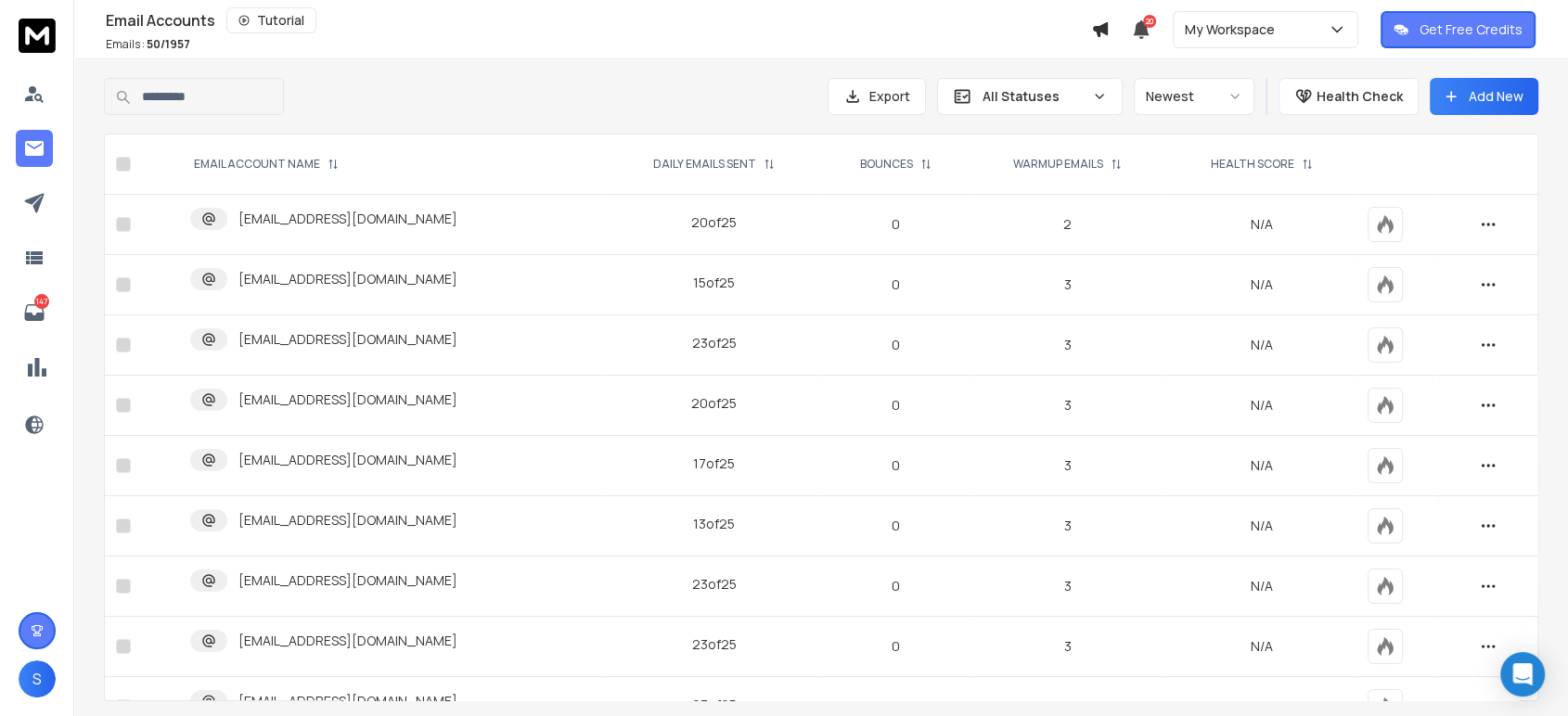
click at [1054, 93] on p "All Statuses" at bounding box center [1033, 97] width 102 height 19
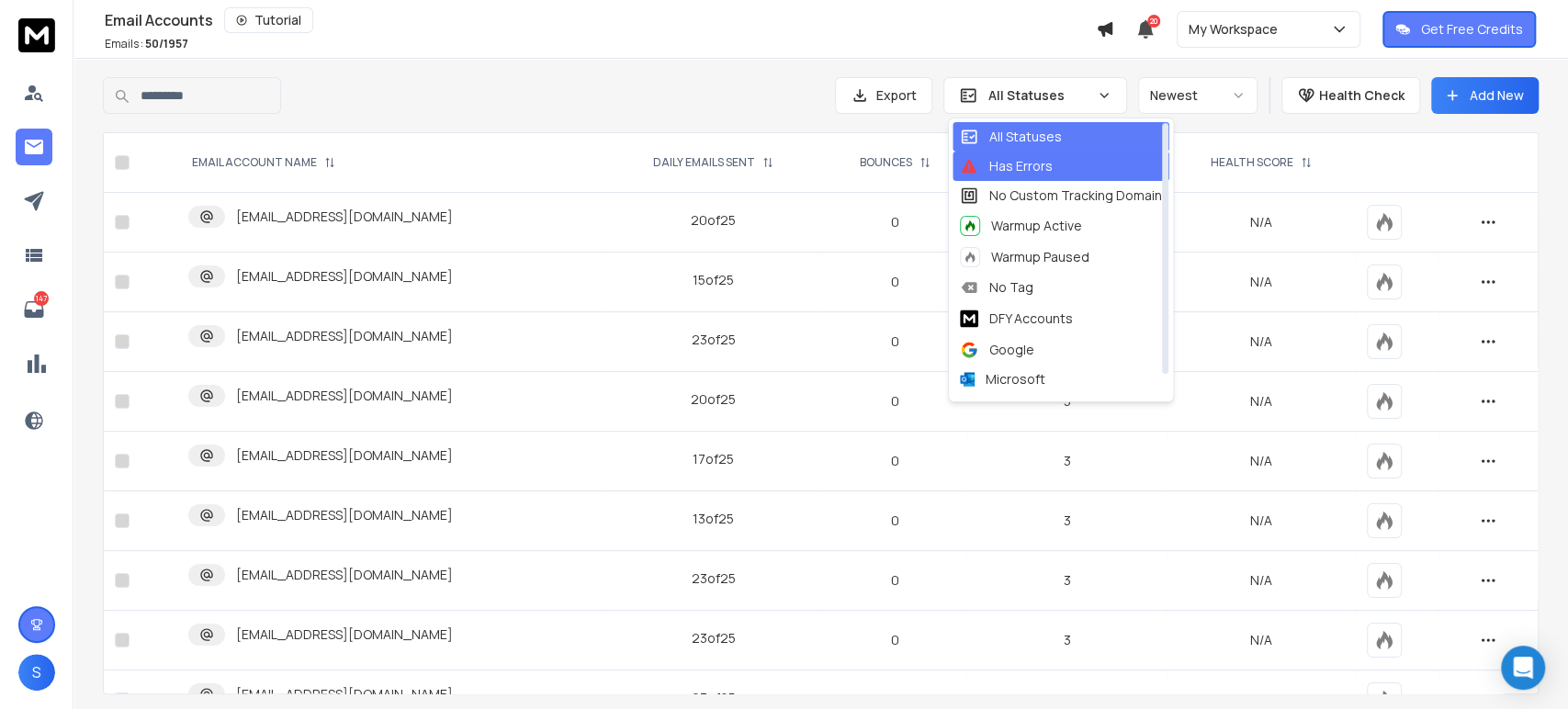
click at [1023, 168] on div "Has Errors" at bounding box center [1005, 166] width 93 height 19
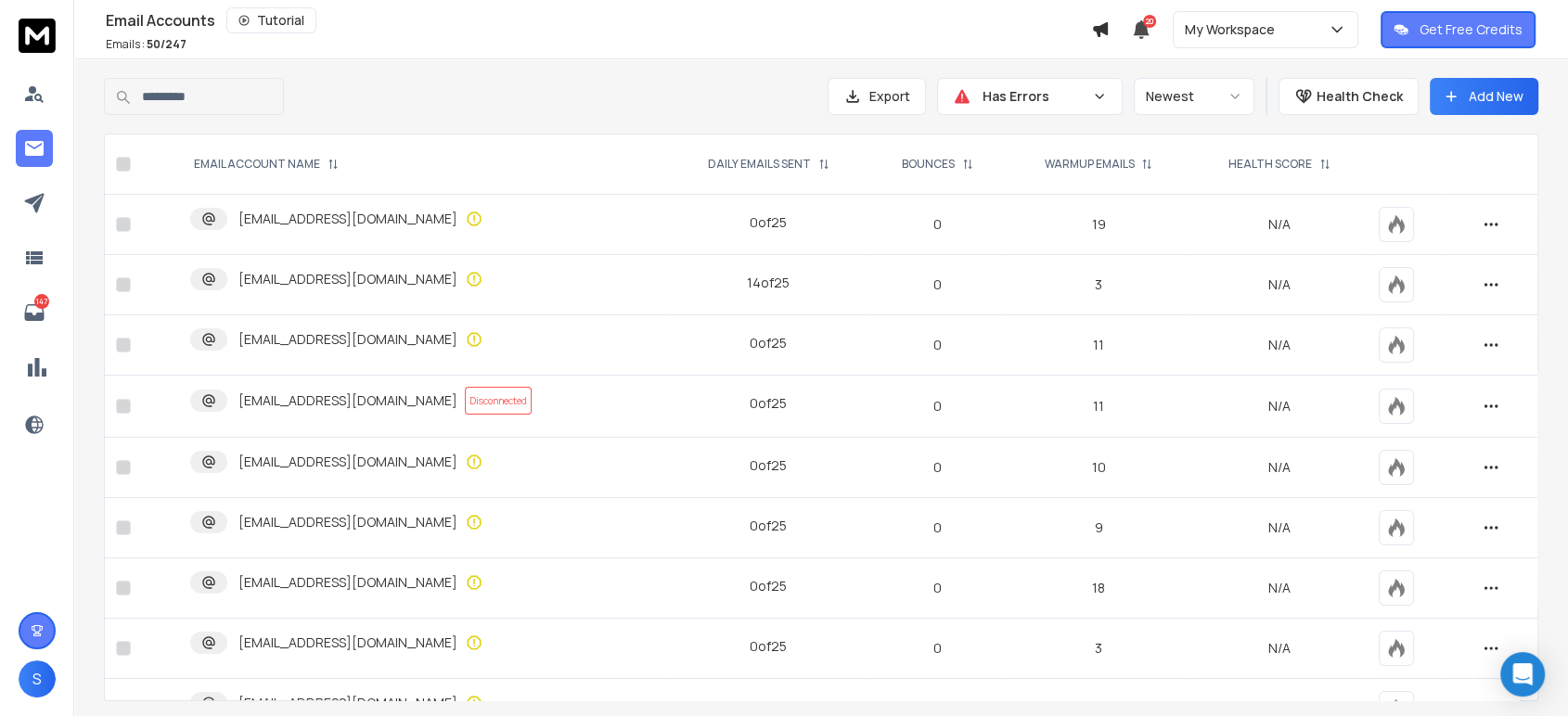
click at [1007, 105] on div "Has Errors" at bounding box center [1029, 97] width 185 height 37
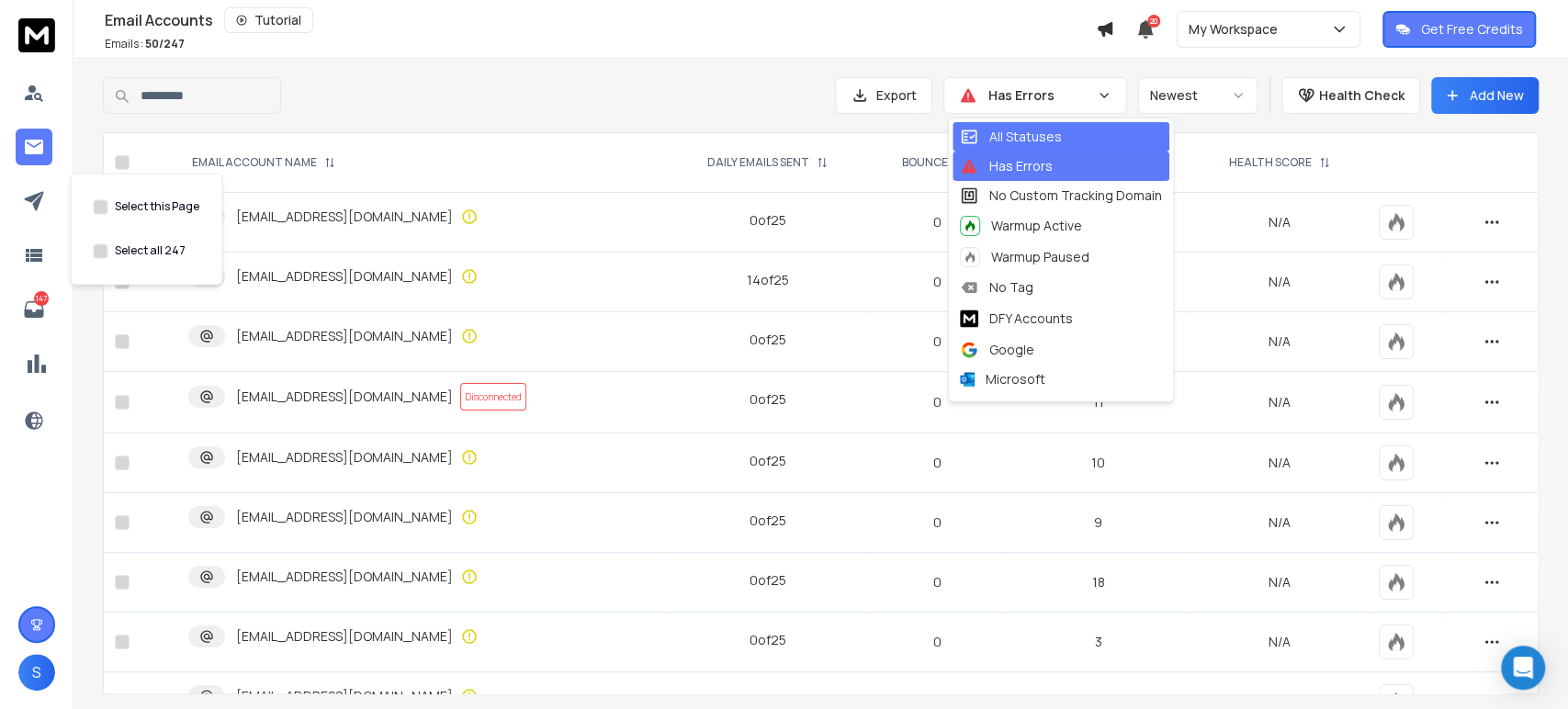
click at [98, 253] on button "Select this Page" at bounding box center [99, 251] width 15 height 15
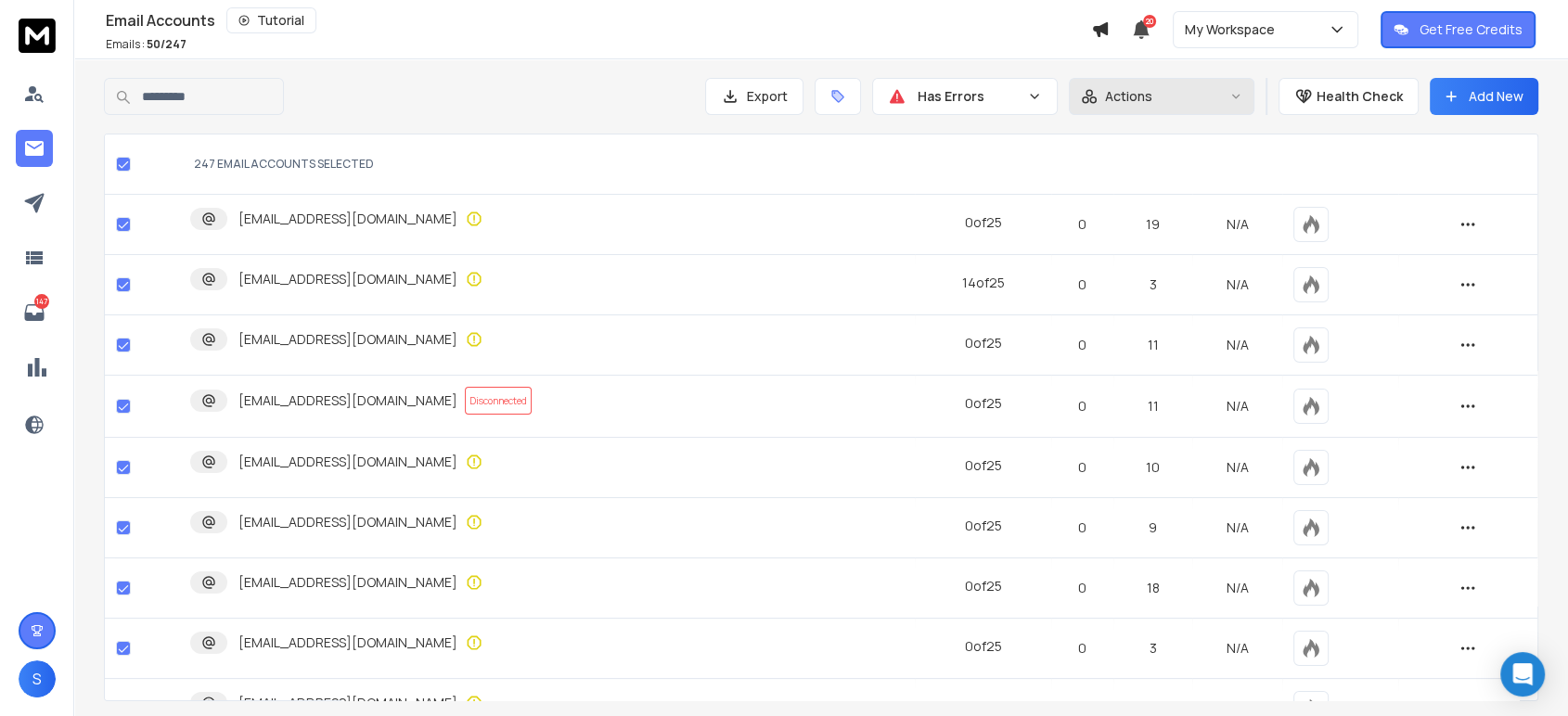
click at [1144, 95] on p "Actions" at bounding box center [1129, 97] width 47 height 19
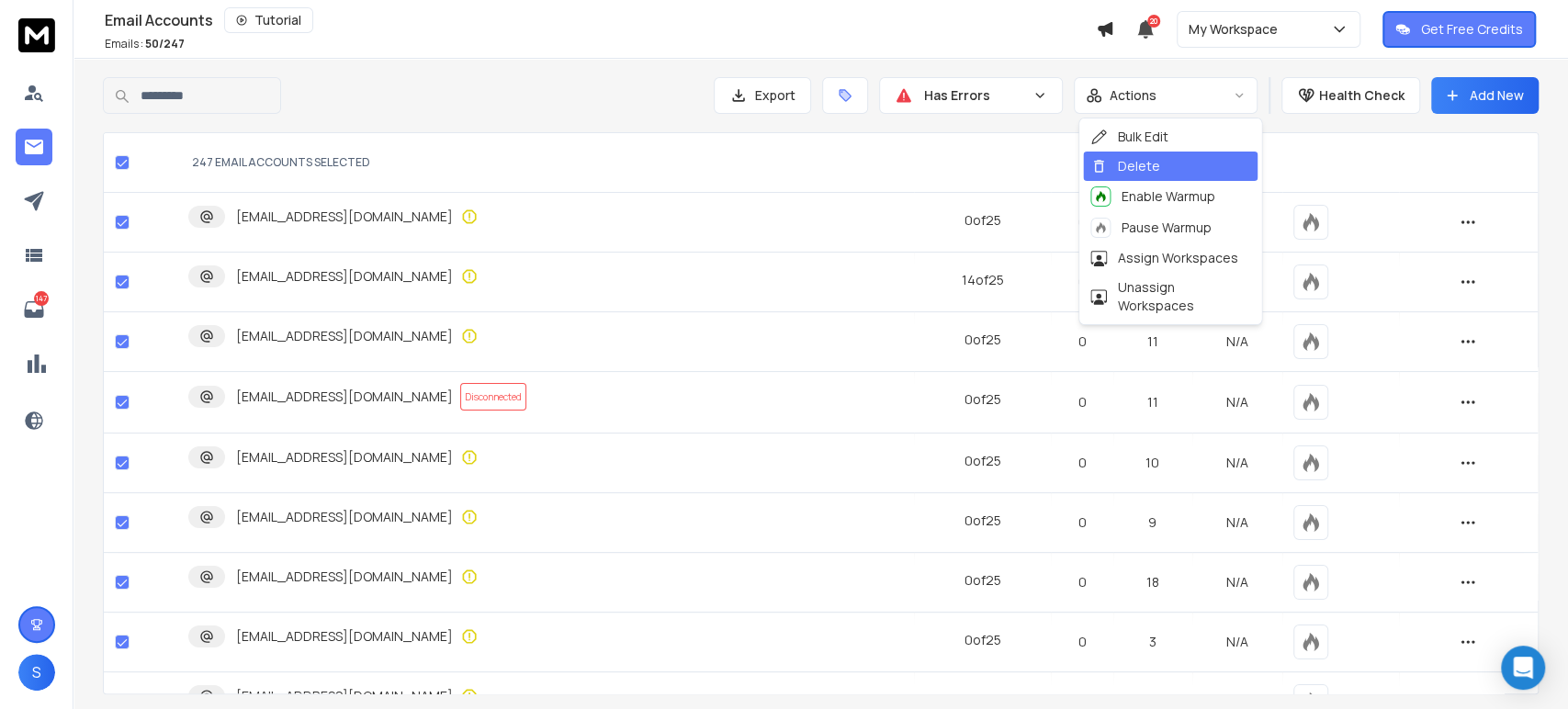
click at [1114, 175] on div "Delete" at bounding box center [1125, 166] width 70 height 19
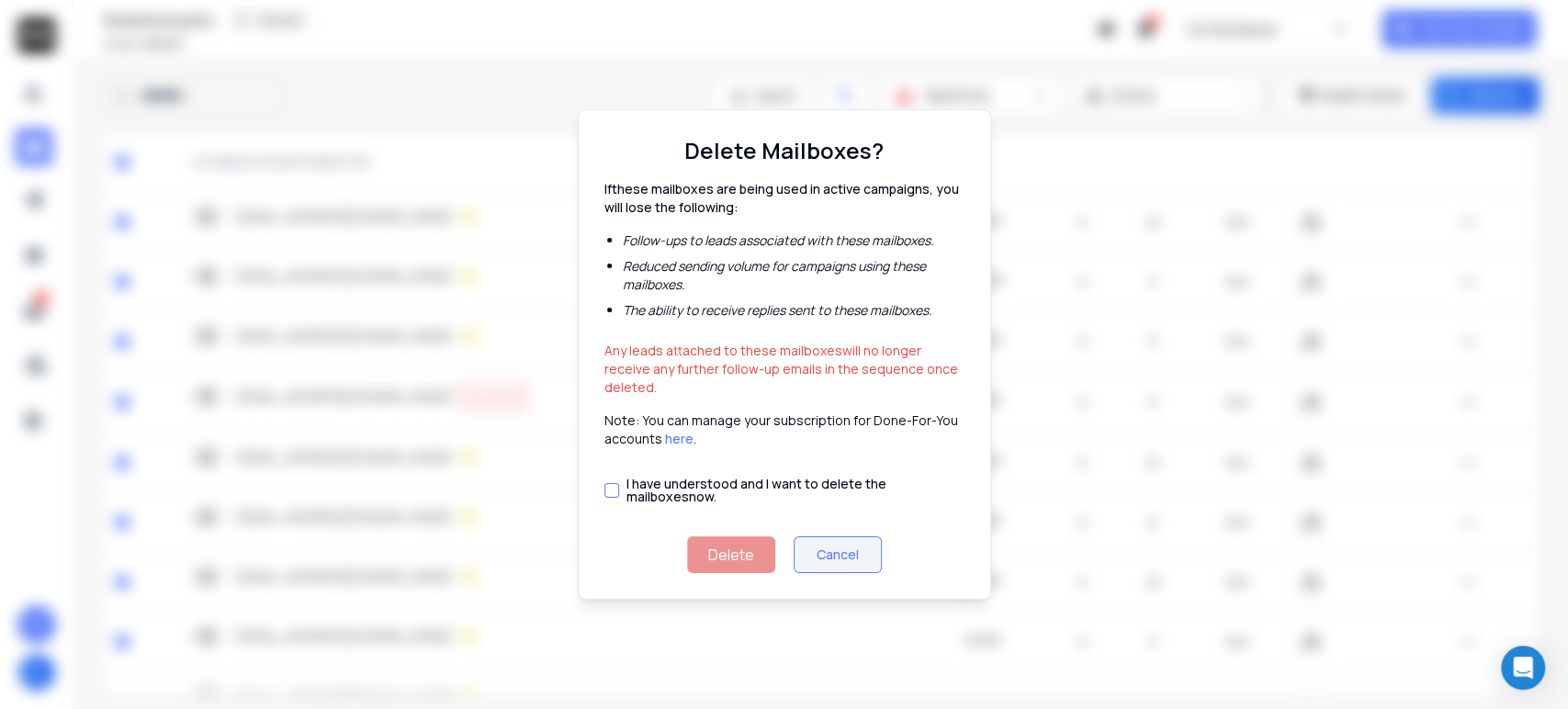
click at [606, 483] on button "I have understood and I want to delete the mailbox es now." at bounding box center [611, 490] width 15 height 15
click at [721, 540] on button "Delete" at bounding box center [730, 555] width 88 height 37
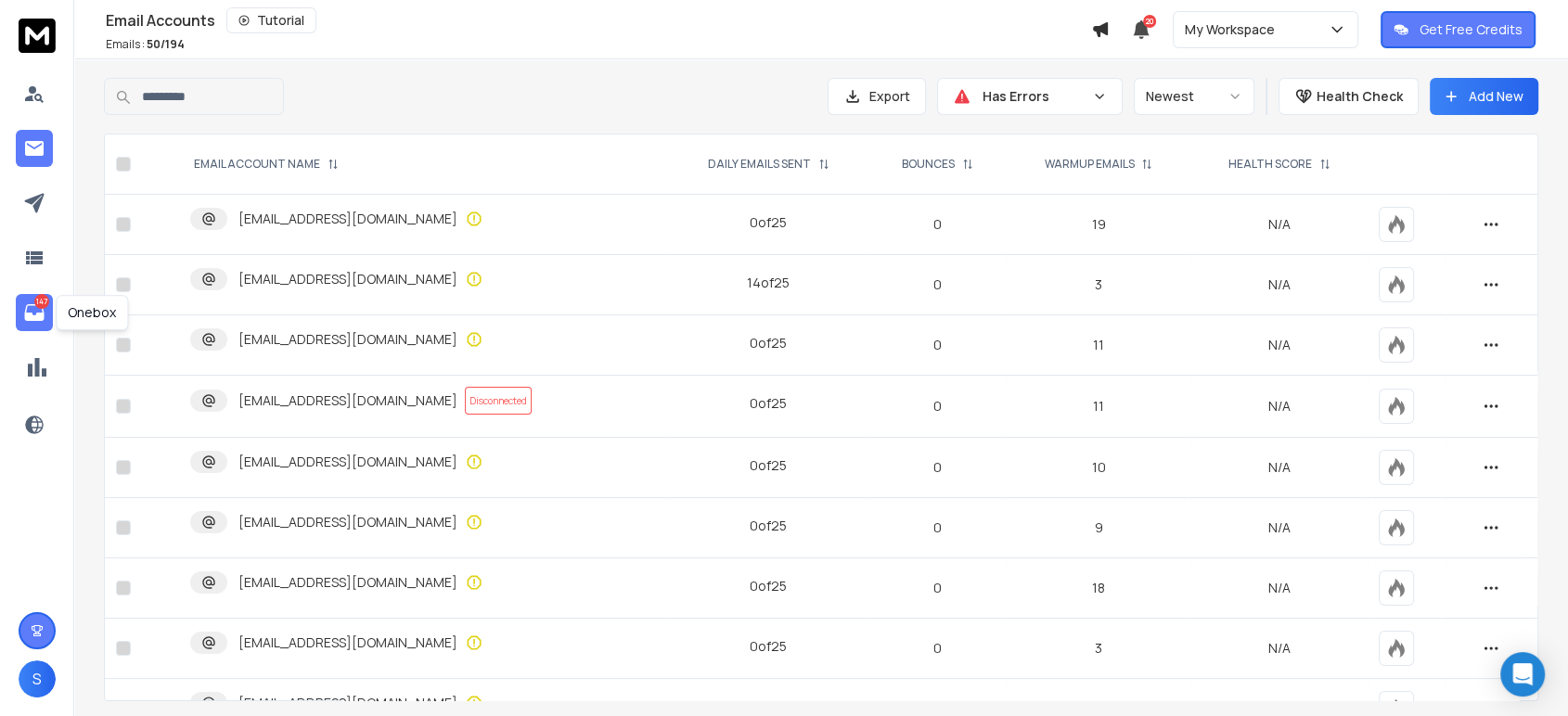
click at [32, 298] on link "147" at bounding box center [34, 313] width 37 height 37
